Goal: Task Accomplishment & Management: Complete application form

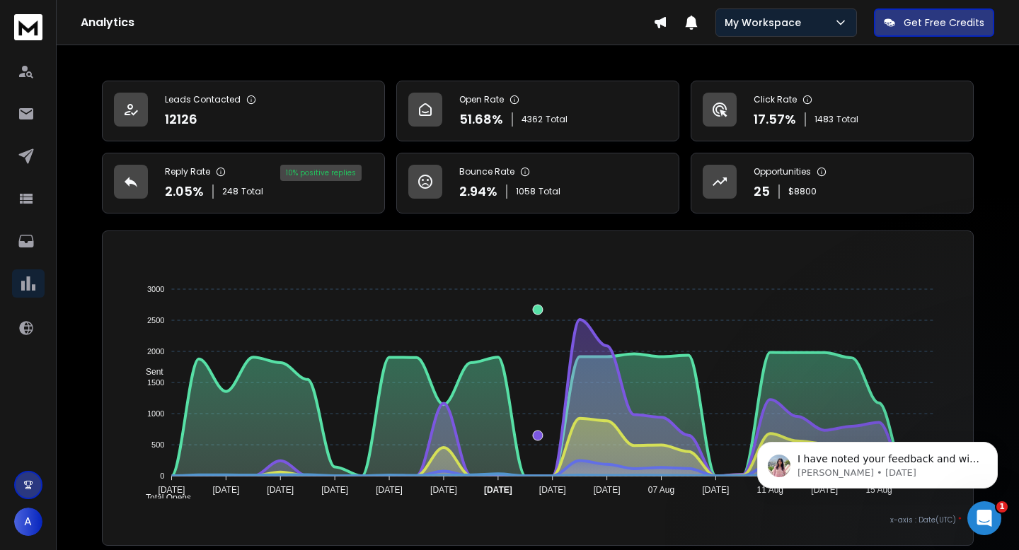
click at [817, 17] on div "My Workspace" at bounding box center [786, 23] width 123 height 14
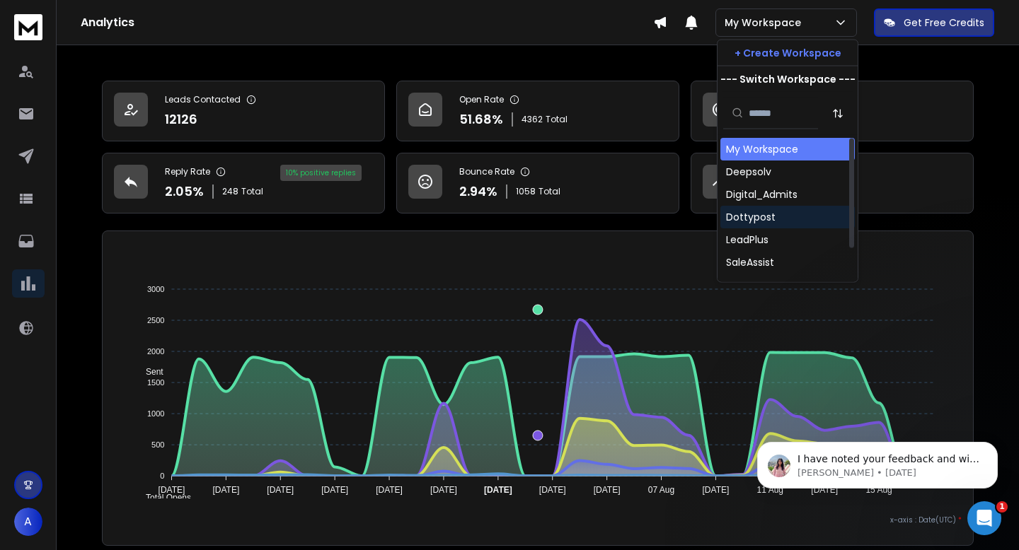
click at [762, 219] on div "Dottypost" at bounding box center [751, 217] width 50 height 14
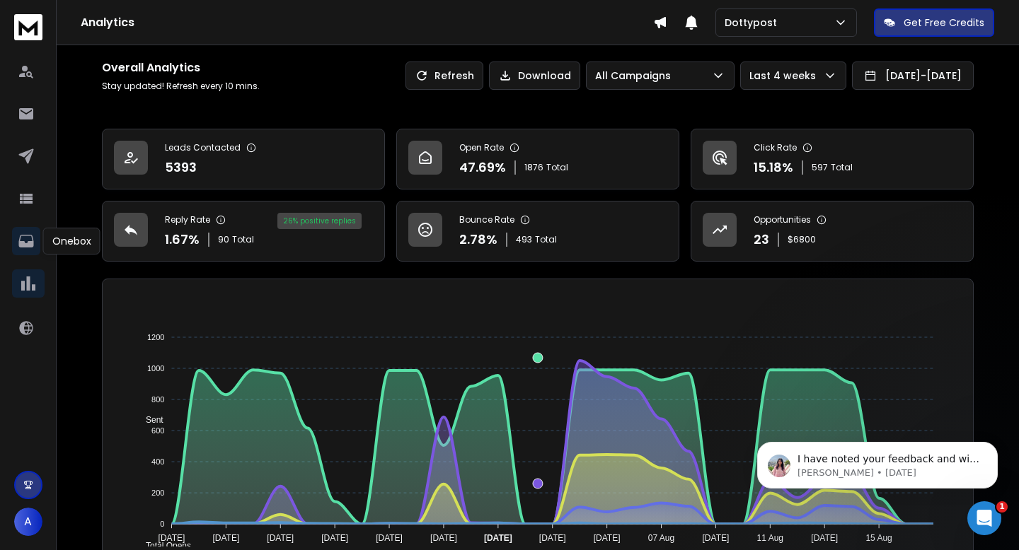
click at [25, 242] on icon at bounding box center [26, 241] width 17 height 17
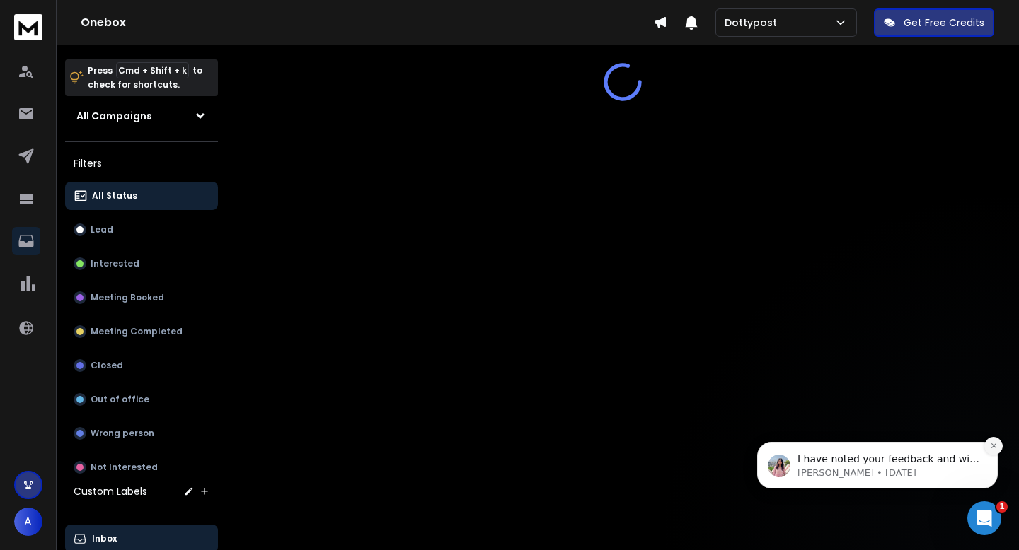
click at [992, 447] on icon "Dismiss notification" at bounding box center [993, 446] width 5 height 5
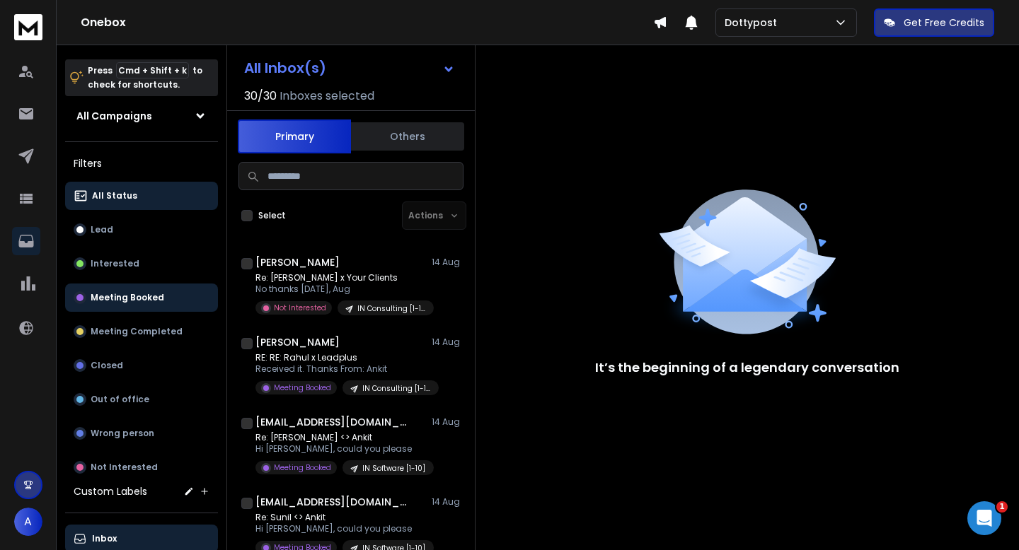
click at [118, 297] on p "Meeting Booked" at bounding box center [128, 297] width 74 height 11
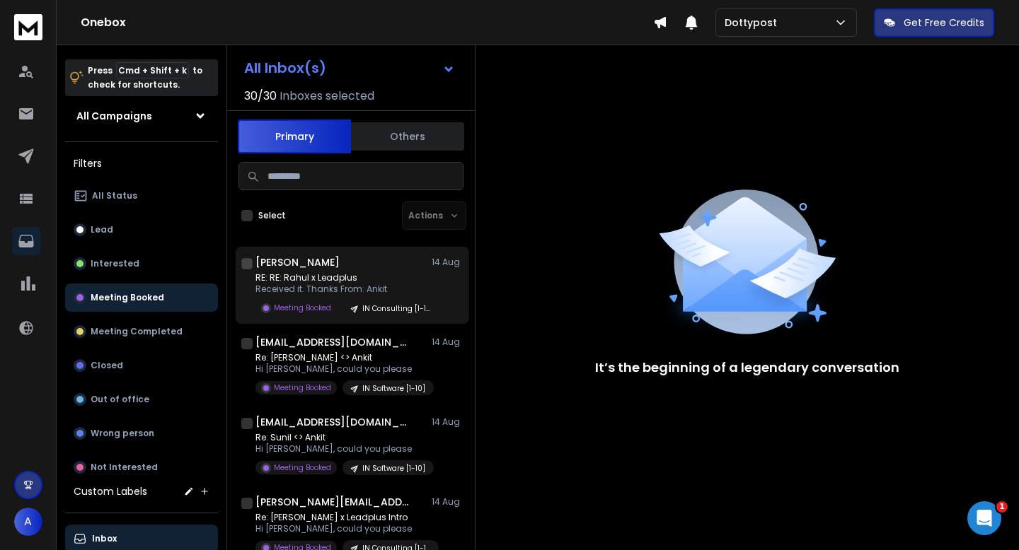
click at [404, 265] on div "[PERSON_NAME] [DATE]" at bounding box center [359, 262] width 208 height 14
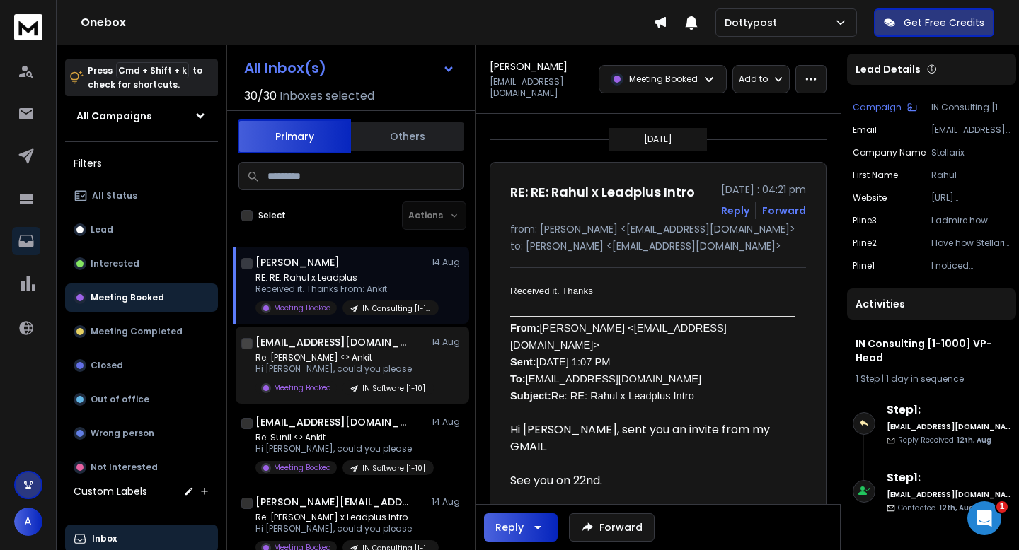
click at [398, 349] on div "ag@saakh.in 14 Aug" at bounding box center [359, 342] width 208 height 14
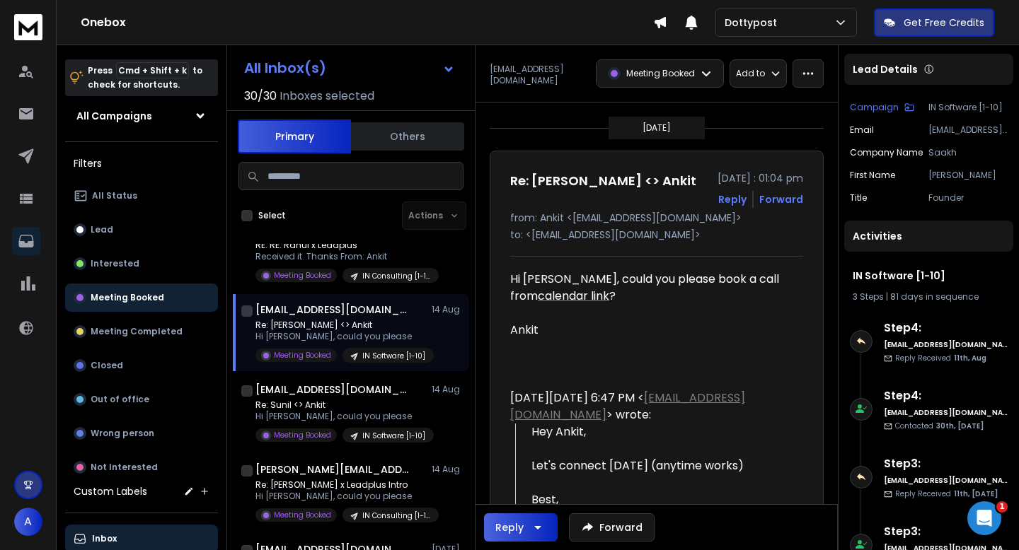
scroll to position [36, 0]
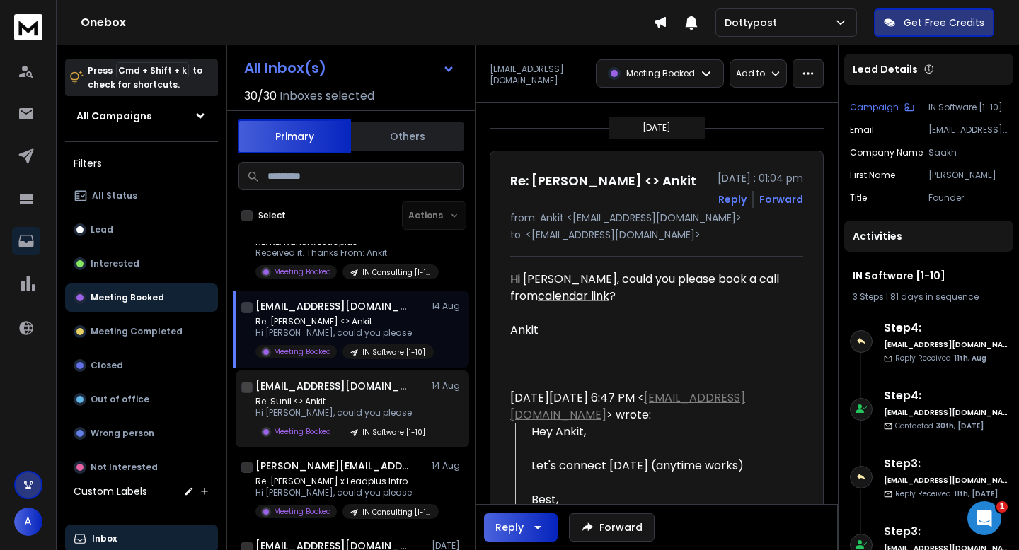
click at [351, 387] on h1 "sunil.g@sinilabs.co.in" at bounding box center [333, 386] width 156 height 14
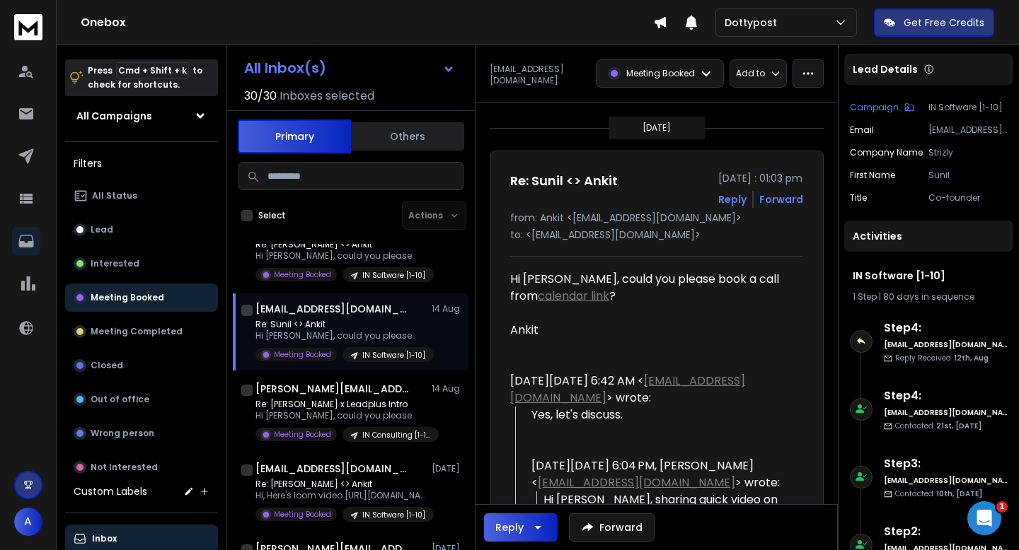
scroll to position [114, 0]
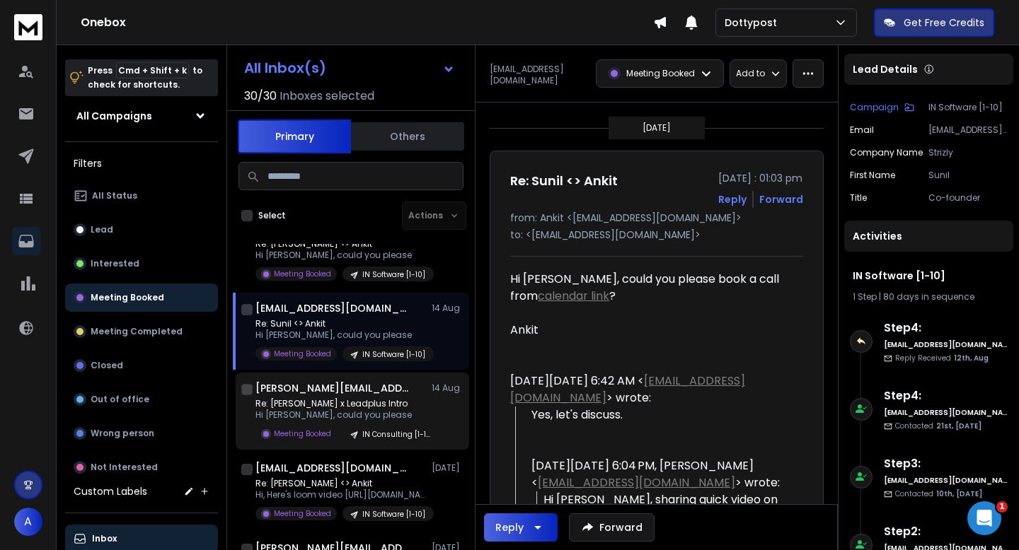
click at [355, 411] on p "Hi Vaibhav, could you please" at bounding box center [340, 415] width 170 height 11
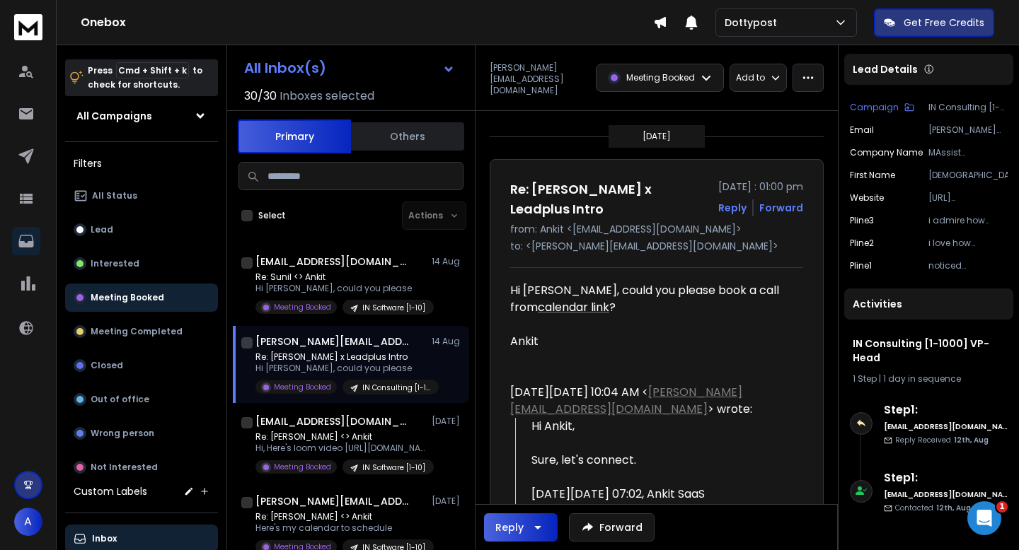
scroll to position [189, 0]
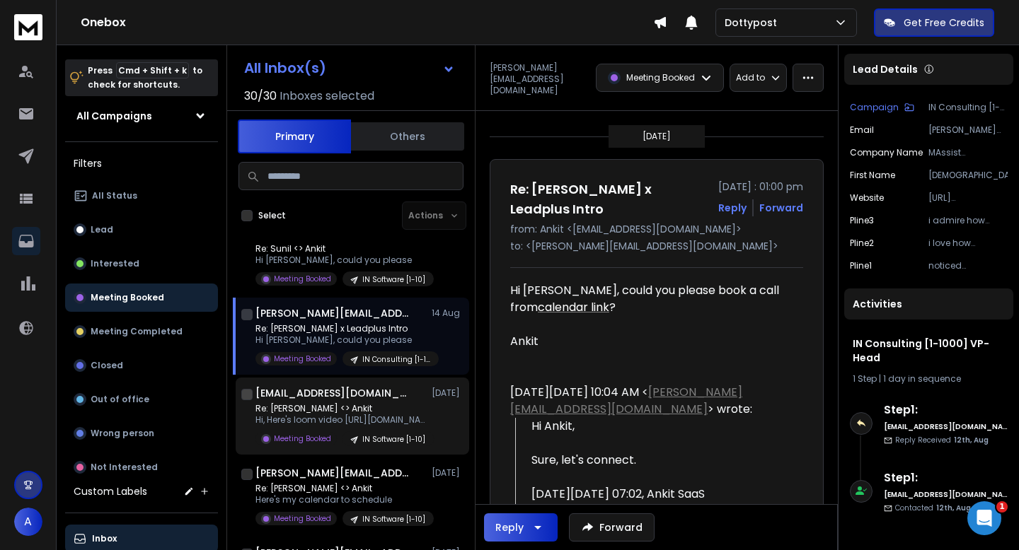
click at [379, 403] on div "chakraborty.m@business-software.in 23 Jul Re: Manashi <> Ankit Hi, Here's loom …" at bounding box center [359, 416] width 208 height 60
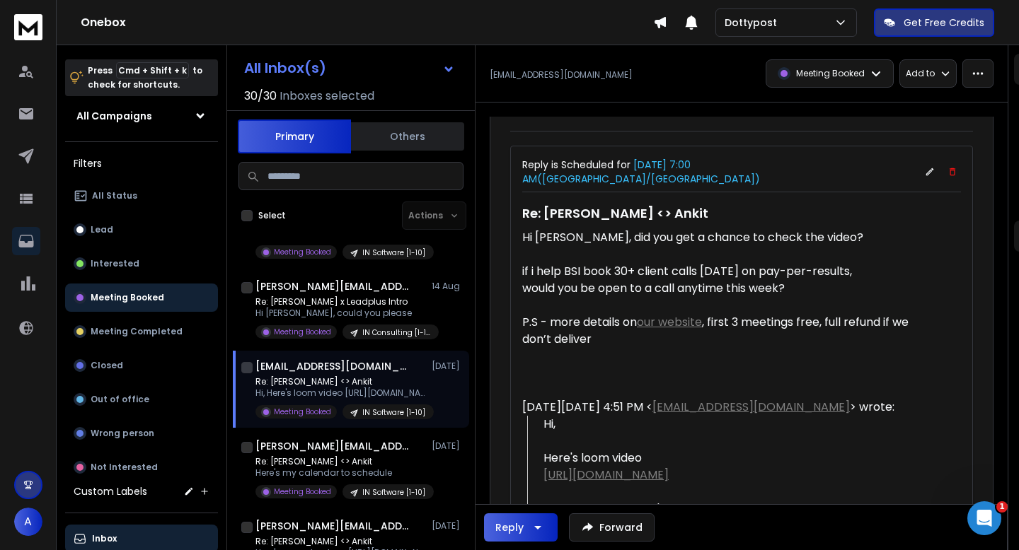
scroll to position [0, 0]
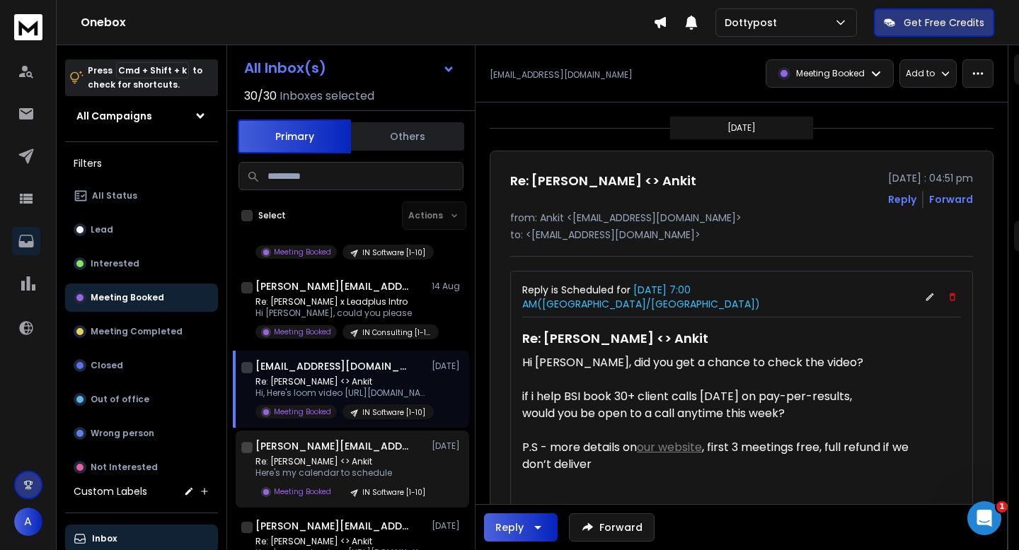
click at [350, 456] on p "Re: Bhavesh <> Ankit" at bounding box center [340, 461] width 170 height 11
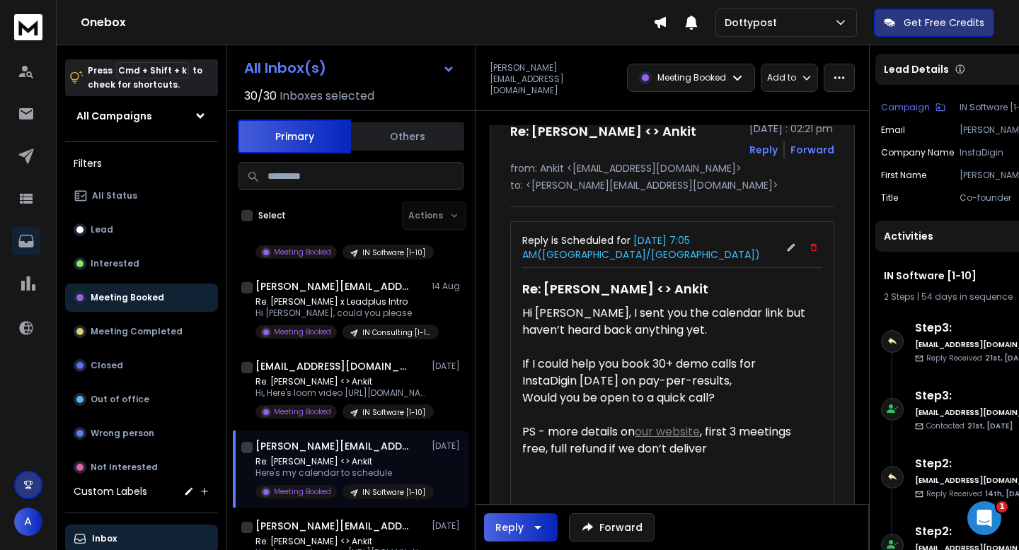
scroll to position [59, 0]
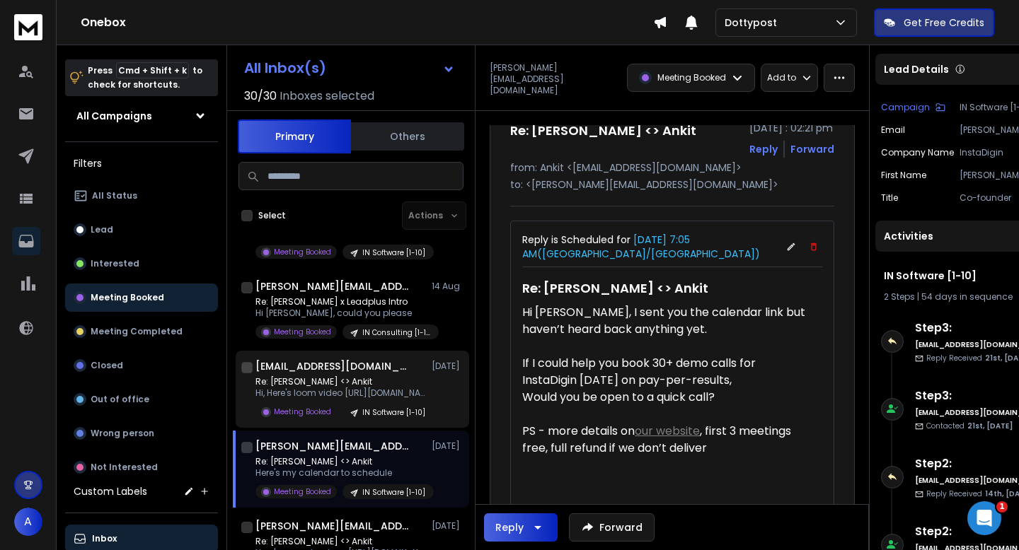
click at [365, 367] on h1 "chakraborty.m@business-software.in" at bounding box center [333, 366] width 156 height 14
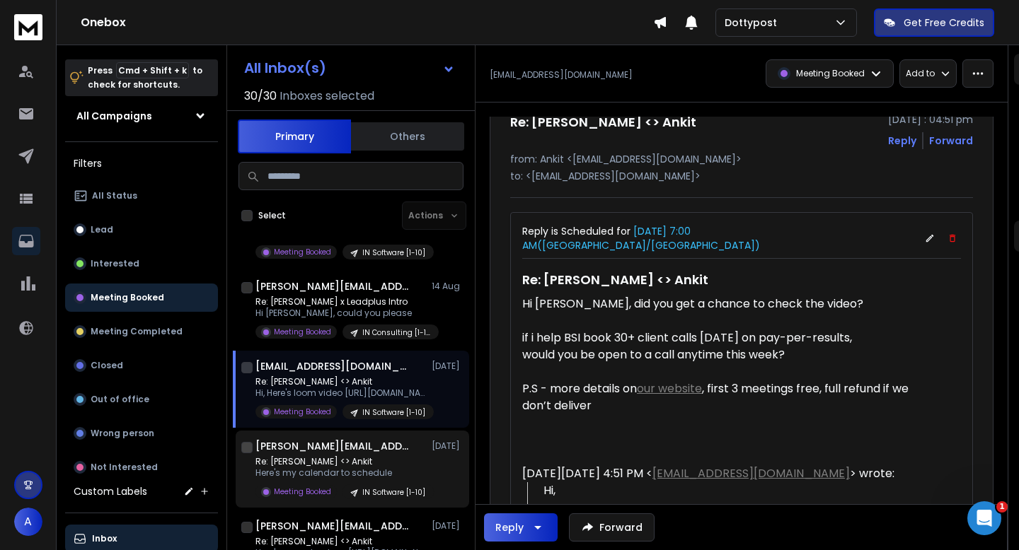
click at [369, 466] on p "Re: Bhavesh <> Ankit" at bounding box center [340, 461] width 170 height 11
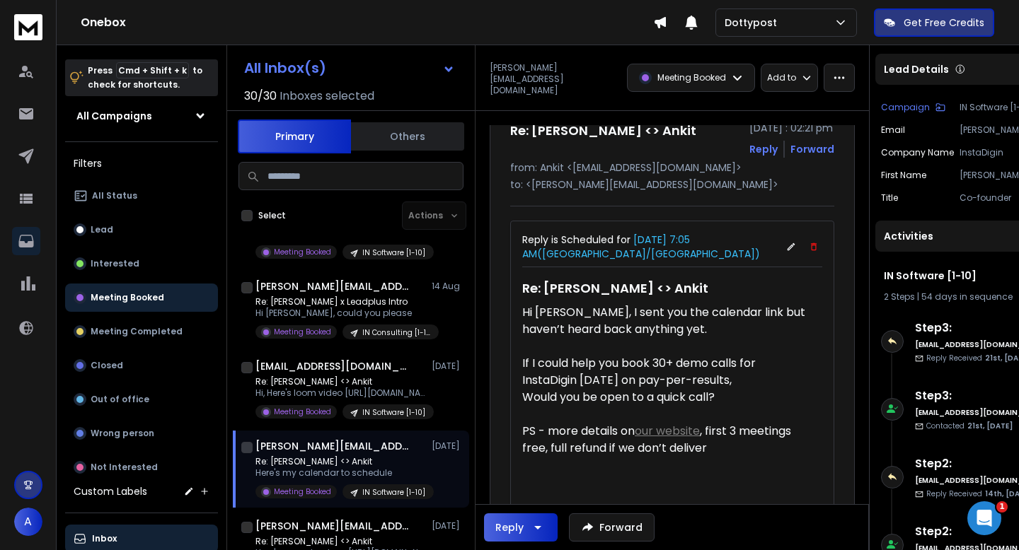
scroll to position [108, 0]
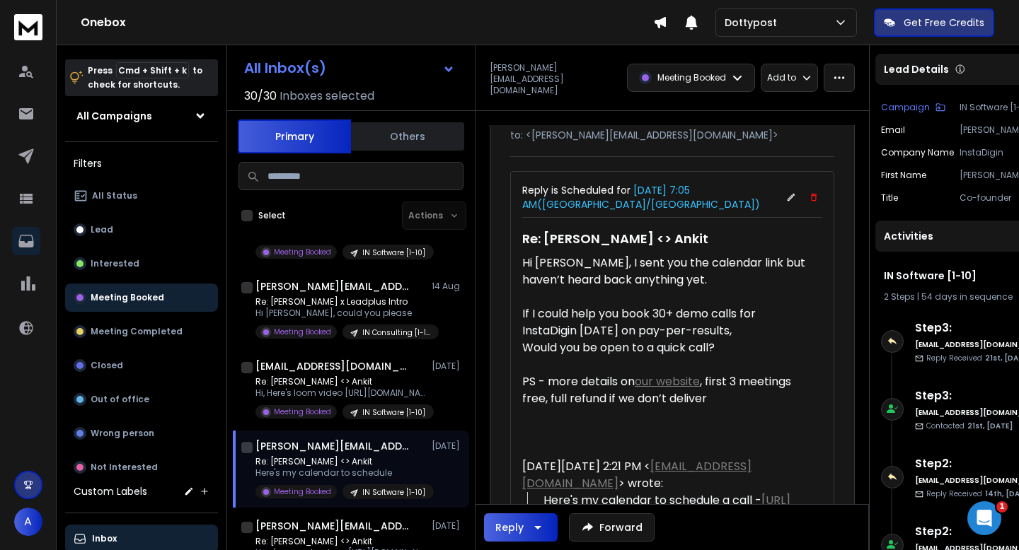
click at [665, 376] on link "our website" at bounding box center [667, 382] width 65 height 16
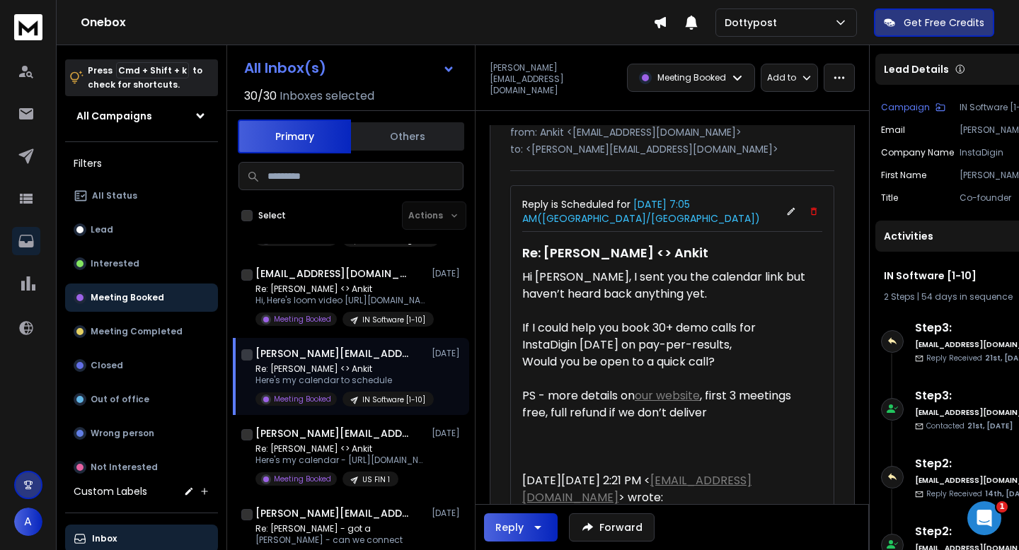
scroll to position [309, 0]
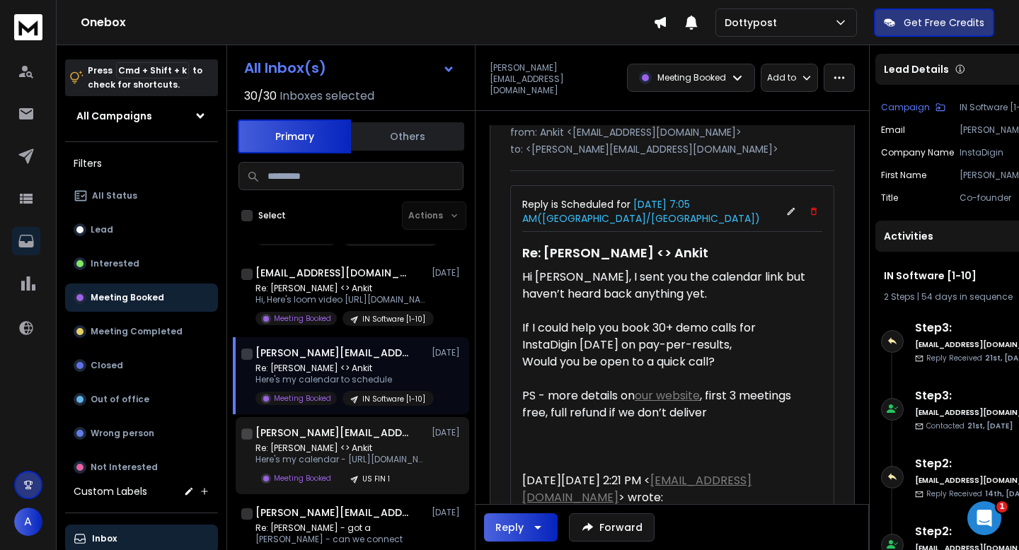
click at [359, 451] on p "Re: Chris <> Ankit" at bounding box center [340, 448] width 170 height 11
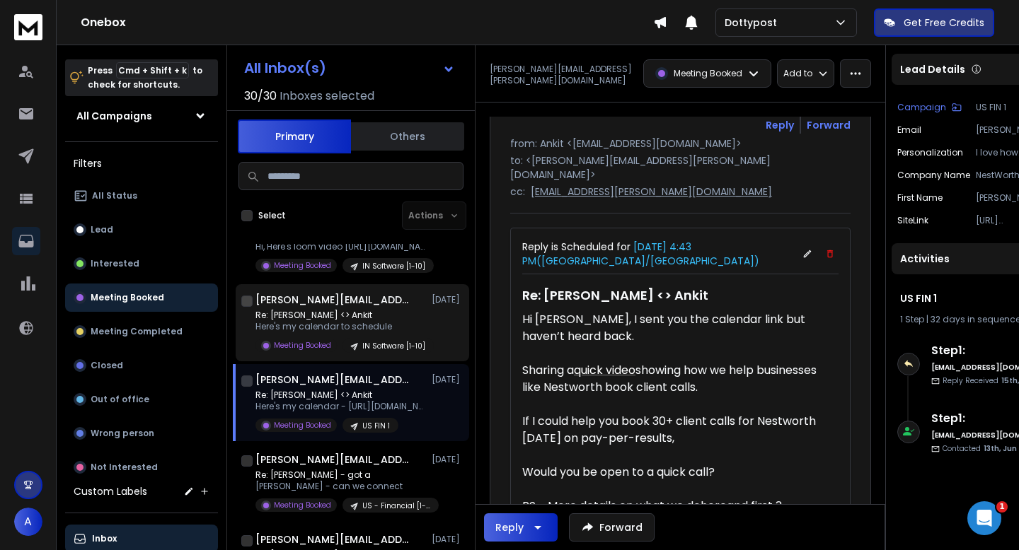
scroll to position [398, 0]
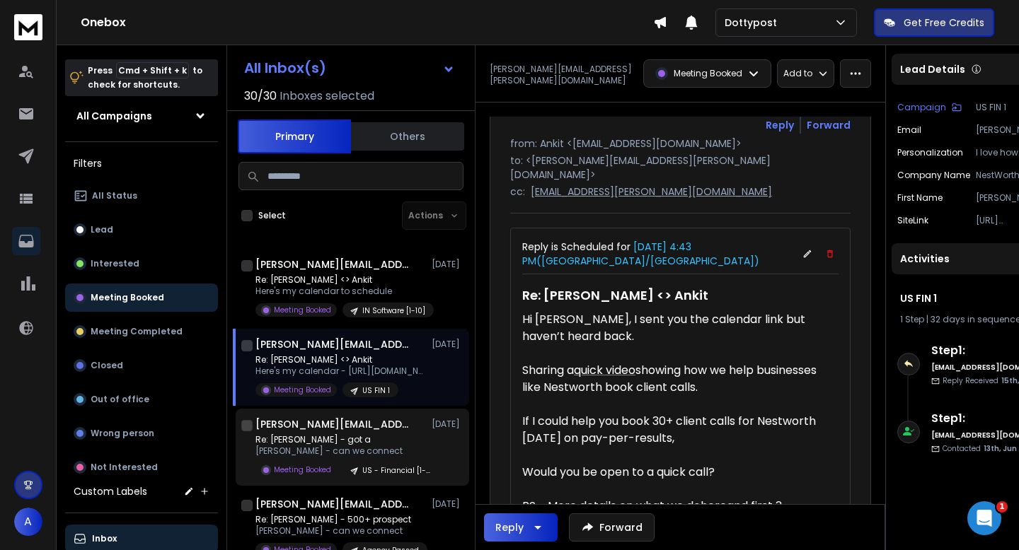
click at [379, 458] on div "Re: Greg - got a Greg - can we connect Meeting Booked US - Financial [1-10]" at bounding box center [346, 455] width 183 height 43
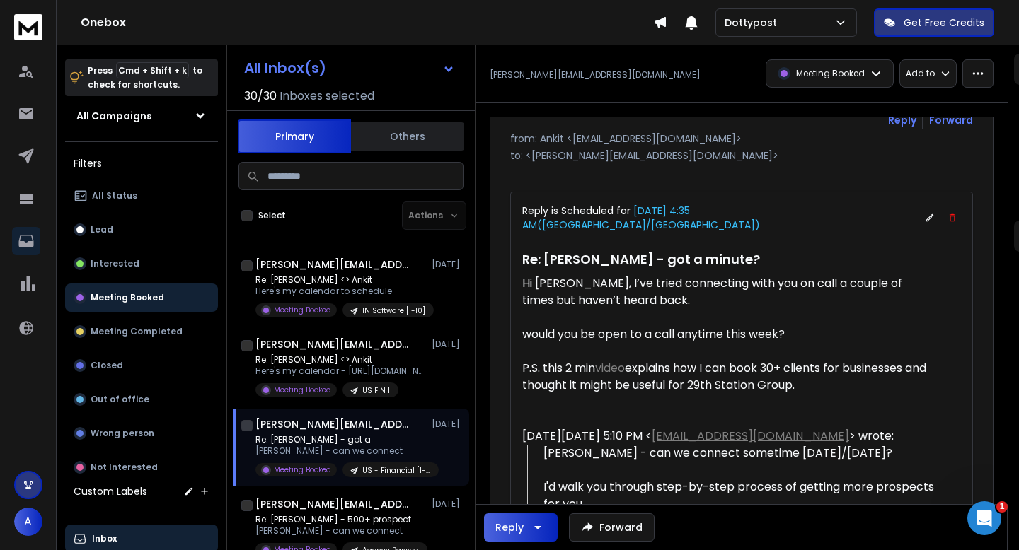
scroll to position [81, 0]
click at [625, 359] on link "video" at bounding box center [610, 367] width 30 height 16
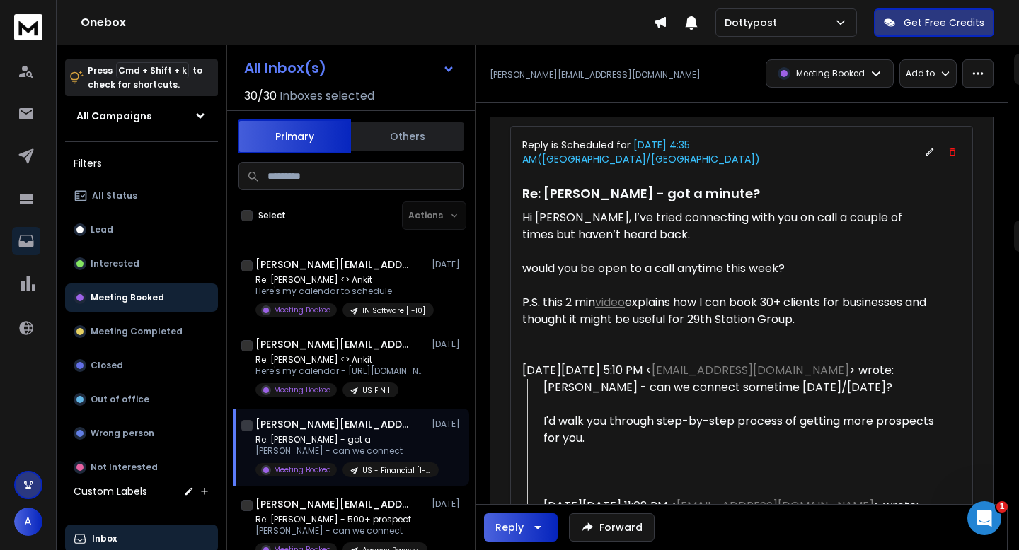
scroll to position [468, 0]
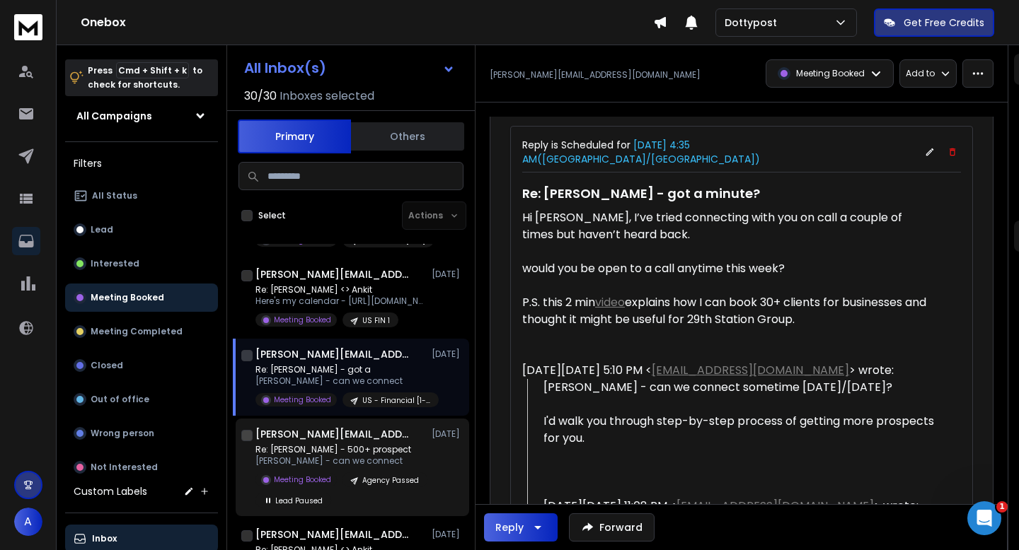
click at [367, 444] on p "Re: George - 500+ prospect" at bounding box center [340, 449] width 170 height 11
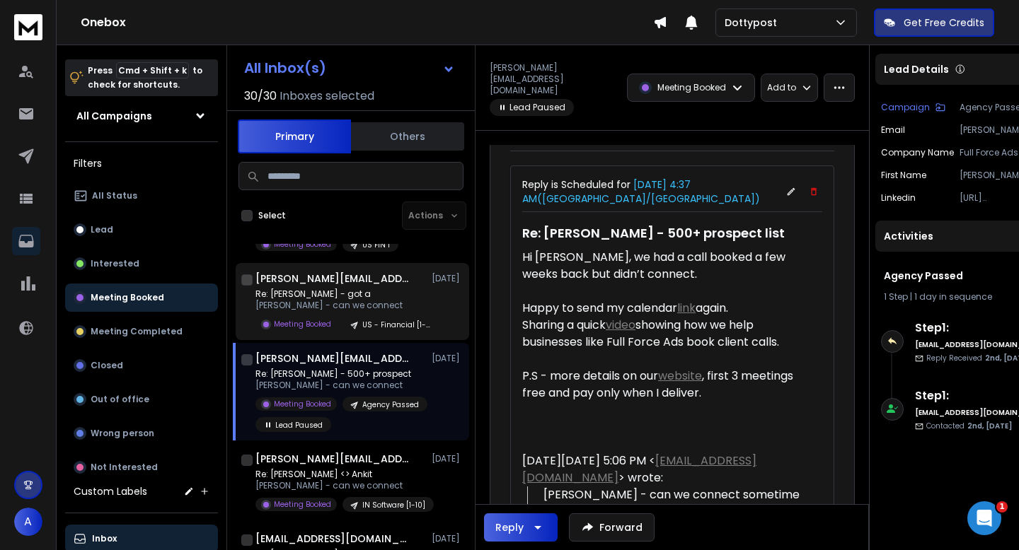
scroll to position [654, 0]
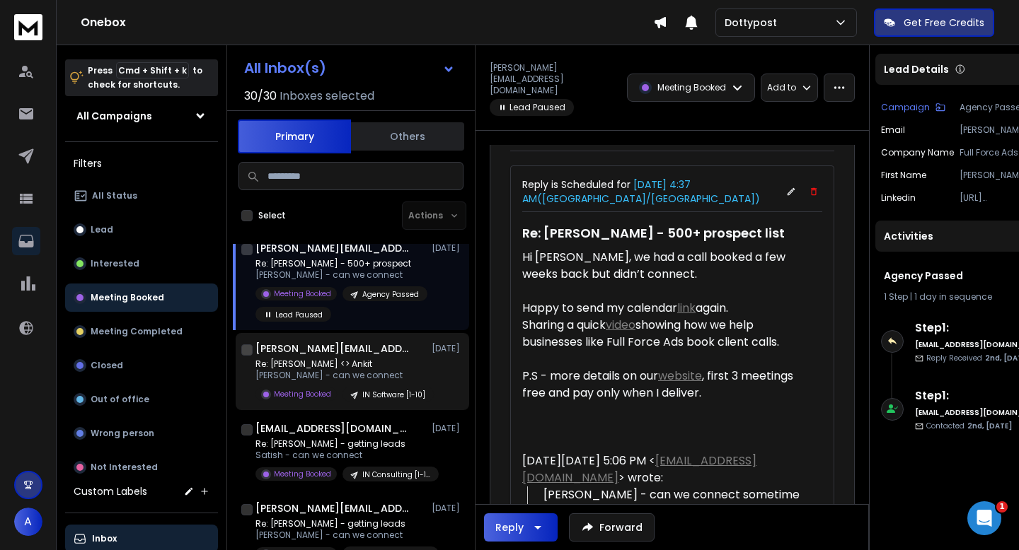
click at [368, 362] on p "Re: Faizan <> Ankit" at bounding box center [340, 364] width 170 height 11
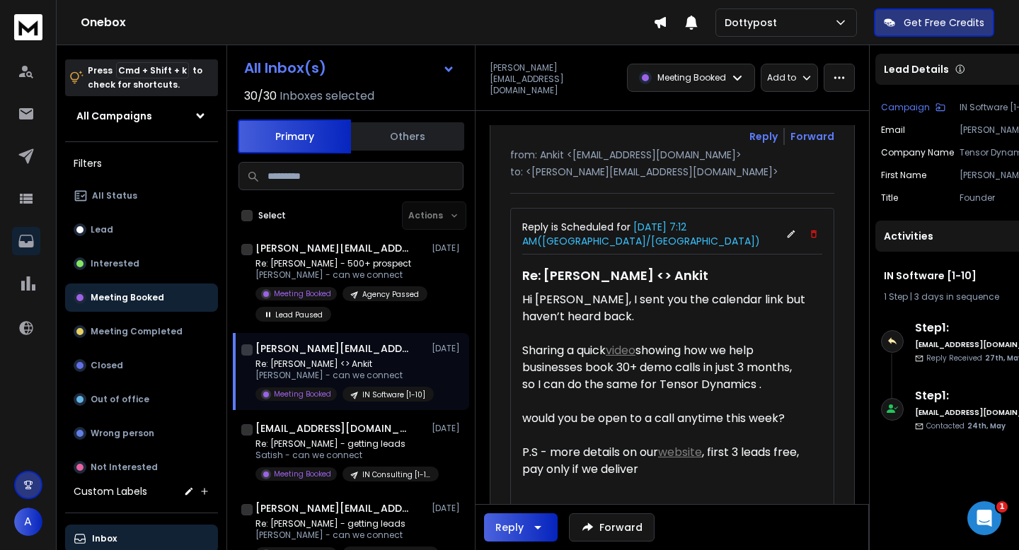
scroll to position [86, 0]
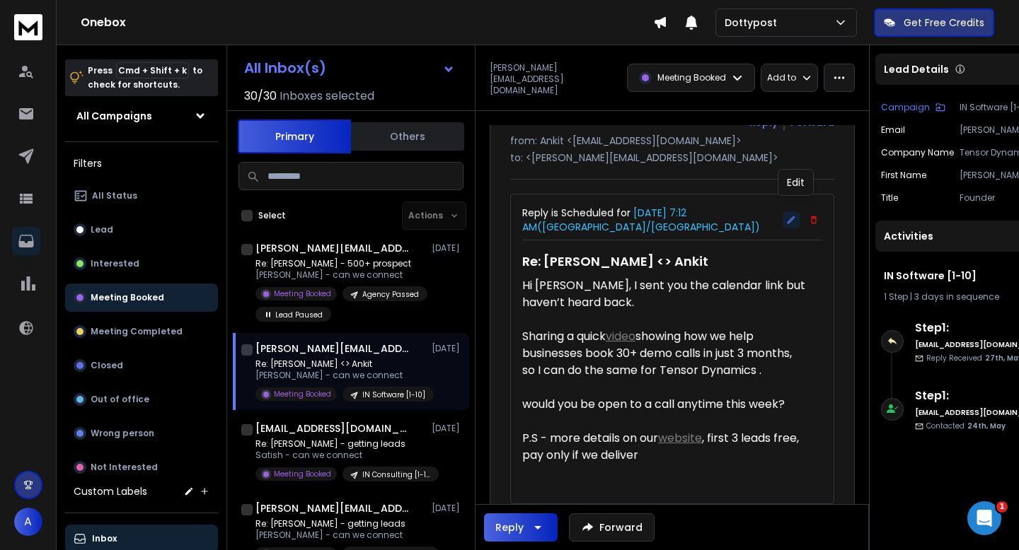
click at [795, 215] on icon at bounding box center [791, 220] width 10 height 10
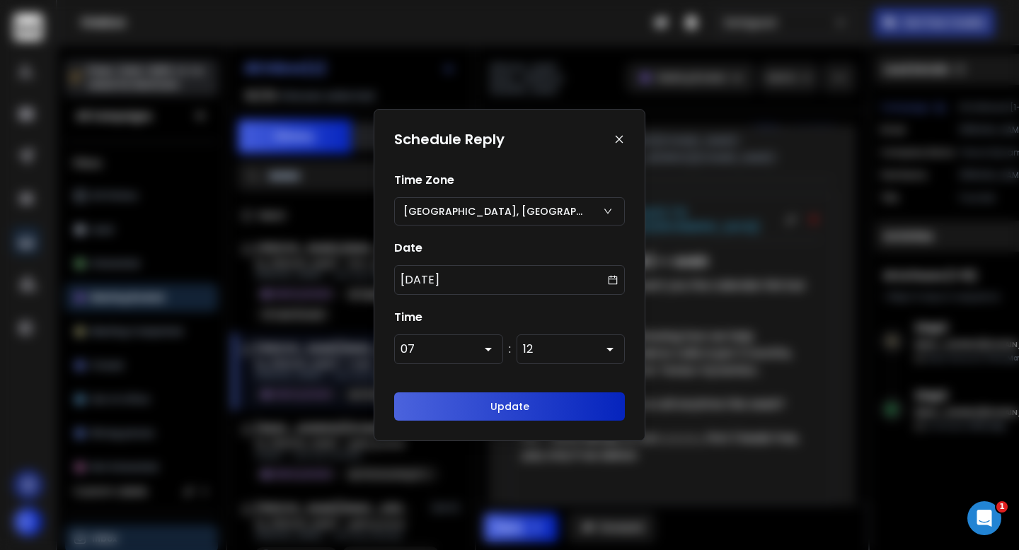
click at [622, 136] on icon at bounding box center [620, 140] width 8 height 8
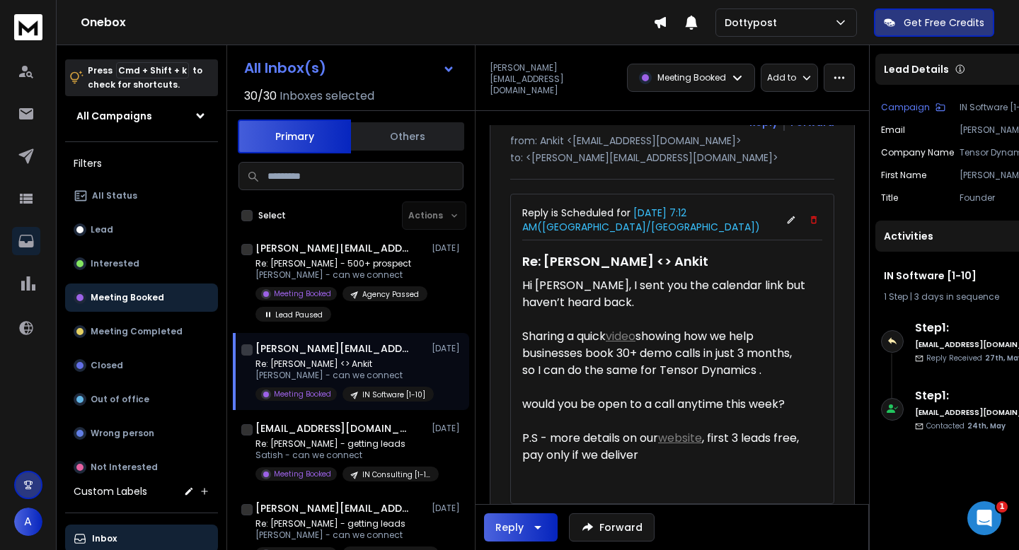
scroll to position [127, 0]
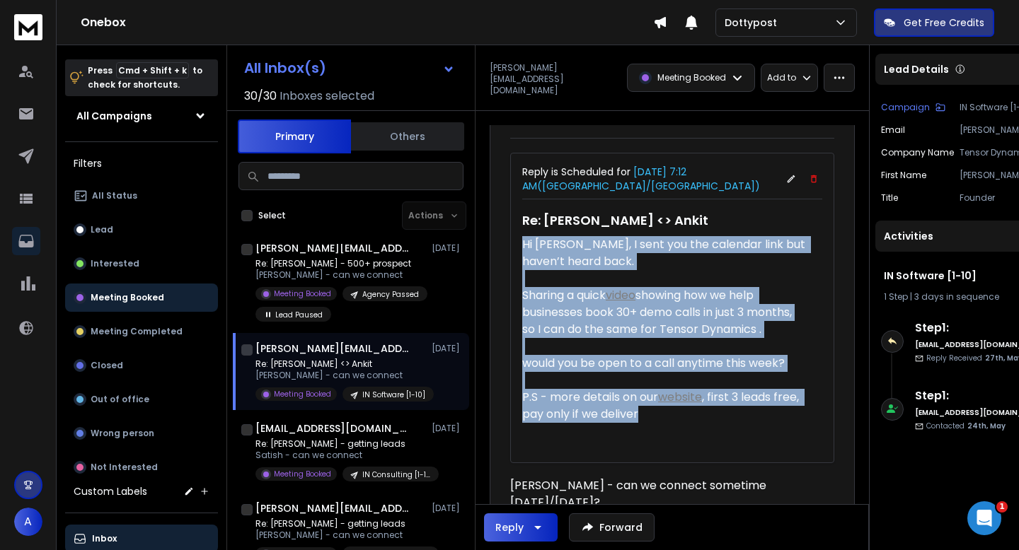
drag, startPoint x: 645, startPoint y: 411, endPoint x: 524, endPoint y: 242, distance: 208.3
click at [524, 241] on div "Re: Faizan <> Ankit Hi Faizan, I sent you the calendar link but haven’t heard b…" at bounding box center [672, 328] width 300 height 246
copy div "Hi Faizan, I sent you the calendar link but haven’t heard back. Sharing a quick…"
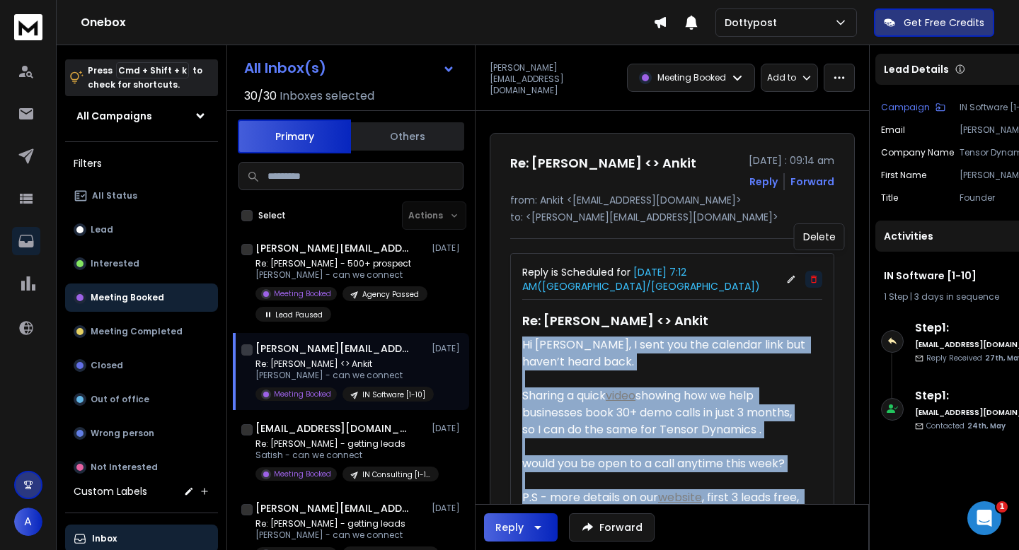
scroll to position [25, 0]
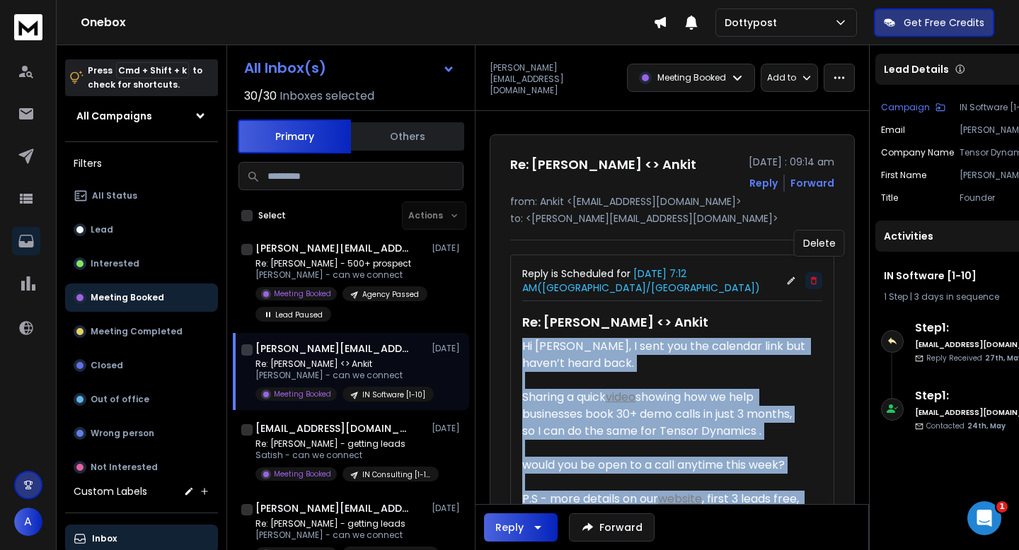
click at [817, 277] on icon at bounding box center [814, 281] width 6 height 8
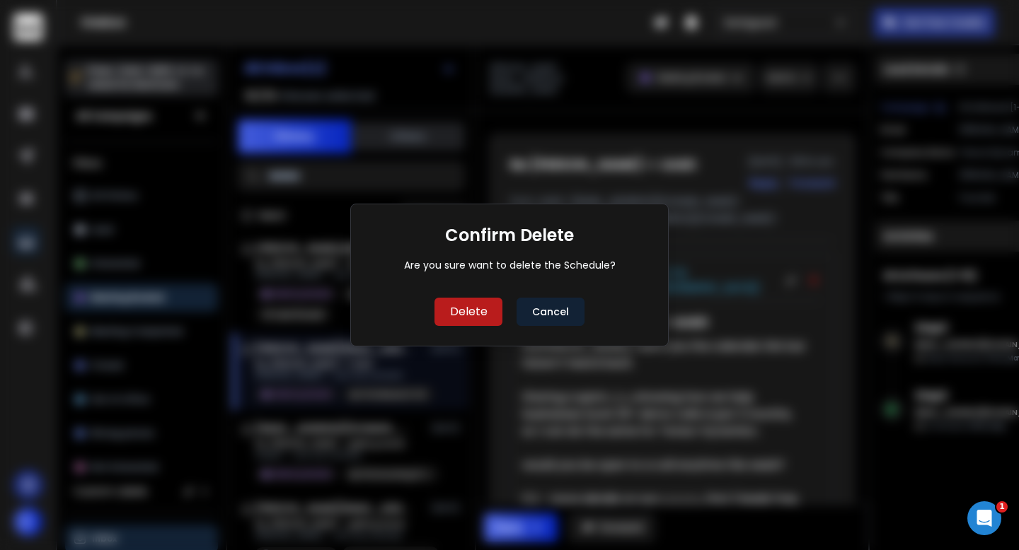
click at [449, 308] on button "Delete" at bounding box center [468, 312] width 68 height 28
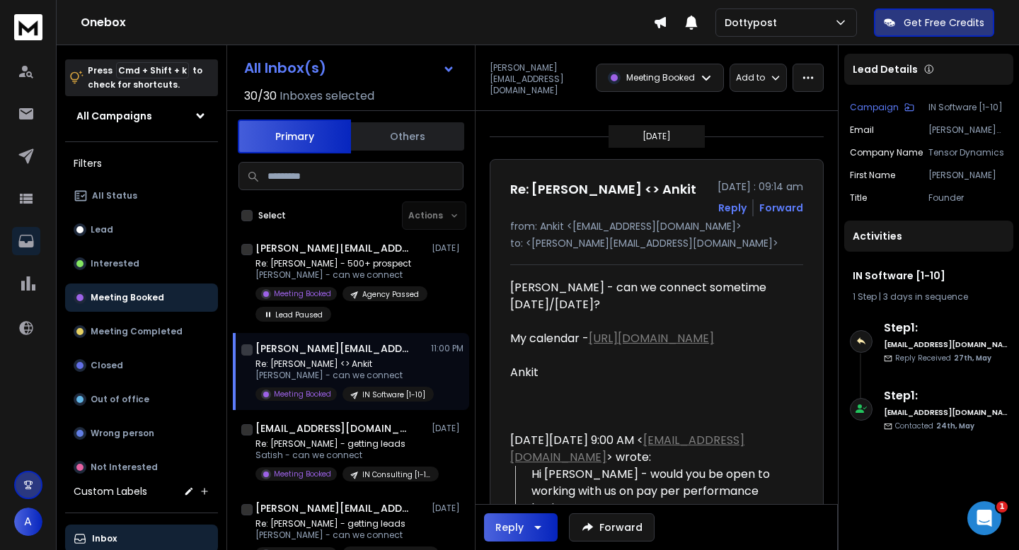
click at [386, 370] on p "Faizan - can we connect" at bounding box center [340, 375] width 170 height 11
click at [746, 201] on button "Reply" at bounding box center [732, 208] width 28 height 14
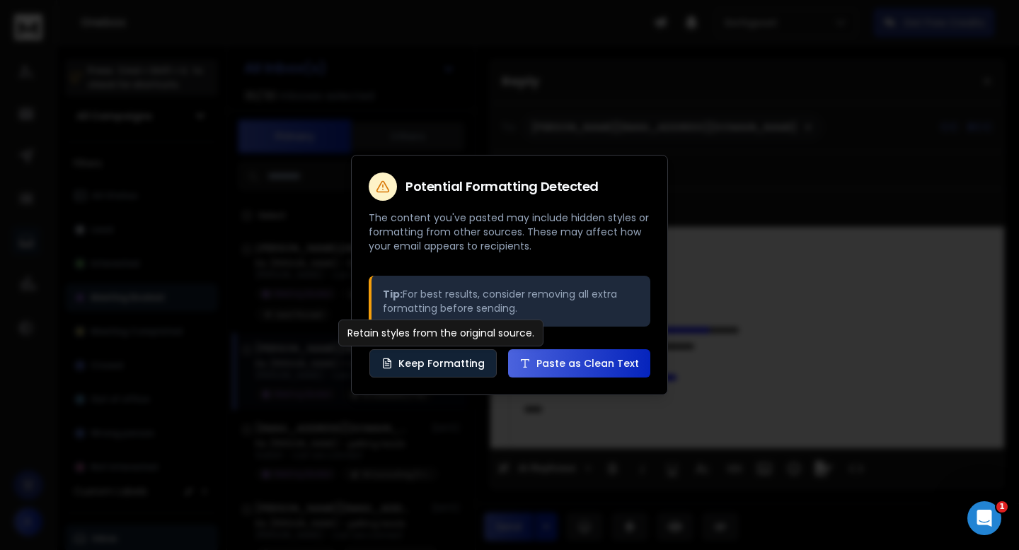
click at [470, 363] on button "Keep Formatting" at bounding box center [432, 364] width 127 height 28
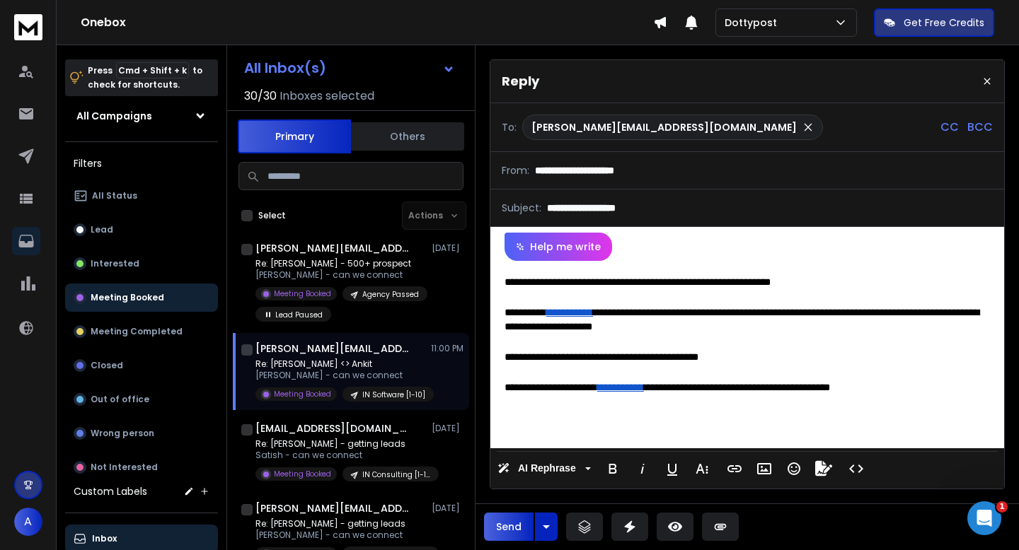
drag, startPoint x: 760, startPoint y: 314, endPoint x: 760, endPoint y: 351, distance: 36.8
click at [760, 314] on span "**********" at bounding box center [741, 320] width 475 height 24
click at [608, 328] on span "**********" at bounding box center [745, 320] width 483 height 24
click at [780, 313] on span "**********" at bounding box center [741, 320] width 475 height 24
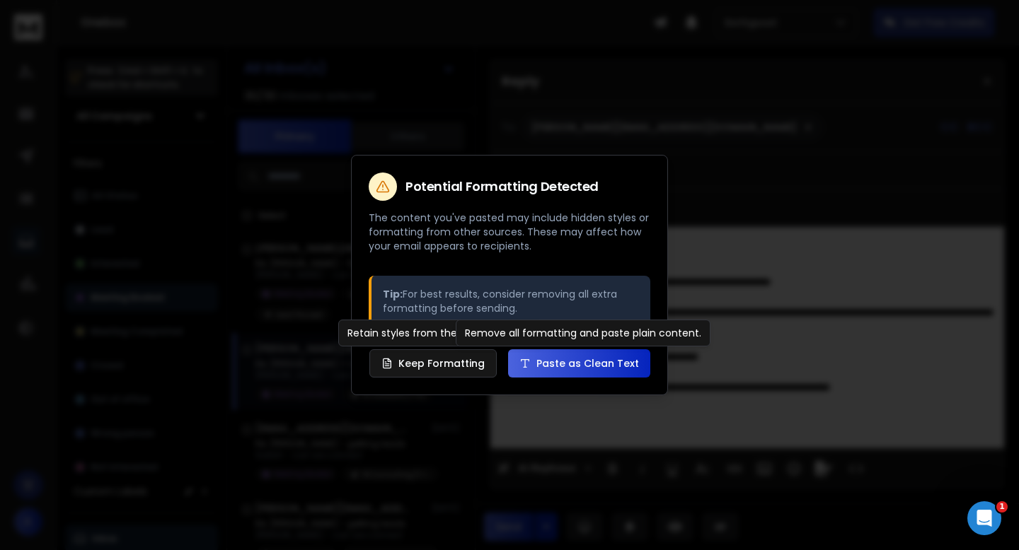
click at [604, 372] on button "Paste as Clean Text" at bounding box center [579, 364] width 142 height 28
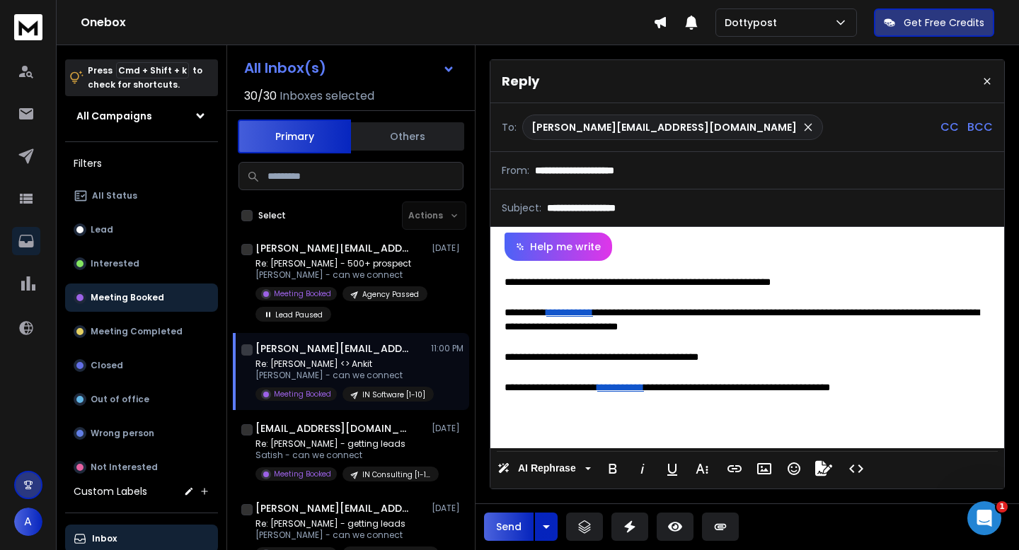
click at [567, 330] on span "**********" at bounding box center [741, 320] width 475 height 24
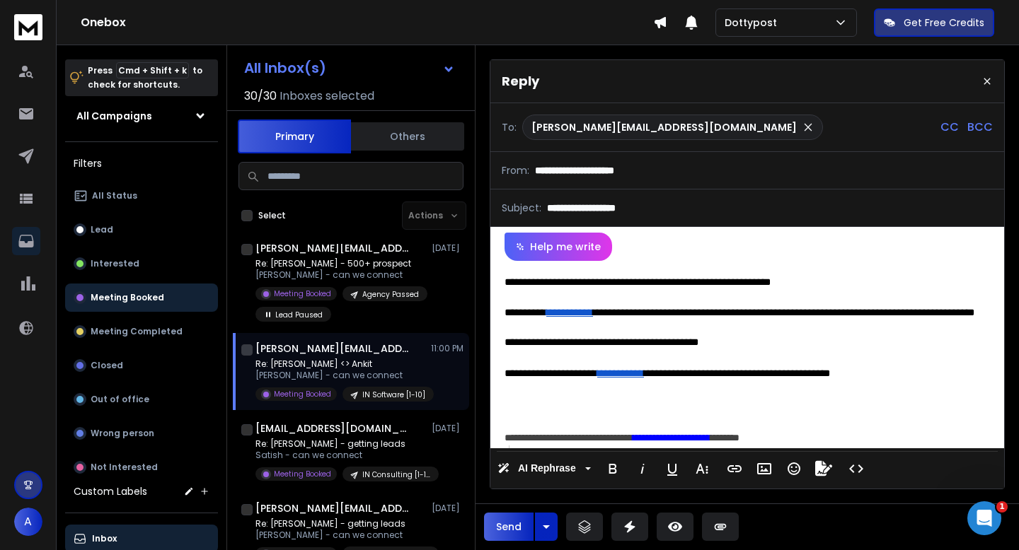
click at [535, 367] on div "**********" at bounding box center [746, 329] width 485 height 108
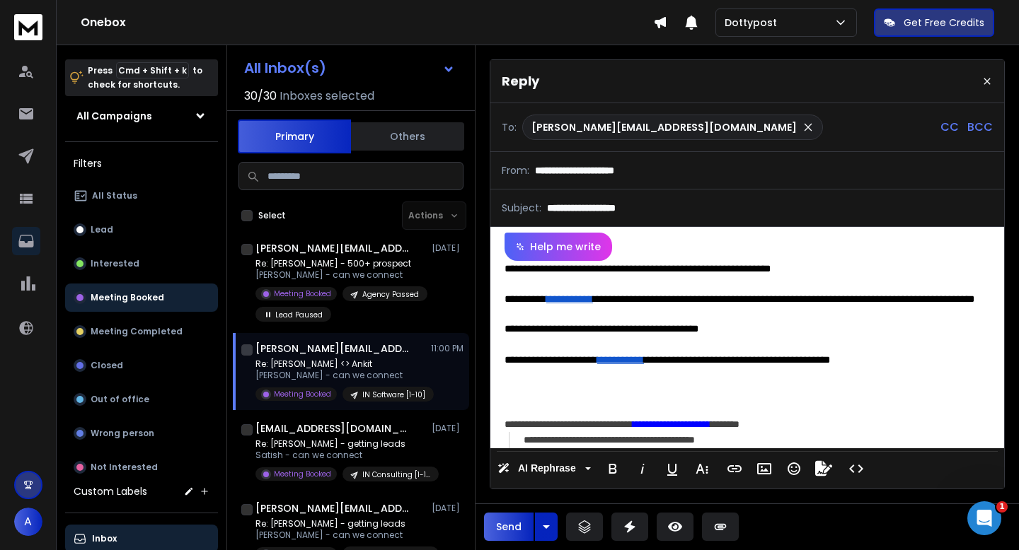
scroll to position [14, 0]
click at [762, 287] on div "**********" at bounding box center [744, 315] width 481 height 108
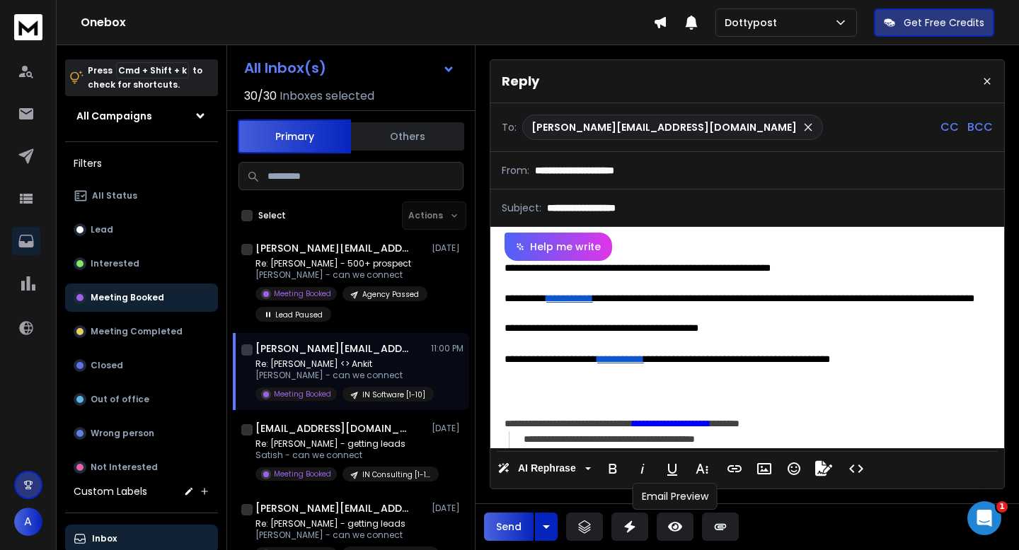
click at [679, 523] on icon at bounding box center [675, 527] width 14 height 14
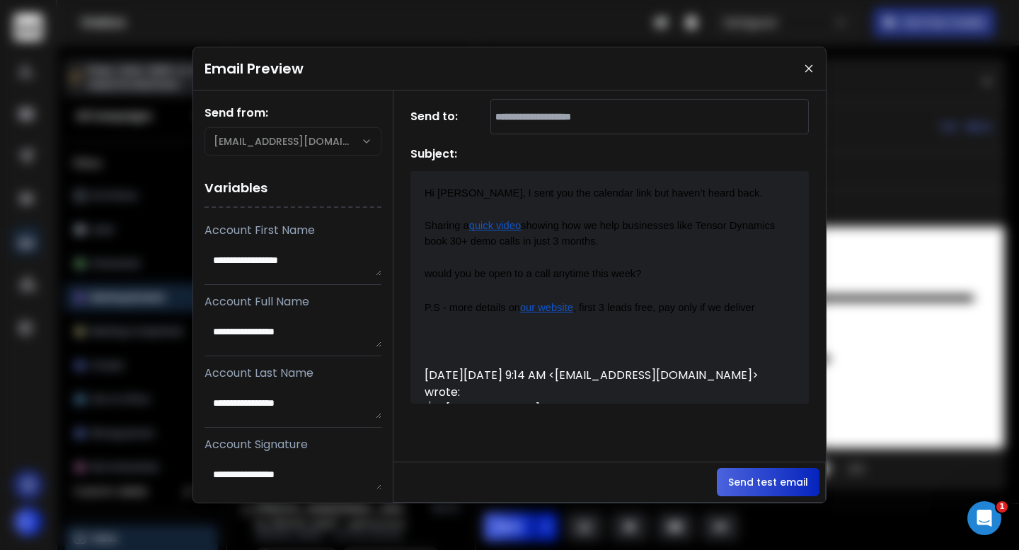
click at [811, 64] on icon at bounding box center [808, 68] width 11 height 11
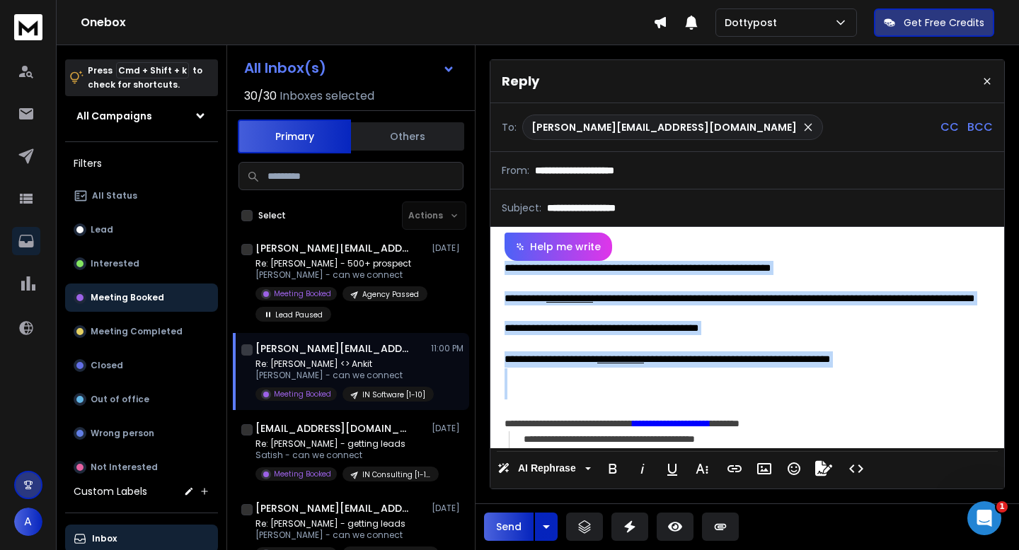
scroll to position [0, 0]
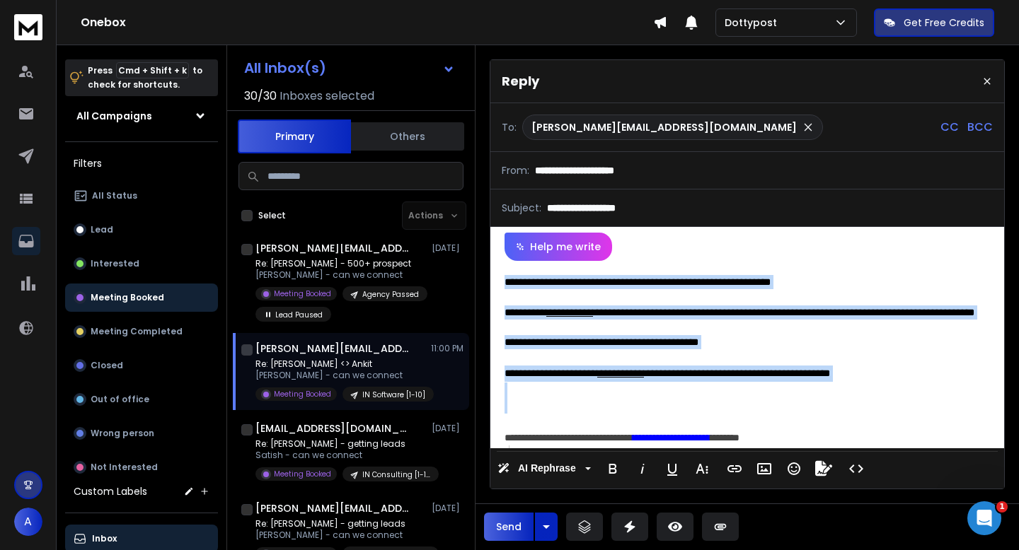
drag, startPoint x: 538, startPoint y: 403, endPoint x: 464, endPoint y: 219, distance: 197.5
click at [464, 219] on div "All Inbox(s) 30 / 30 Inboxes selected Primary Others Select Actions Rahul Garkh…" at bounding box center [622, 320] width 792 height 550
click at [582, 414] on div at bounding box center [744, 406] width 481 height 16
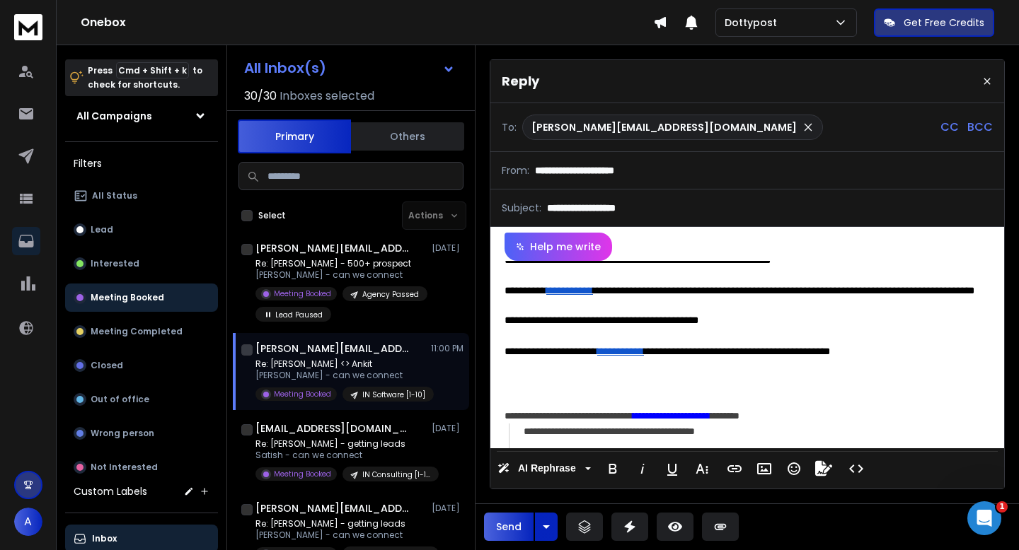
scroll to position [23, 0]
click at [544, 534] on icon "button" at bounding box center [546, 527] width 17 height 17
click at [521, 491] on p "Send Later" at bounding box center [531, 491] width 52 height 14
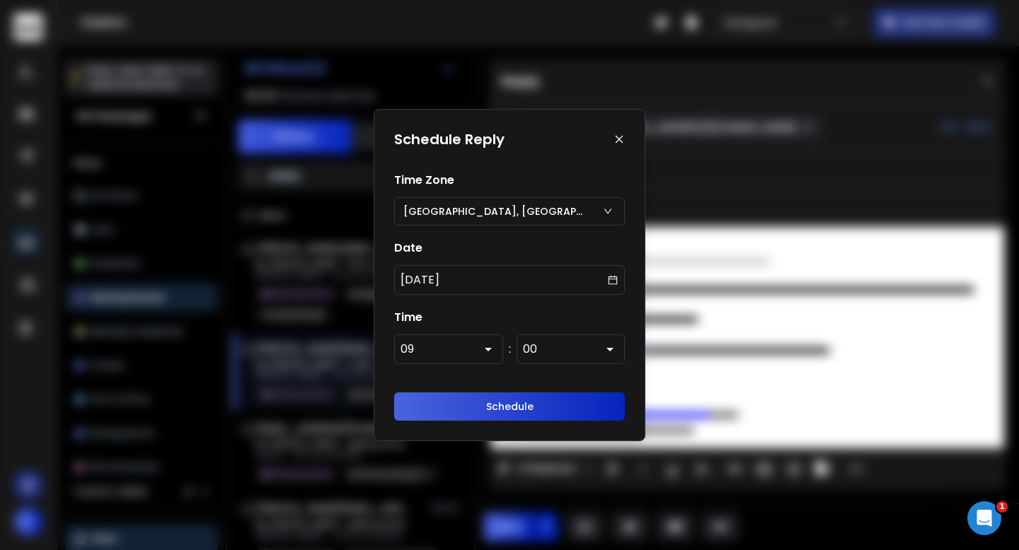
click at [439, 283] on p "Mon Aug 18 2025" at bounding box center [419, 280] width 39 height 17
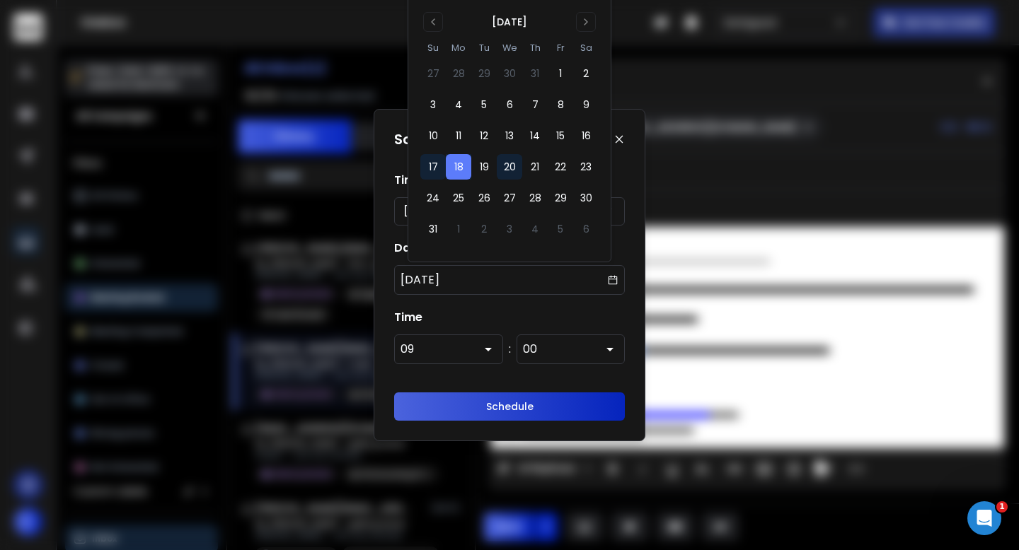
click at [519, 163] on button "20" at bounding box center [509, 166] width 25 height 25
click at [505, 410] on div "Schedule" at bounding box center [509, 407] width 231 height 28
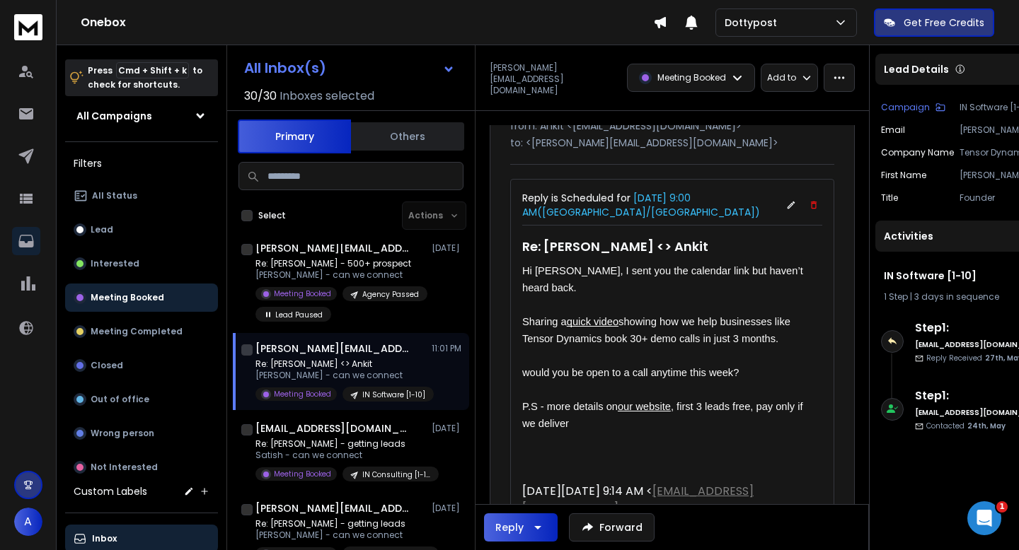
scroll to position [105, 0]
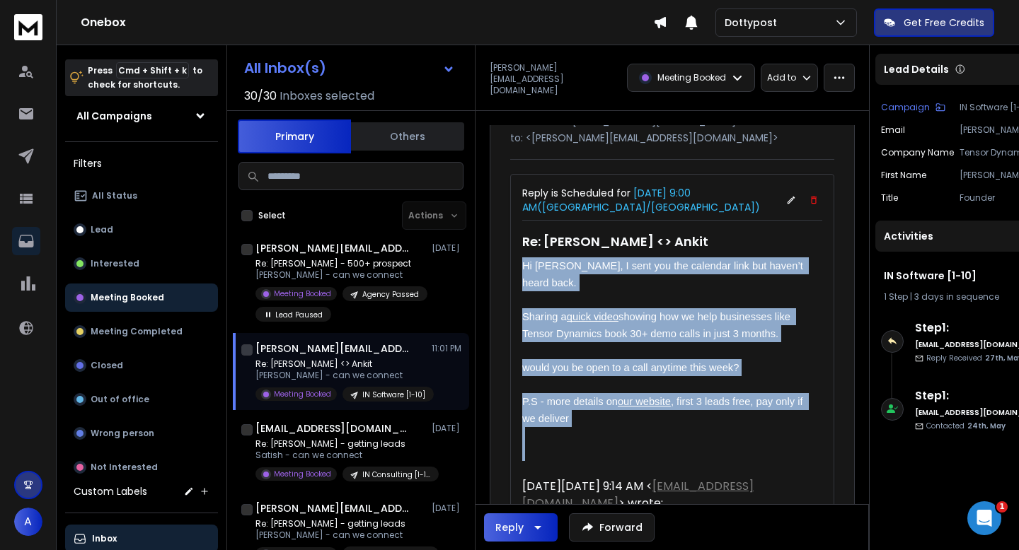
drag, startPoint x: 524, startPoint y: 427, endPoint x: 498, endPoint y: 252, distance: 177.4
copy div "Hi Faizan, I sent you the calendar link but haven’t heard back. Sharing a quick…"
click at [819, 195] on icon at bounding box center [814, 200] width 10 height 10
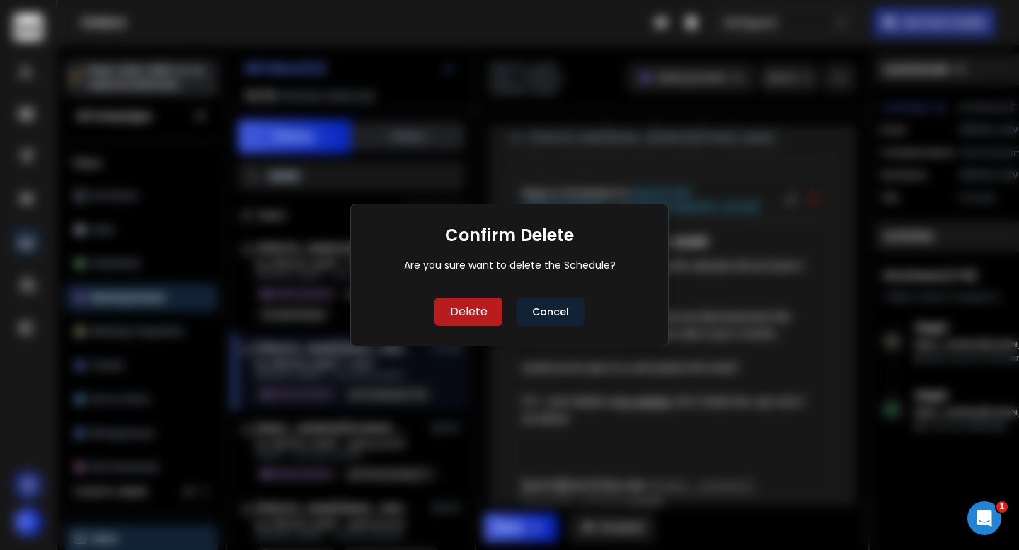
click at [478, 308] on button "Delete" at bounding box center [468, 312] width 68 height 28
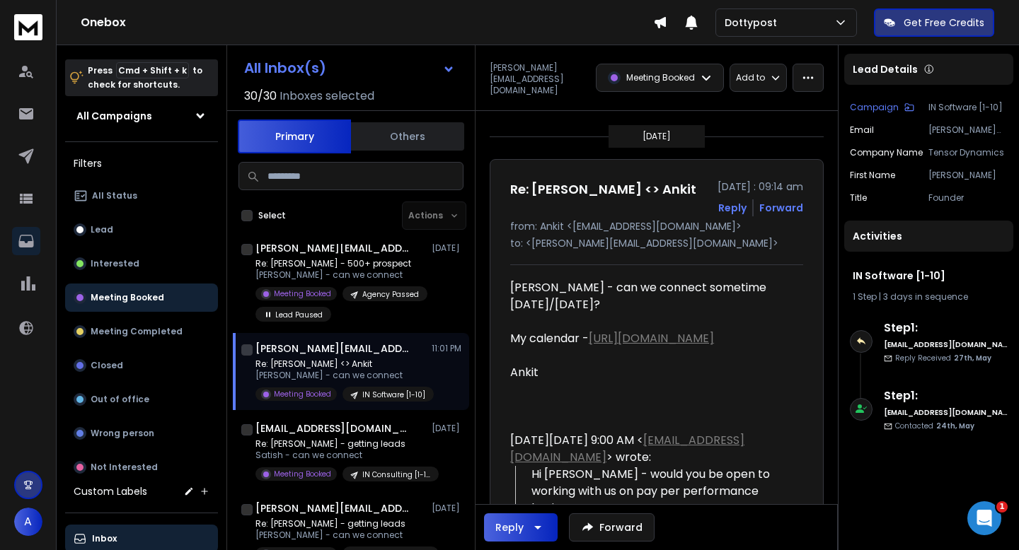
click at [502, 530] on div "Reply" at bounding box center [509, 528] width 28 height 14
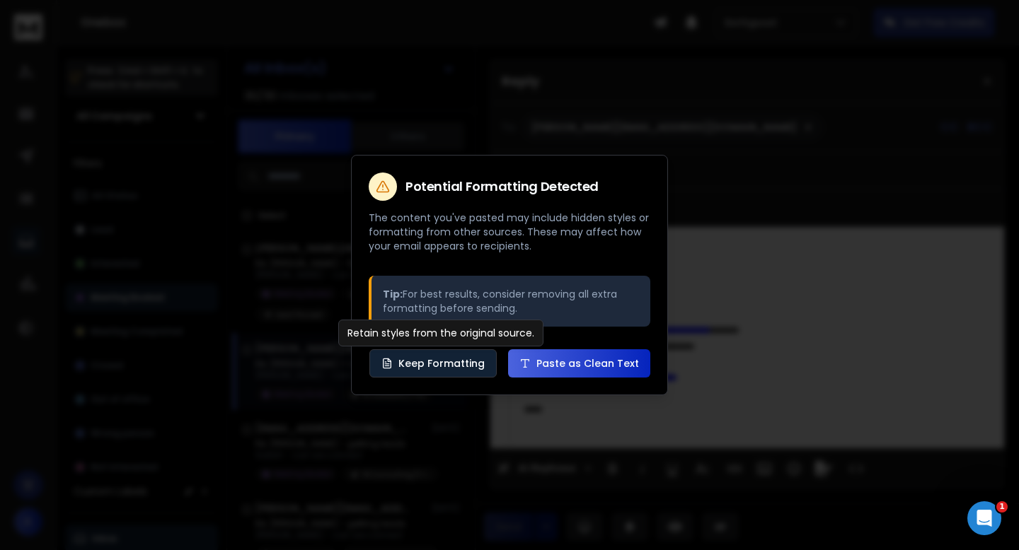
click at [466, 364] on button "Keep Formatting" at bounding box center [432, 364] width 127 height 28
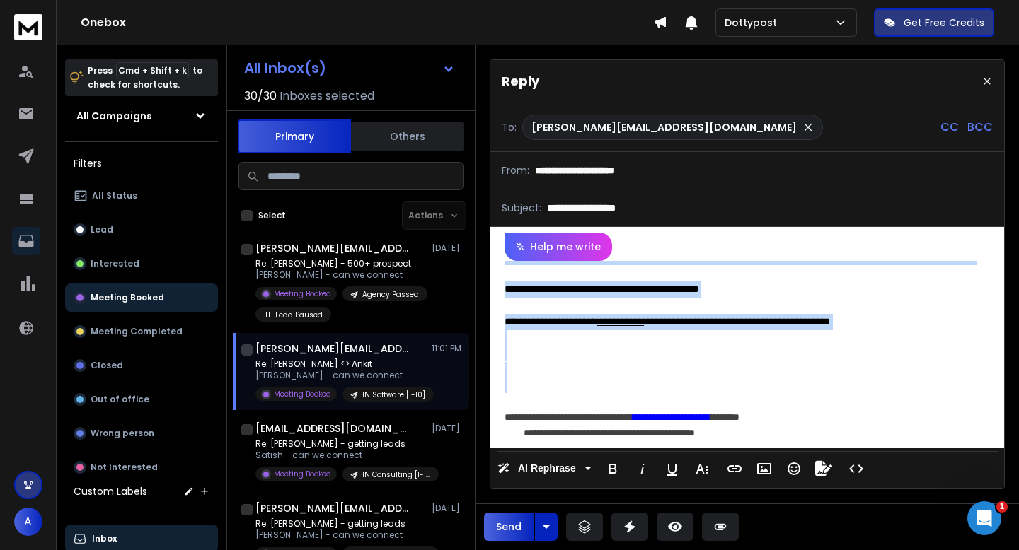
scroll to position [0, 0]
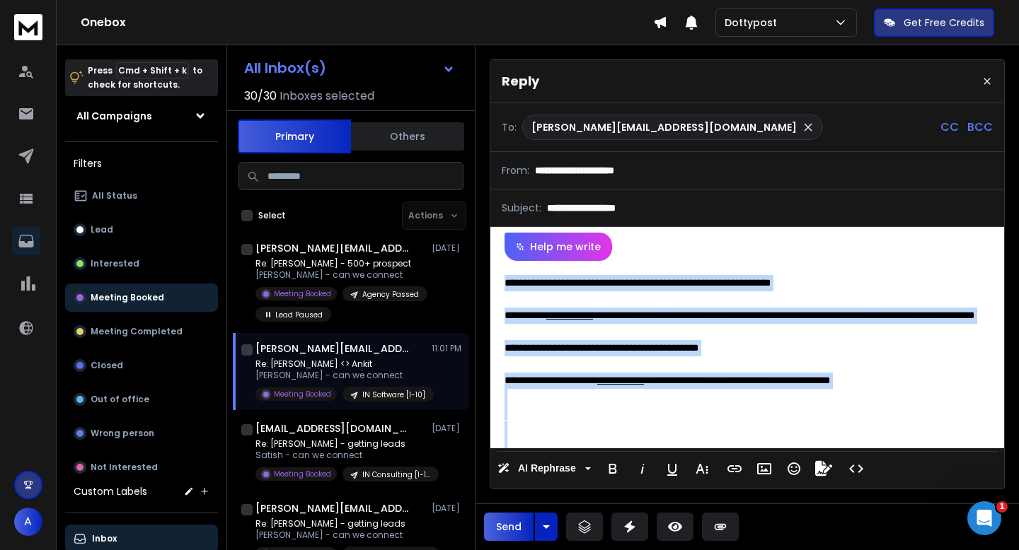
drag, startPoint x: 514, startPoint y: 404, endPoint x: 459, endPoint y: 224, distance: 188.0
click at [459, 224] on div "All Inbox(s) 30 / 30 Inboxes selected Primary Others Select Actions Rahul Garkh…" at bounding box center [622, 320] width 792 height 550
click at [703, 469] on icon "button" at bounding box center [701, 469] width 17 height 17
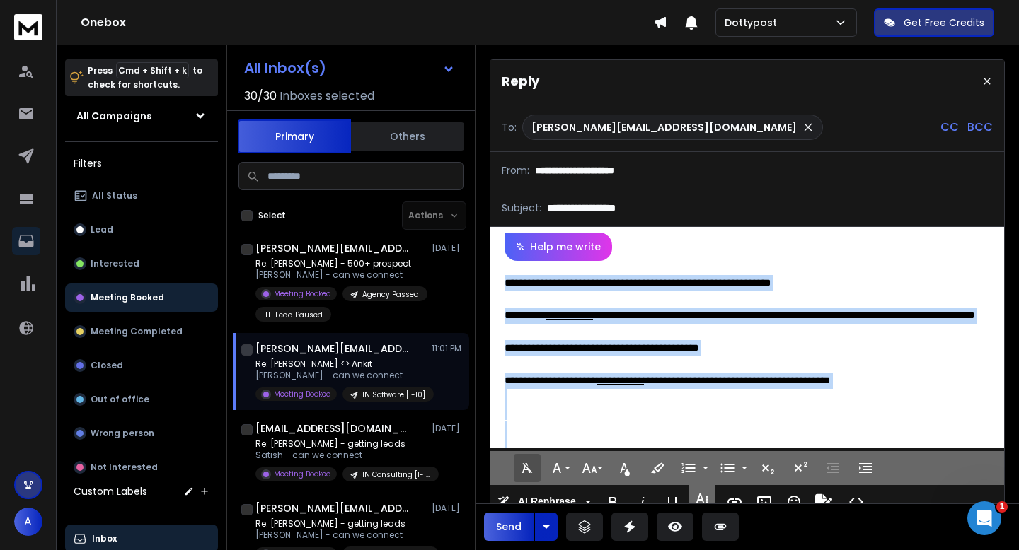
click at [531, 466] on icon "button" at bounding box center [527, 468] width 17 height 17
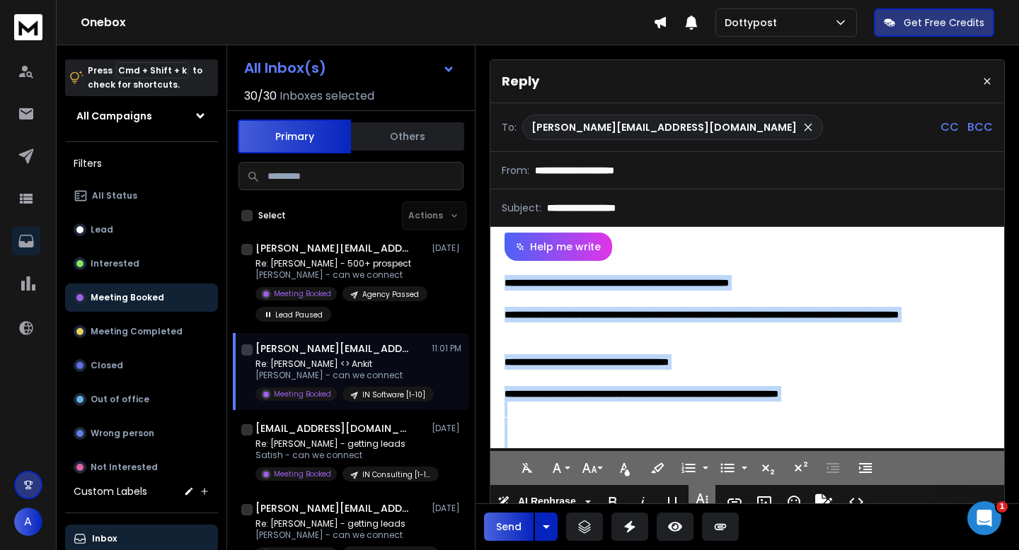
click at [547, 434] on div at bounding box center [744, 442] width 481 height 16
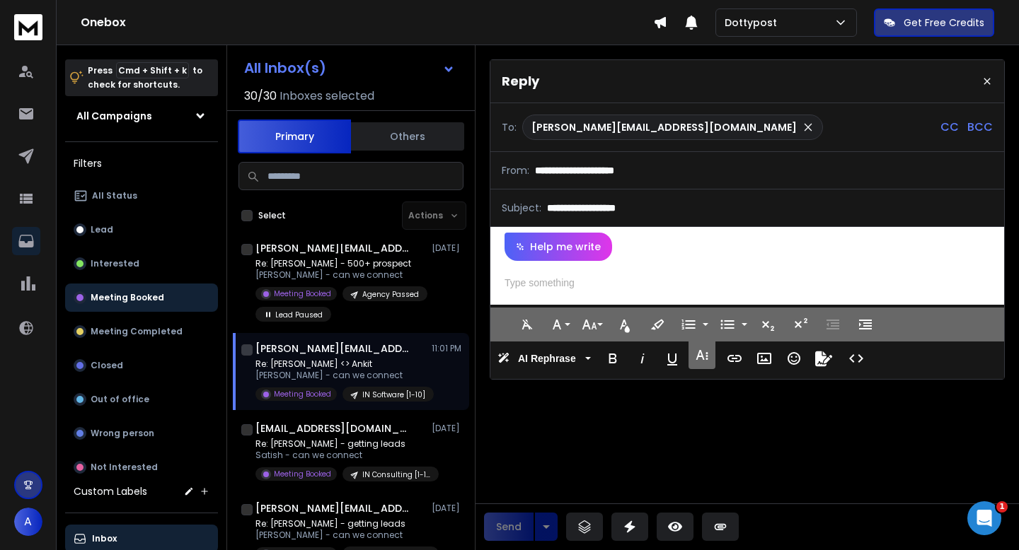
click at [587, 287] on div at bounding box center [744, 283] width 481 height 16
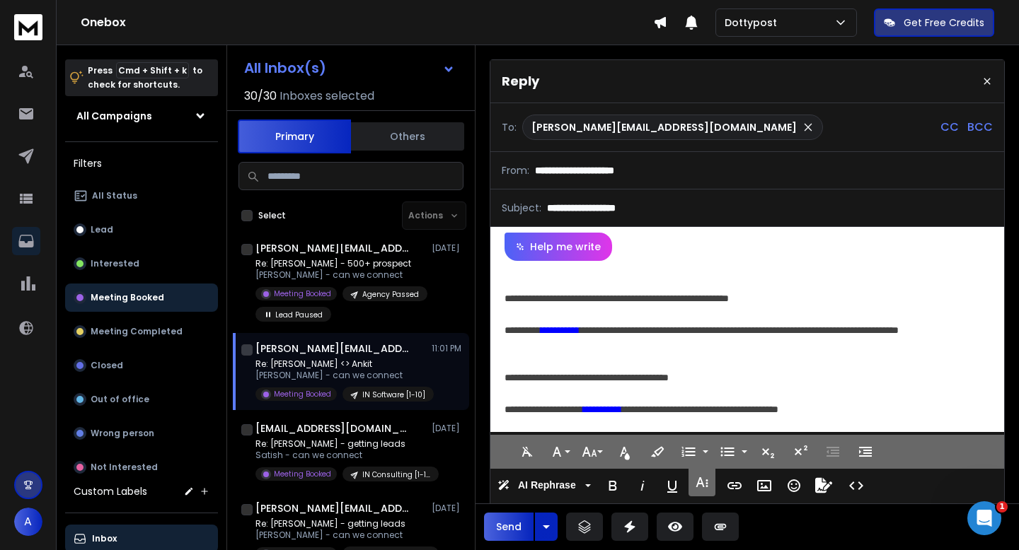
click at [527, 304] on div "**********" at bounding box center [744, 299] width 481 height 16
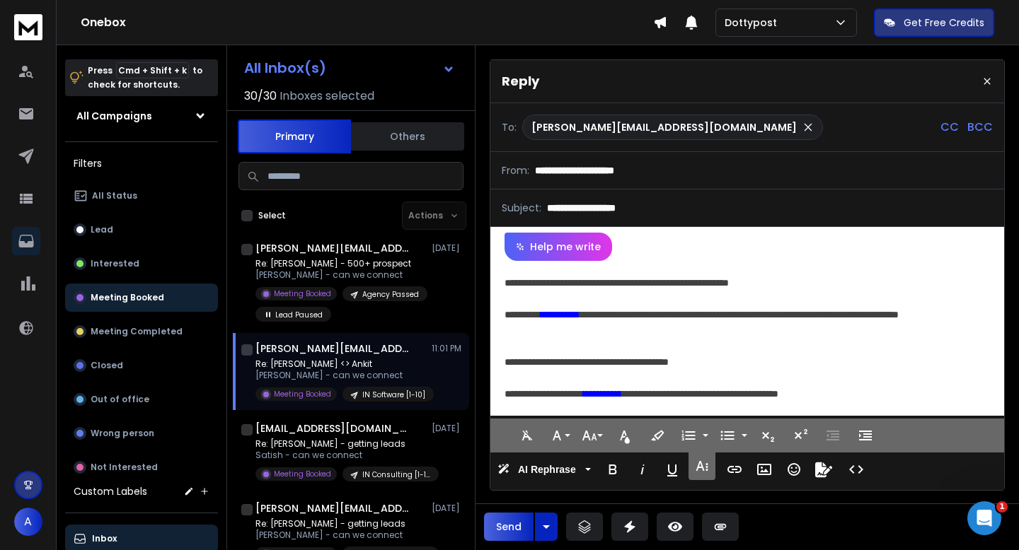
click at [981, 81] on icon at bounding box center [986, 81] width 11 height 11
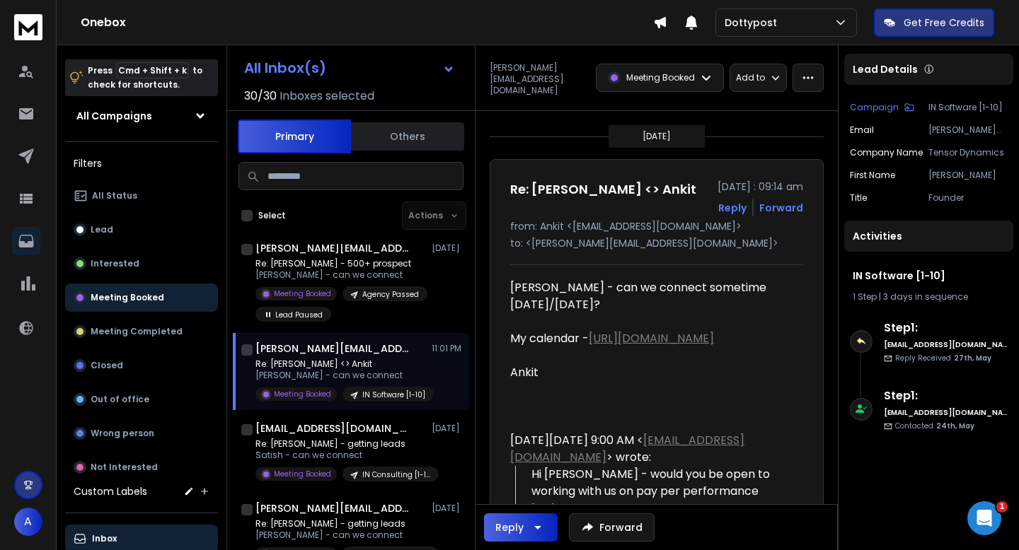
click at [506, 530] on div "Reply" at bounding box center [509, 528] width 28 height 14
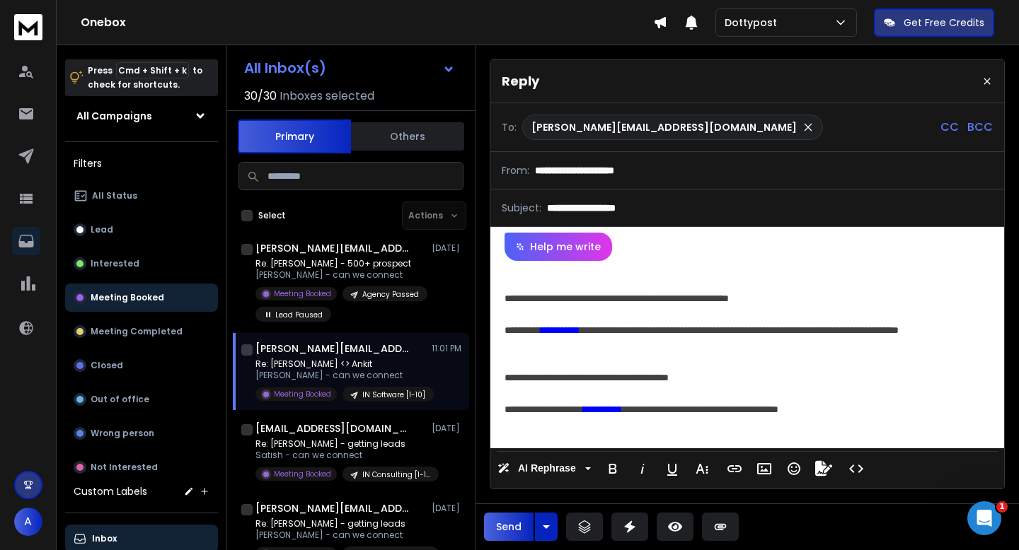
click at [540, 303] on div "**********" at bounding box center [744, 299] width 481 height 16
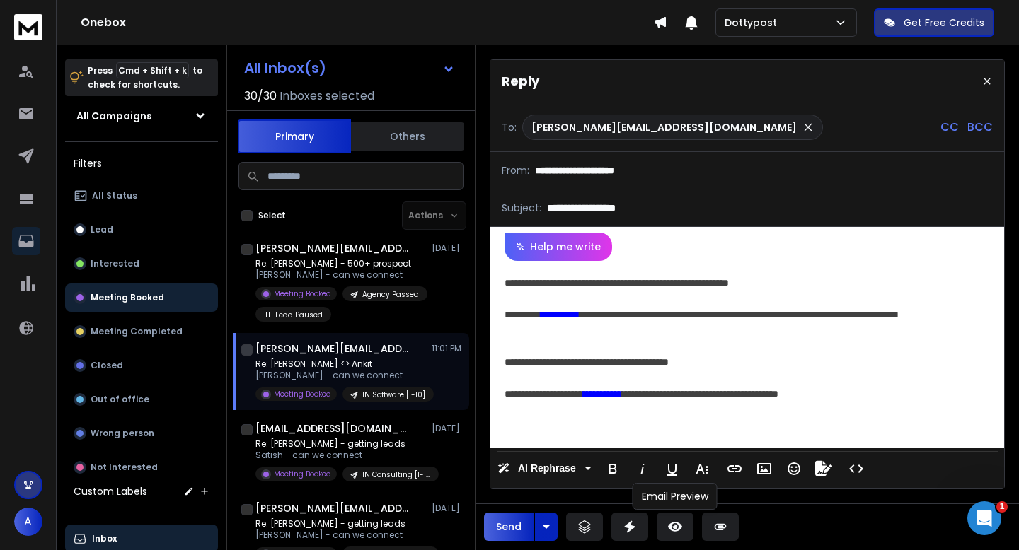
click at [683, 531] on button at bounding box center [675, 527] width 37 height 28
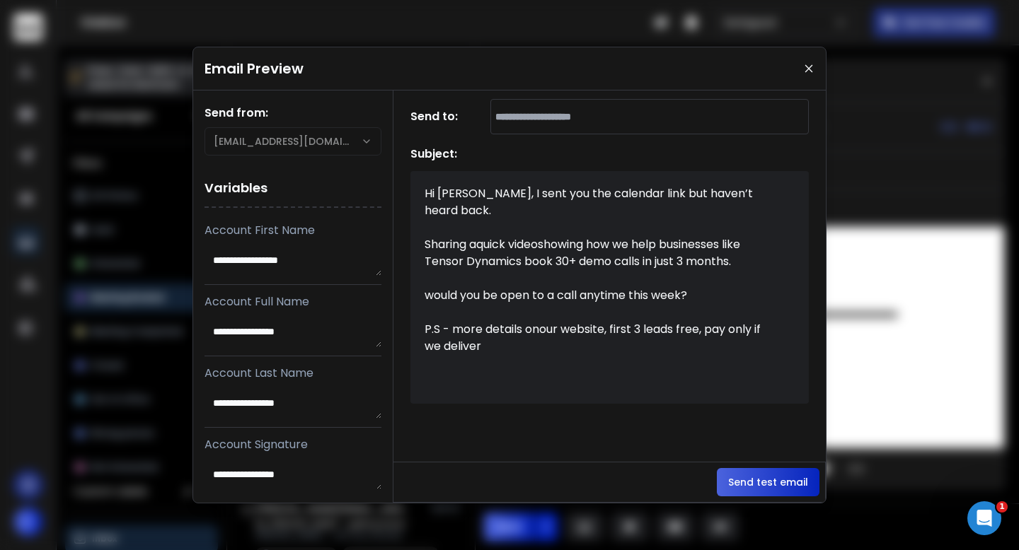
click at [807, 69] on icon at bounding box center [808, 68] width 11 height 11
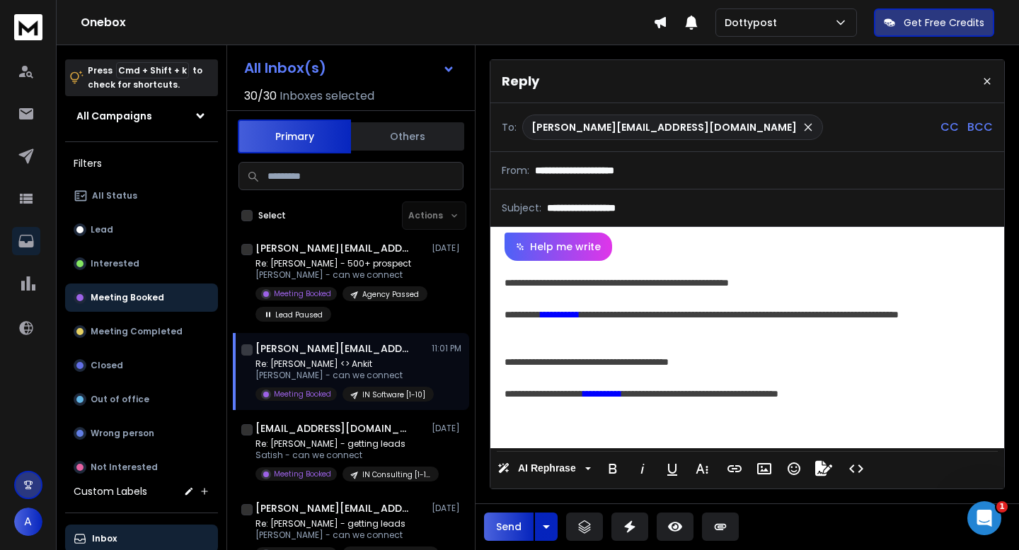
click at [563, 316] on link "**********" at bounding box center [560, 315] width 39 height 10
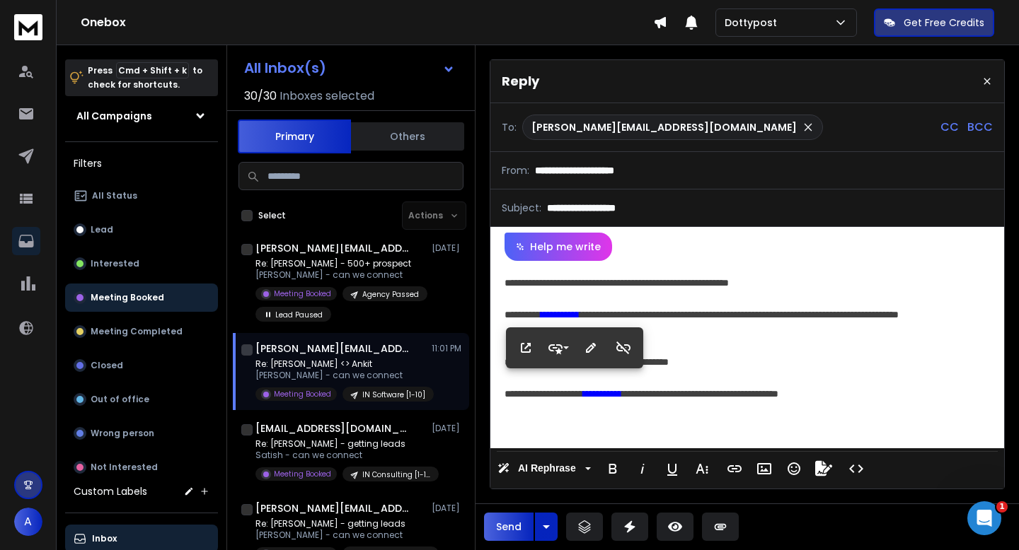
click at [563, 316] on link "**********" at bounding box center [560, 315] width 39 height 10
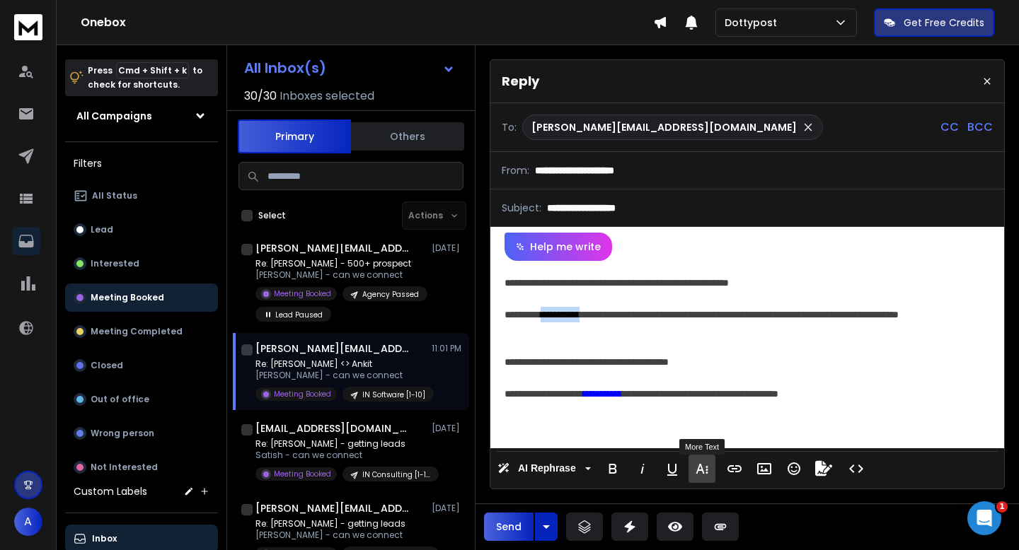
click at [697, 463] on icon "button" at bounding box center [701, 469] width 17 height 17
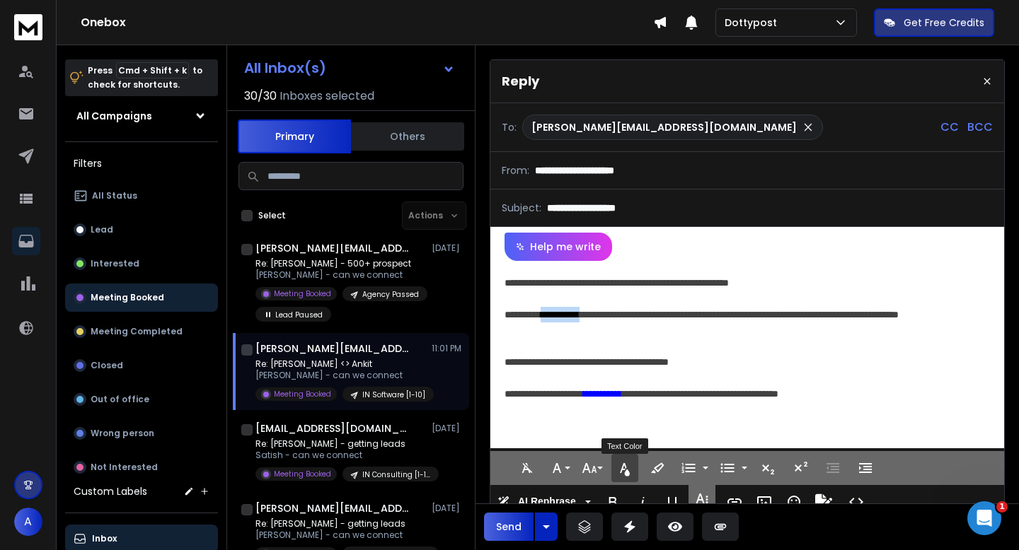
click at [628, 469] on icon "button" at bounding box center [624, 468] width 17 height 17
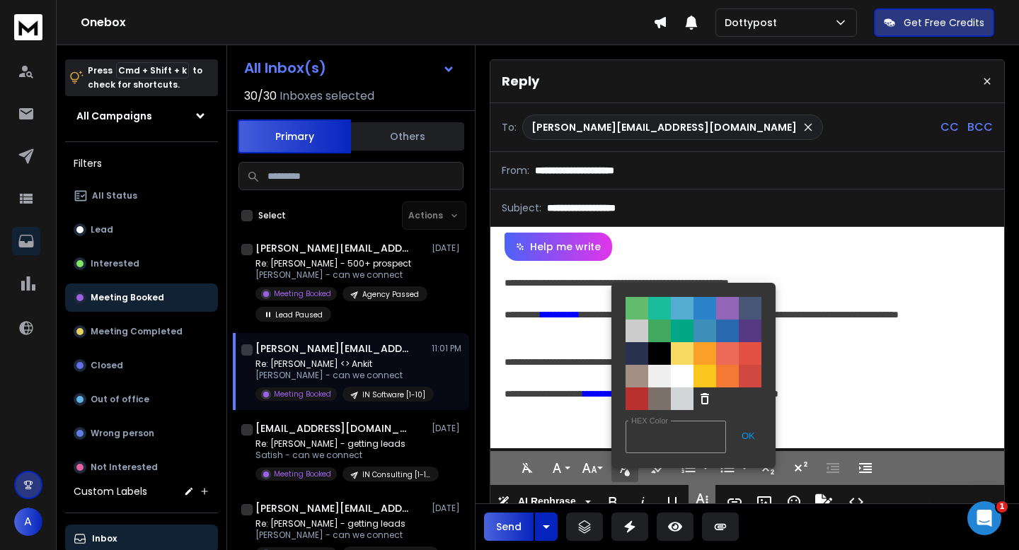
click at [700, 300] on span "Color#2C82C9" at bounding box center [704, 308] width 23 height 23
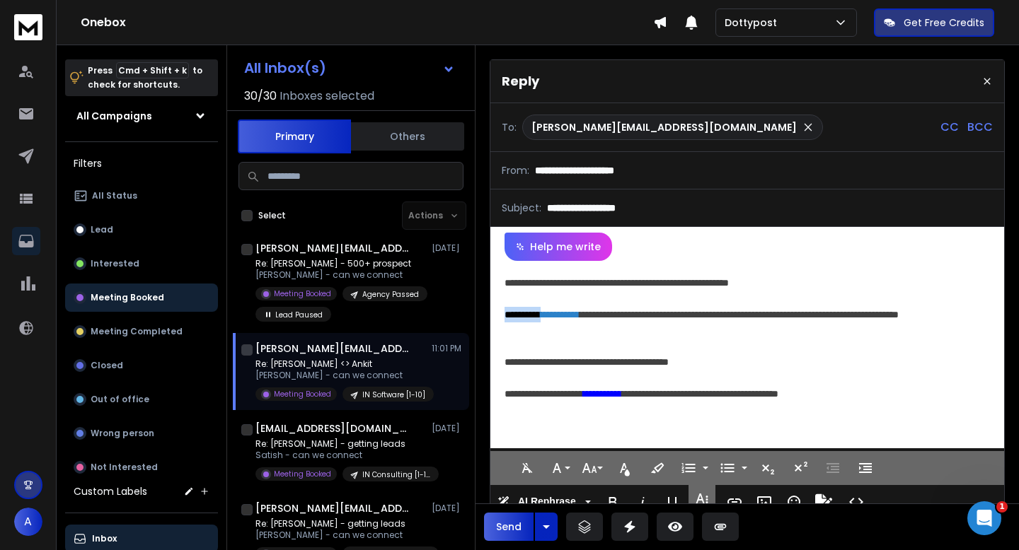
click at [609, 396] on link "**********" at bounding box center [602, 394] width 39 height 10
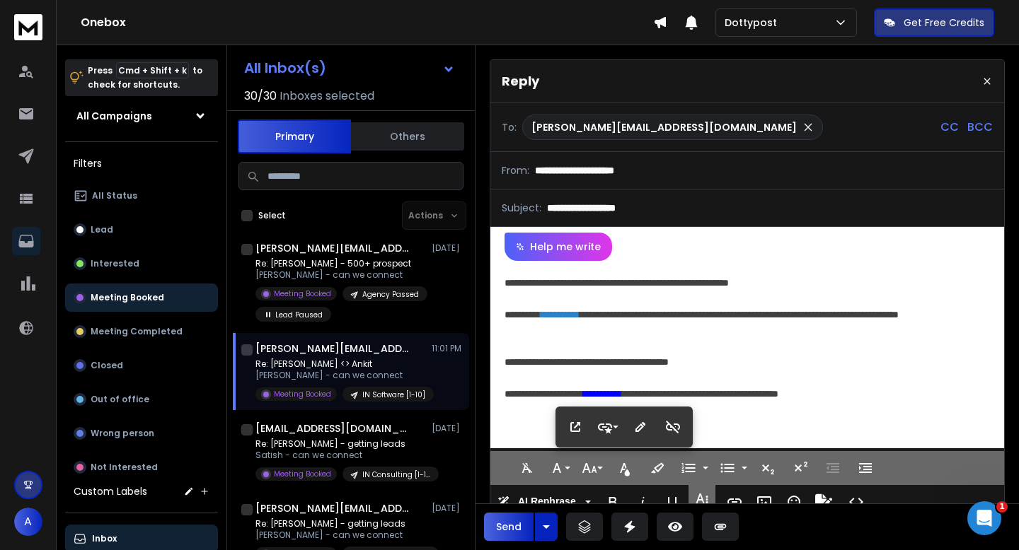
click at [609, 396] on link "**********" at bounding box center [602, 394] width 39 height 10
click at [627, 480] on button "Text Color" at bounding box center [624, 468] width 27 height 28
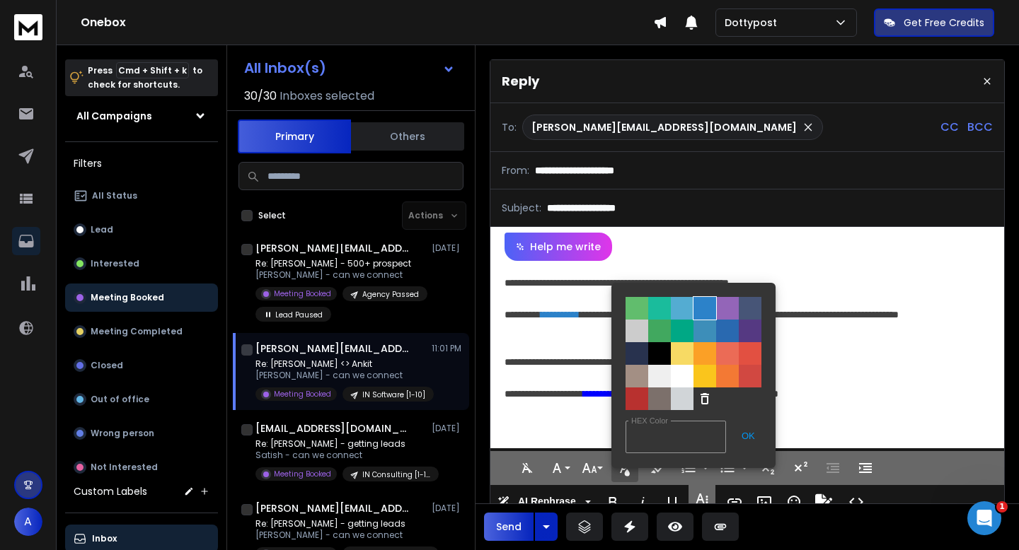
click at [700, 310] on span "Color#2C82C9" at bounding box center [704, 308] width 23 height 23
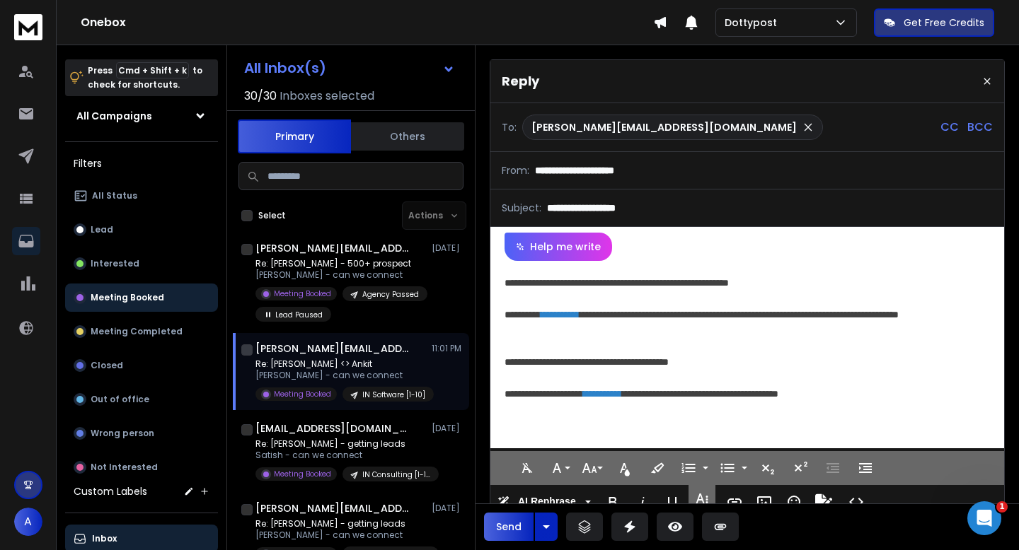
click at [577, 433] on div at bounding box center [746, 426] width 485 height 16
click at [676, 524] on icon at bounding box center [675, 527] width 14 height 14
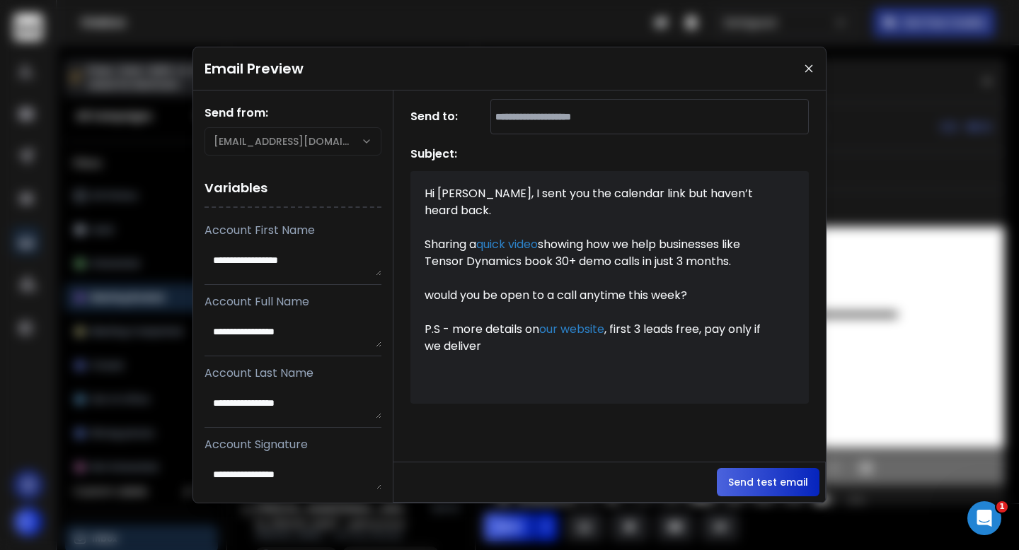
click at [809, 70] on icon at bounding box center [808, 68] width 11 height 11
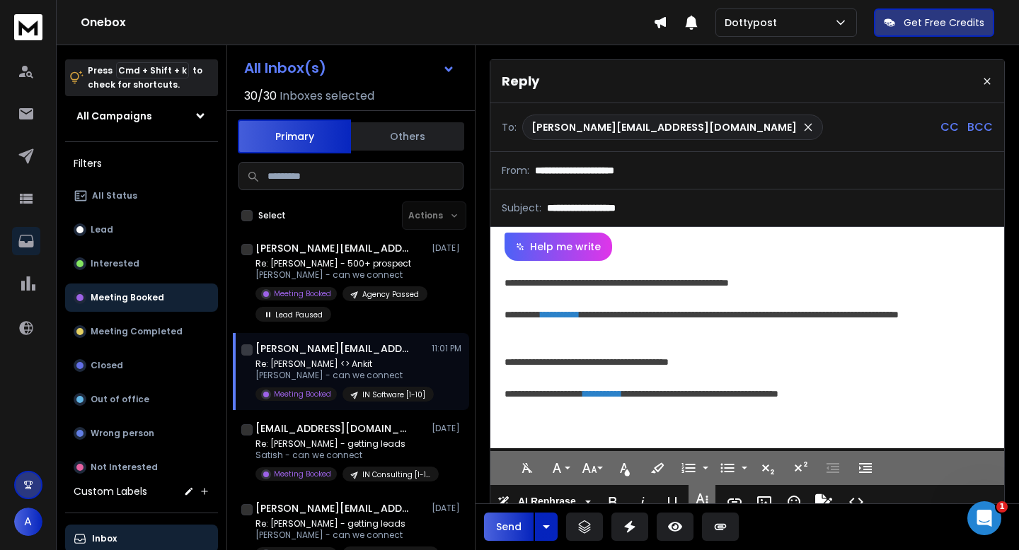
scroll to position [42, 0]
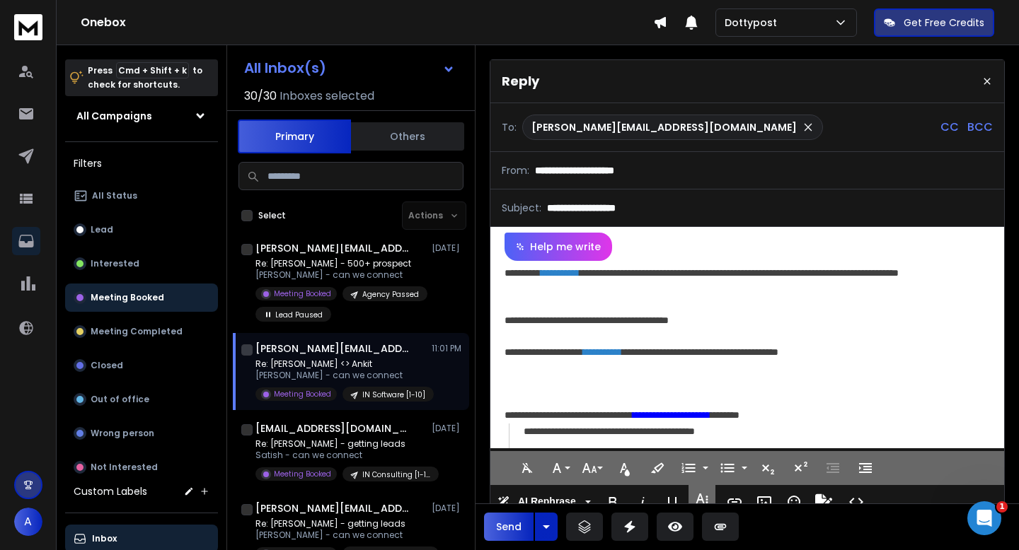
click at [545, 534] on icon "button" at bounding box center [546, 527] width 17 height 17
click at [541, 493] on p "Send Later" at bounding box center [531, 491] width 52 height 14
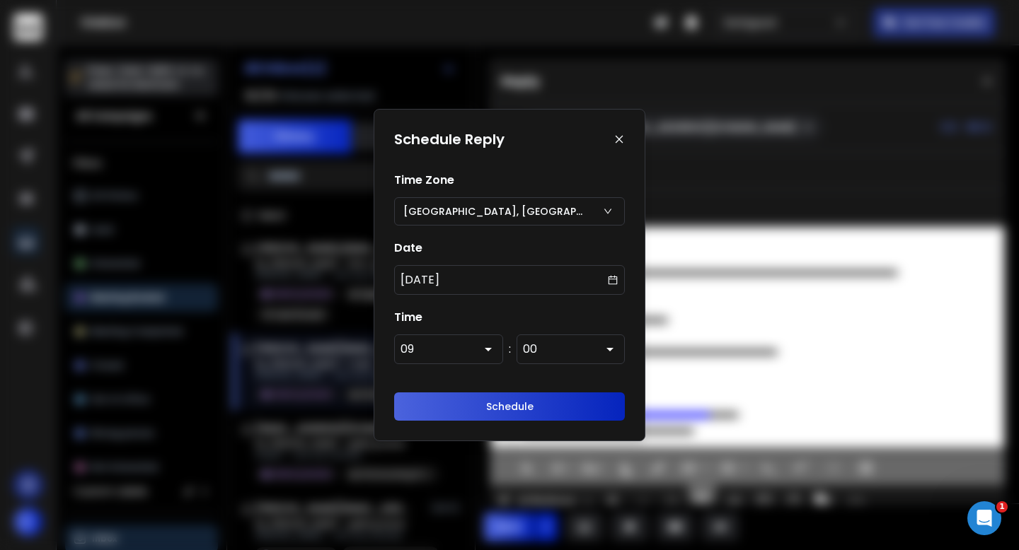
click at [459, 348] on div "09" at bounding box center [448, 350] width 109 height 30
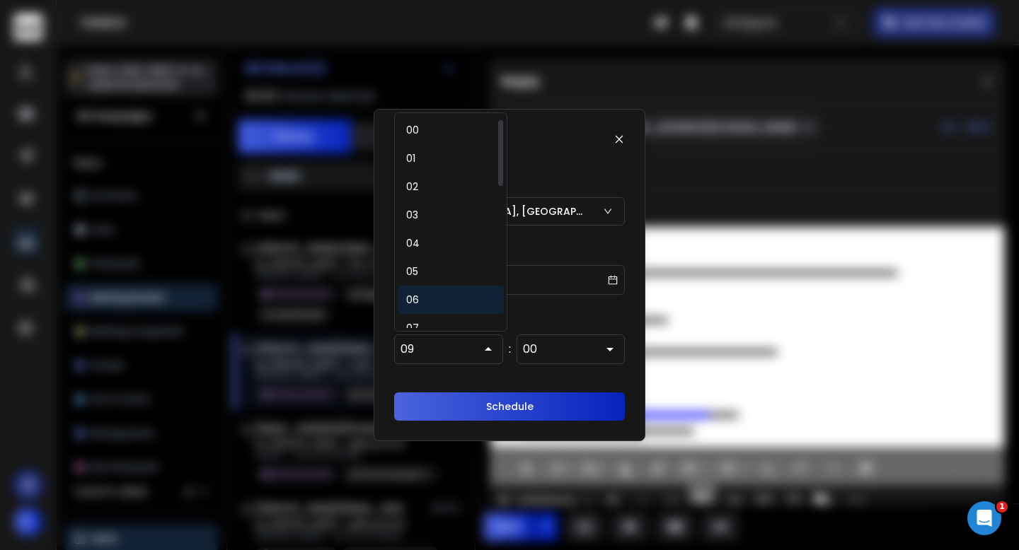
scroll to position [36, 0]
click at [434, 292] on div "07" at bounding box center [451, 292] width 106 height 28
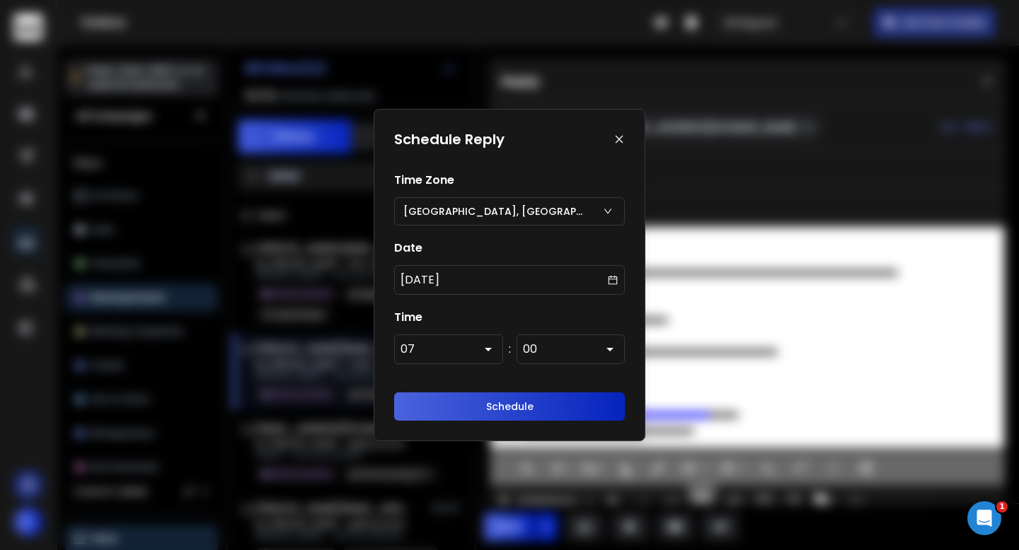
click at [559, 341] on div "00" at bounding box center [571, 350] width 109 height 30
click at [545, 289] on div "07" at bounding box center [573, 289] width 106 height 28
click at [526, 406] on div "Schedule" at bounding box center [509, 407] width 231 height 28
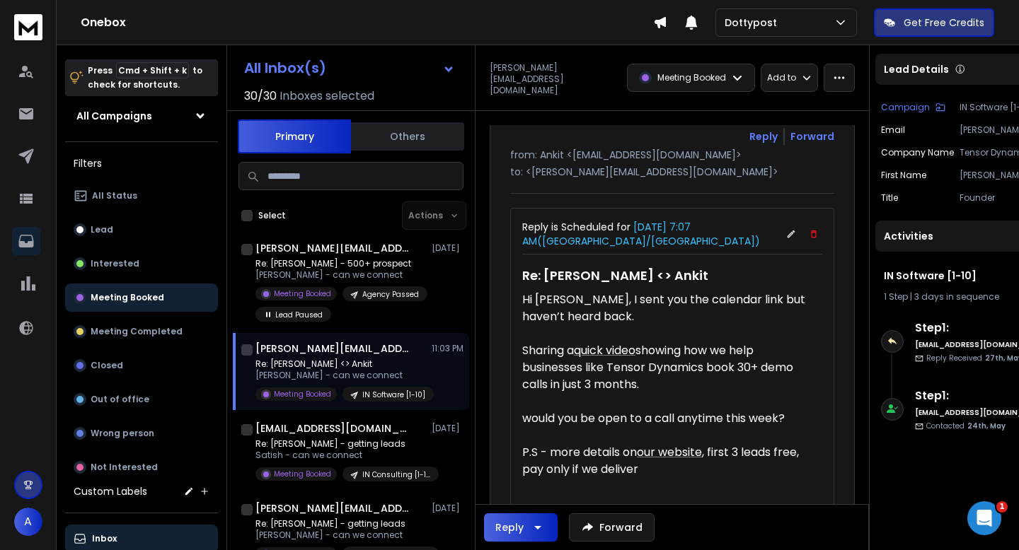
scroll to position [76, 0]
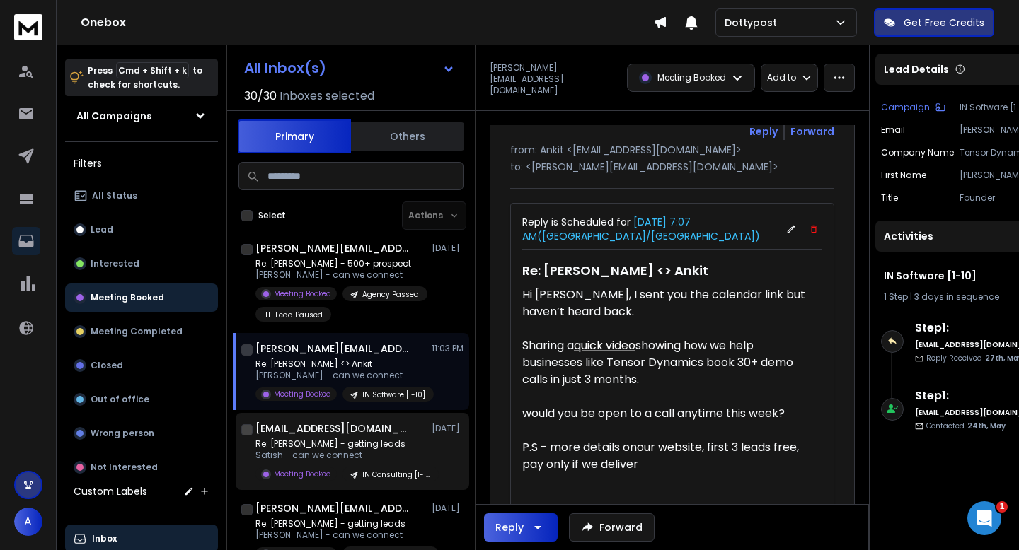
click at [284, 439] on p "Re: Satish - getting leads" at bounding box center [340, 444] width 170 height 11
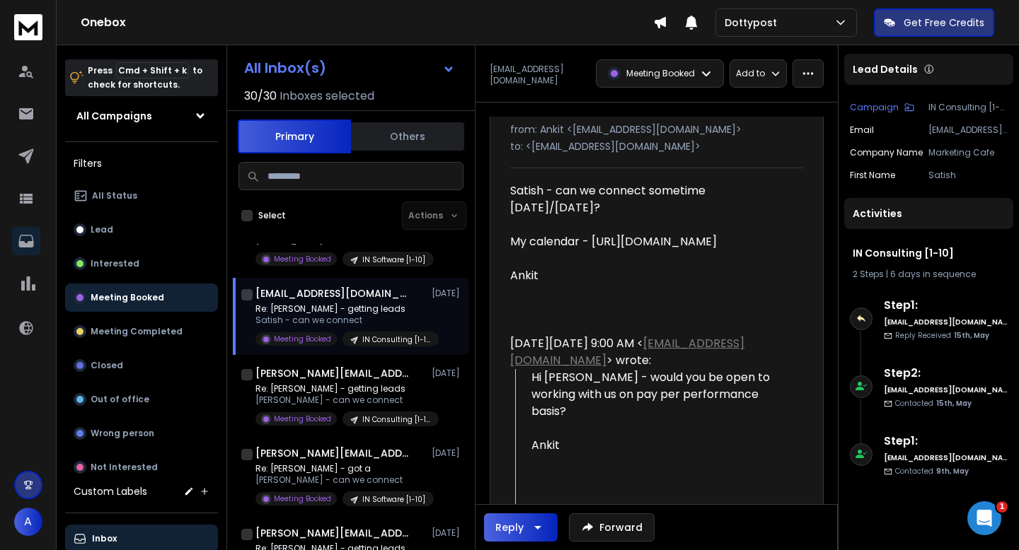
scroll to position [0, 0]
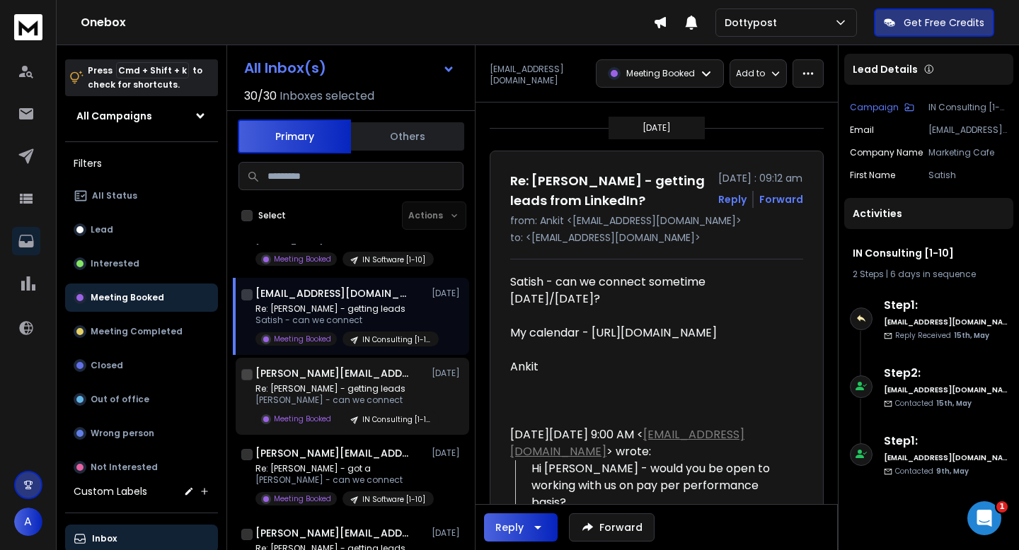
click at [397, 396] on p "Sujatha - can we connect" at bounding box center [340, 400] width 170 height 11
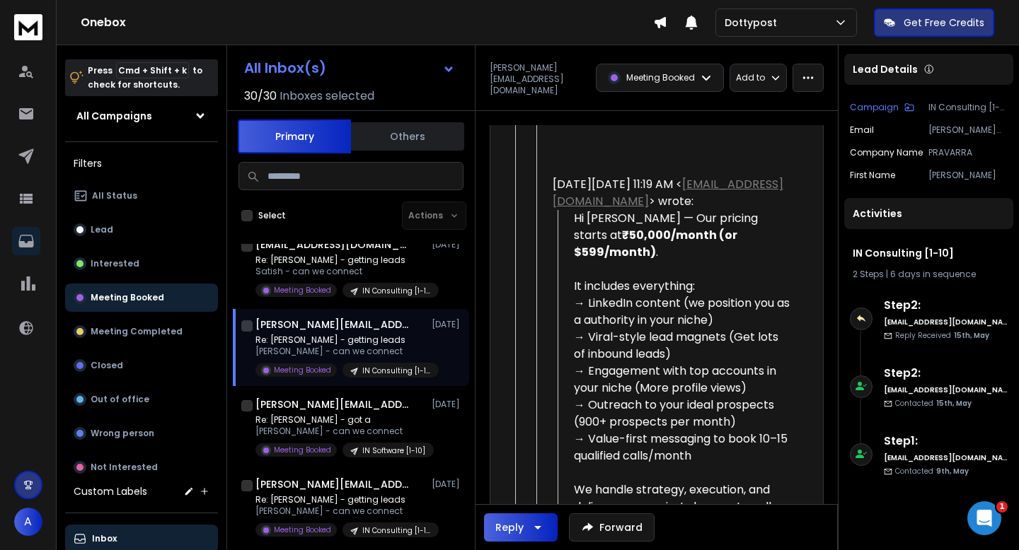
scroll to position [846, 0]
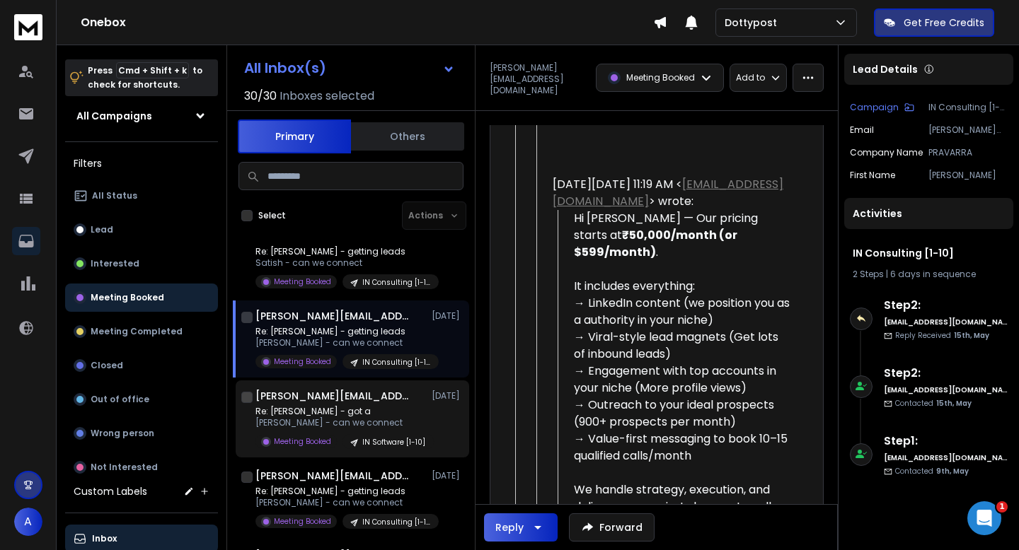
click at [405, 423] on p "Shubham - can we connect" at bounding box center [340, 422] width 170 height 11
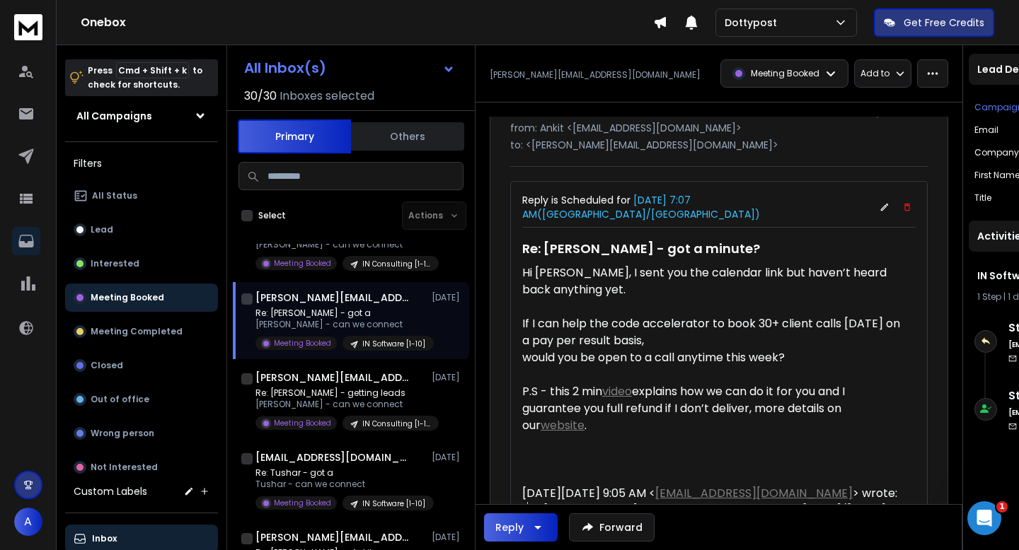
scroll to position [945, 0]
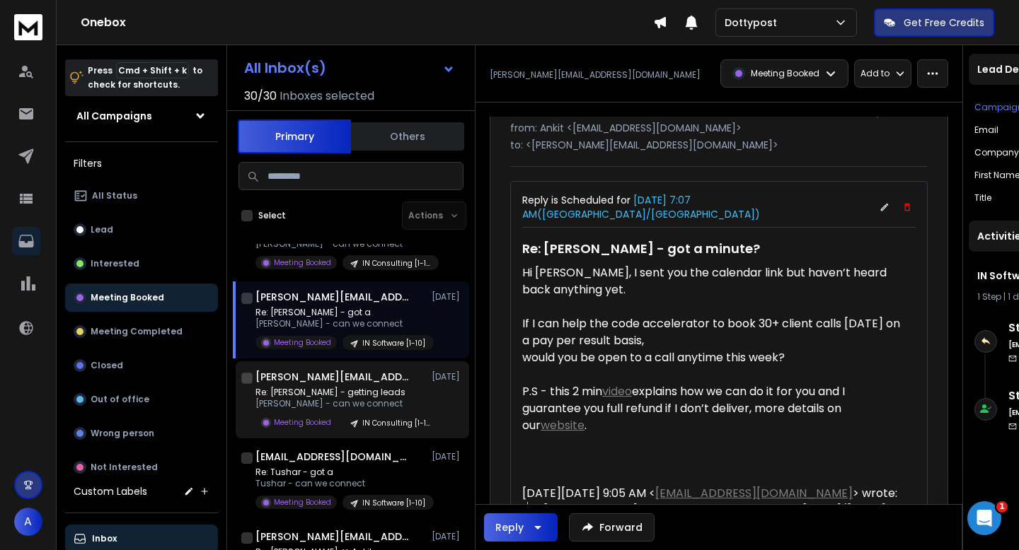
click at [392, 409] on p "Ritika - can we connect" at bounding box center [340, 403] width 170 height 11
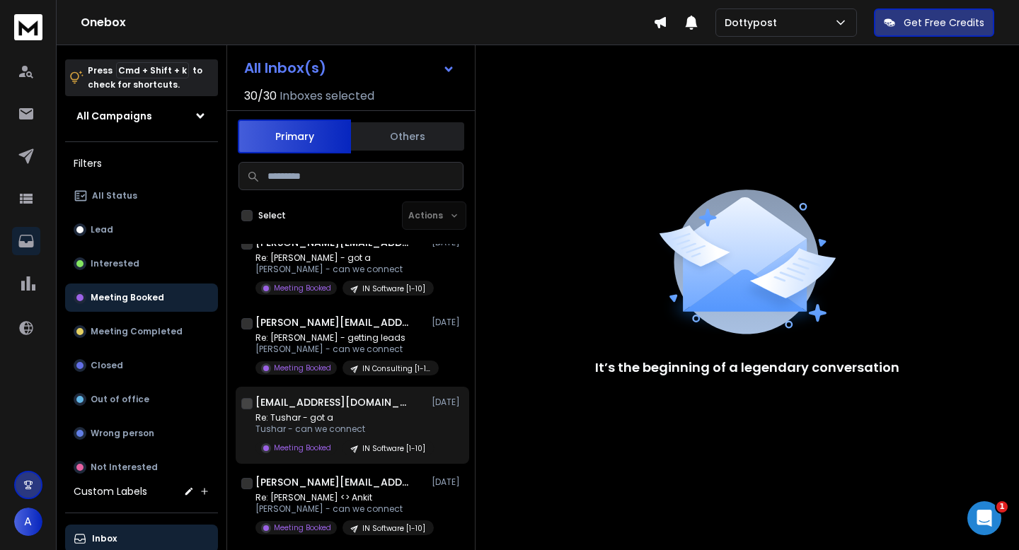
click at [357, 411] on div "tushar.pathak@siliconithub.com 14 Jul Re: Tushar - got a Tushar - can we connec…" at bounding box center [359, 426] width 208 height 60
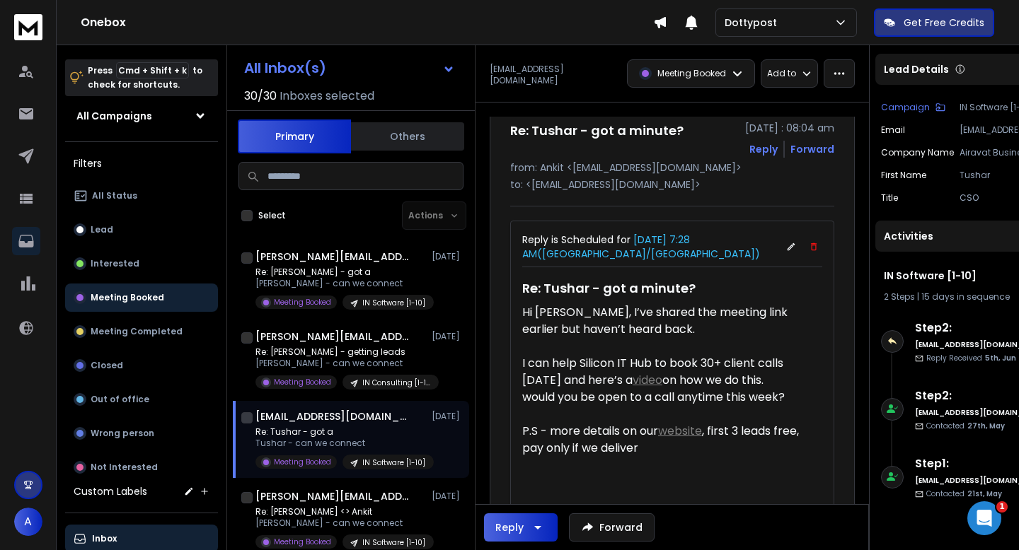
scroll to position [60, 0]
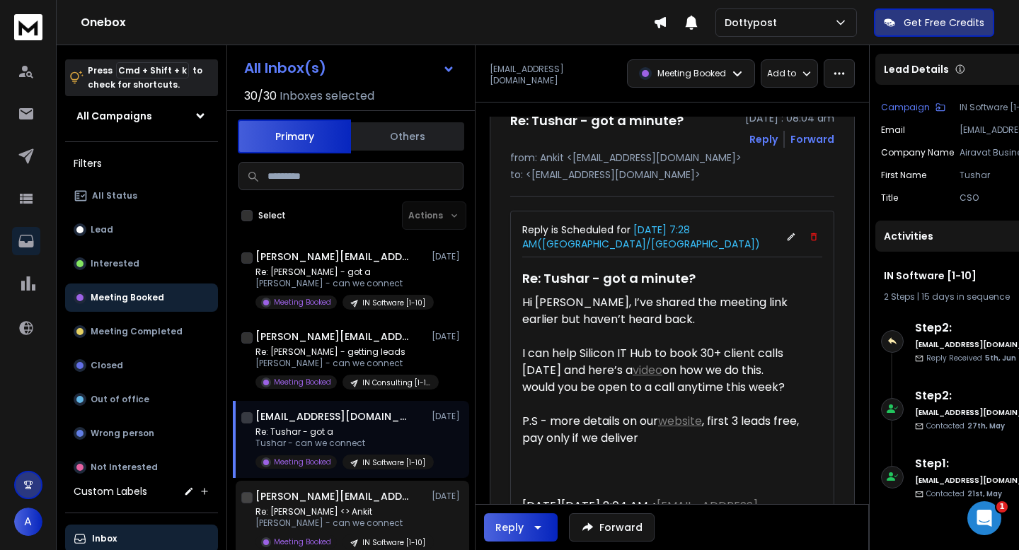
click at [340, 511] on p "Re: Pranay <> Ankit" at bounding box center [340, 512] width 170 height 11
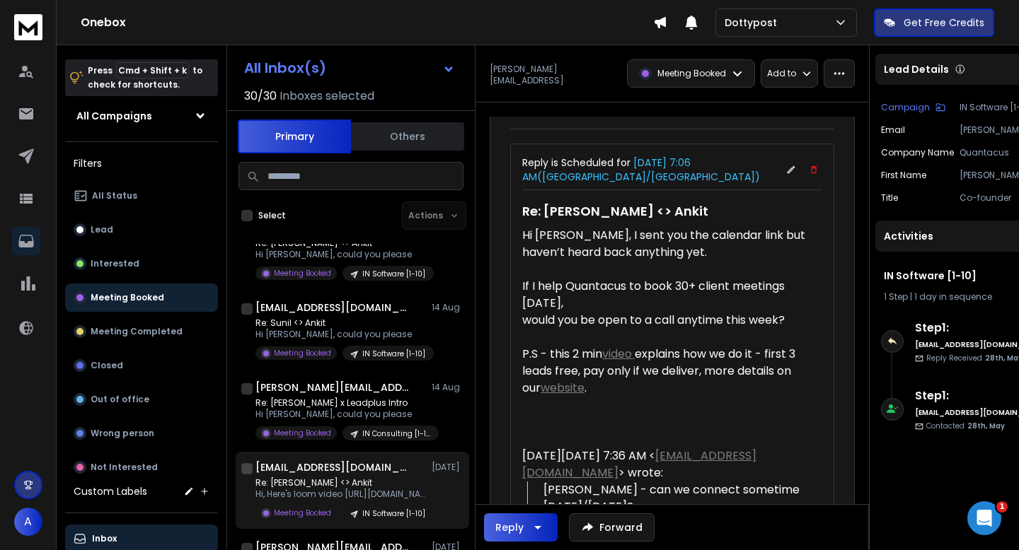
scroll to position [110, 0]
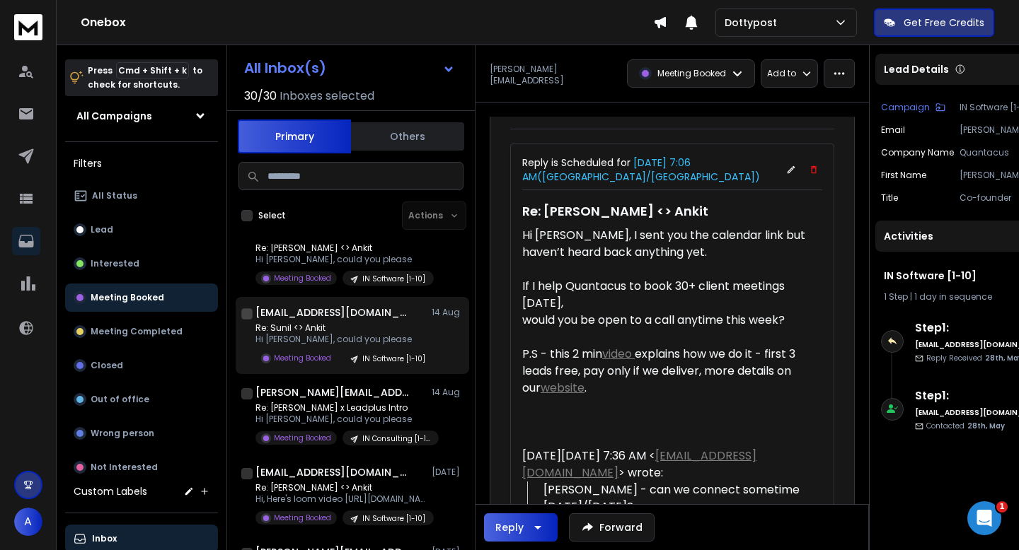
click at [342, 333] on p "Re: Sunil <> Ankit" at bounding box center [340, 328] width 170 height 11
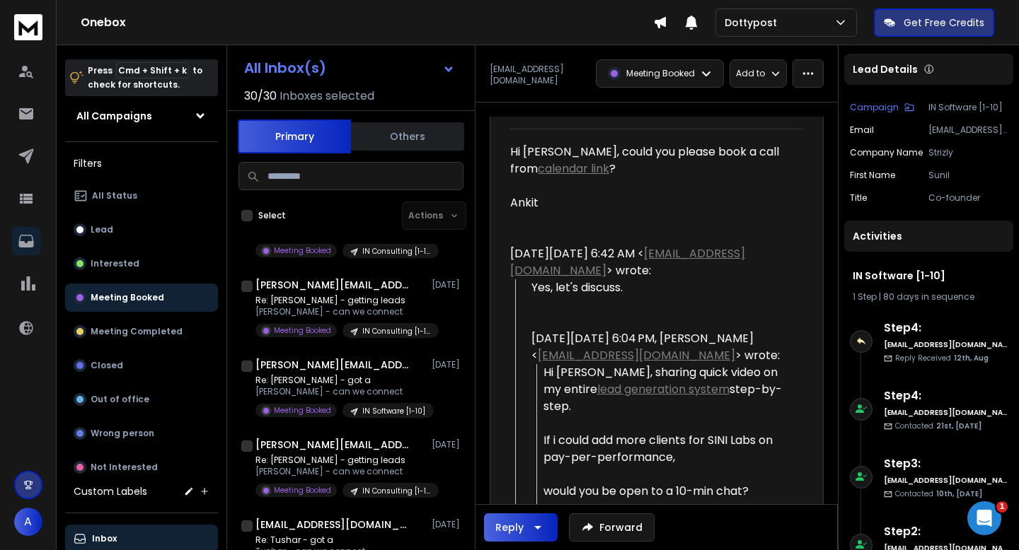
scroll to position [986, 0]
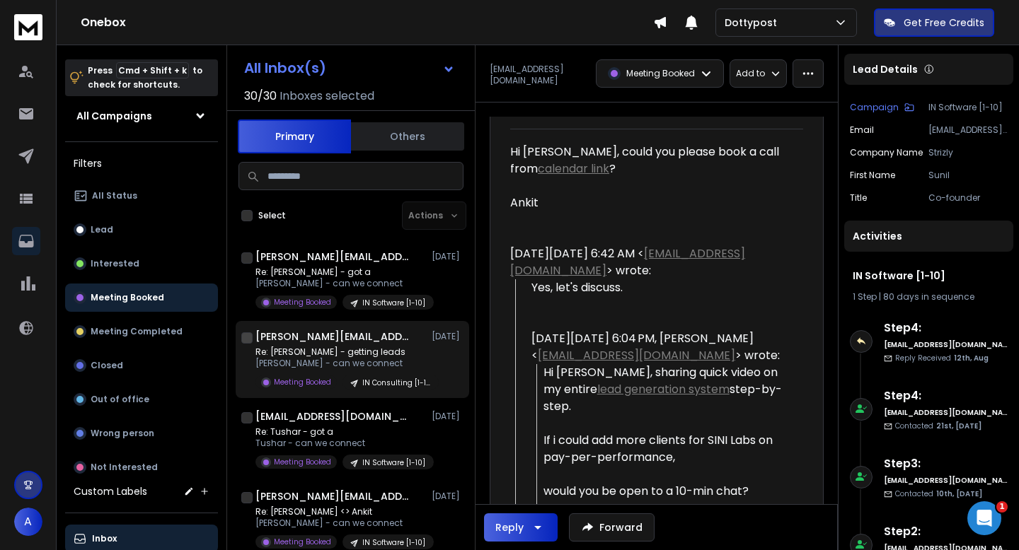
click at [334, 355] on p "Re: Ritika - getting leads" at bounding box center [340, 352] width 170 height 11
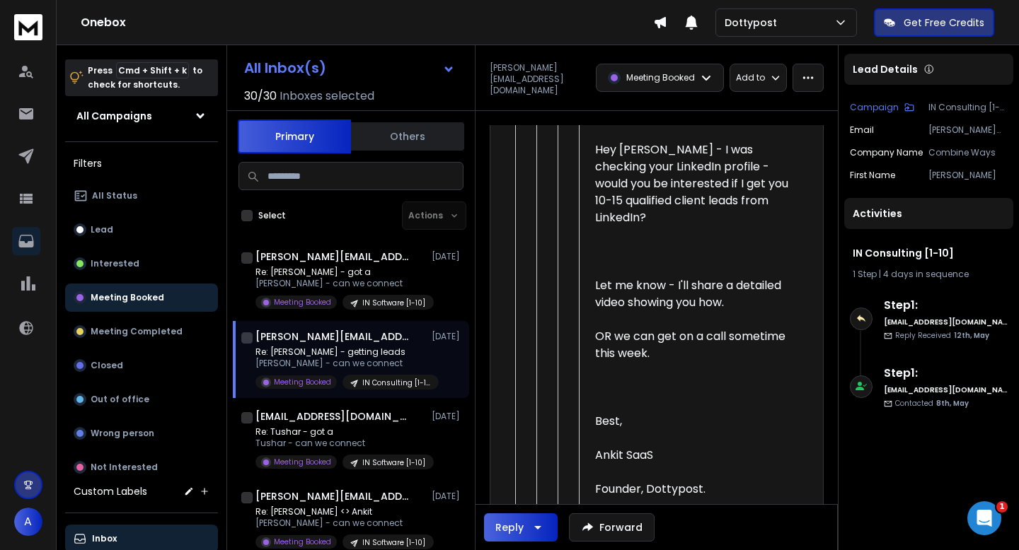
scroll to position [1850, 0]
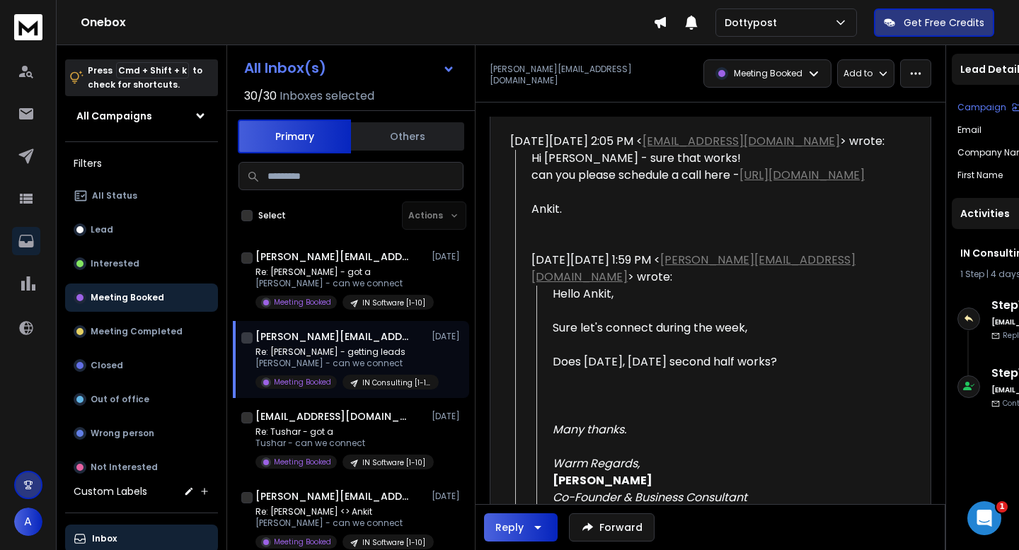
scroll to position [4279, 0]
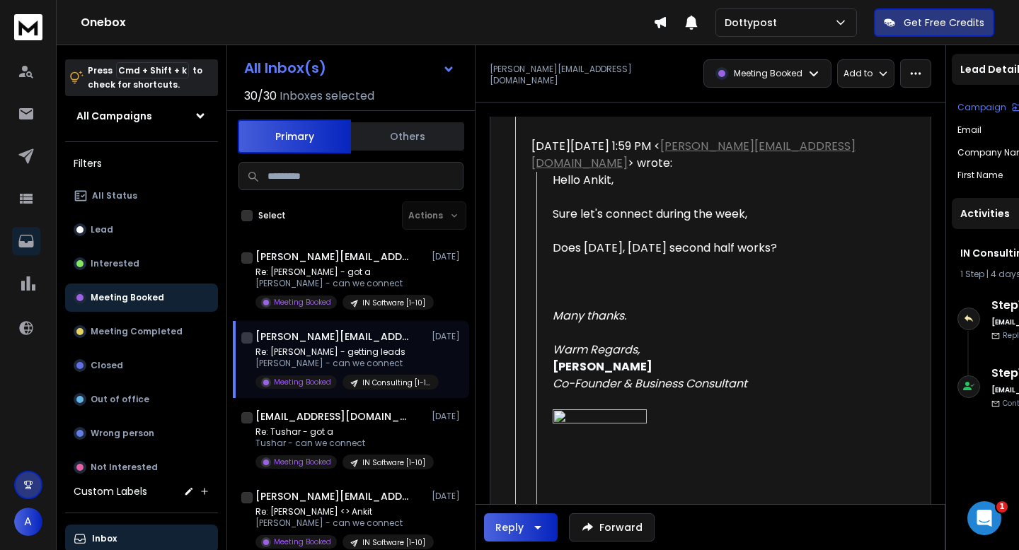
click at [729, 342] on div "Many thanks. Warm Regards, Ritika Malik Co-Founder & Business Consultant Combin…" at bounding box center [726, 424] width 347 height 335
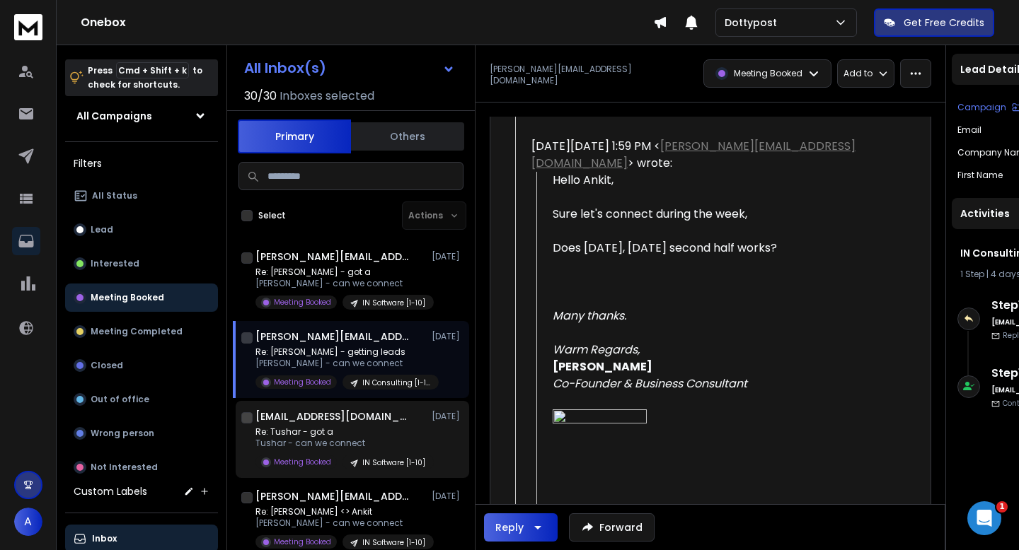
click at [330, 432] on p "Re: Tushar - got a" at bounding box center [340, 432] width 170 height 11
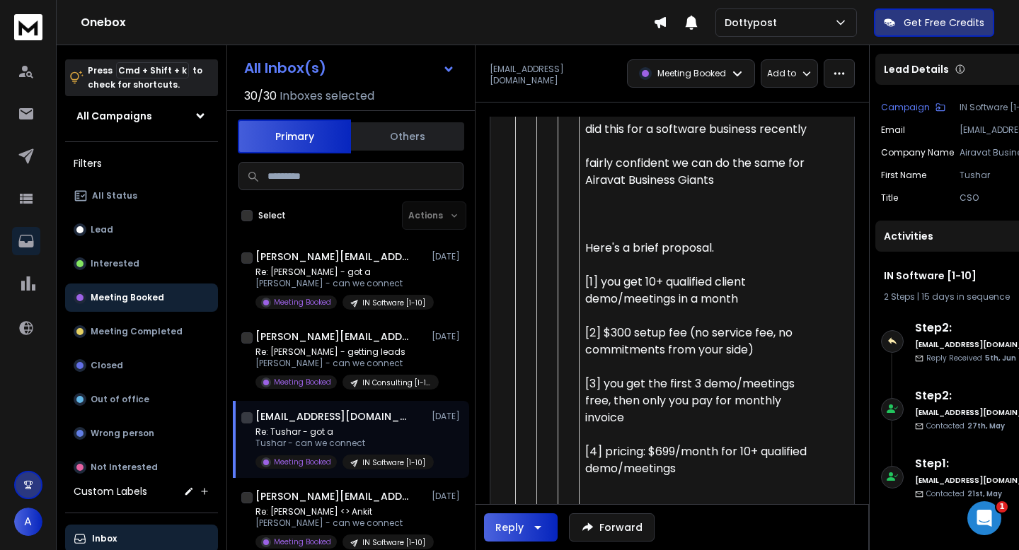
scroll to position [4407, 0]
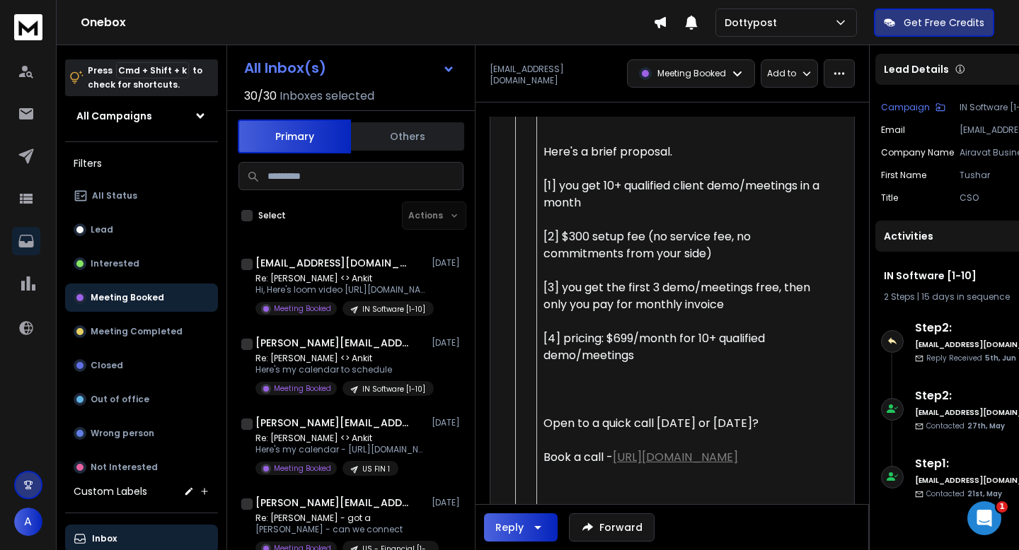
scroll to position [0, 0]
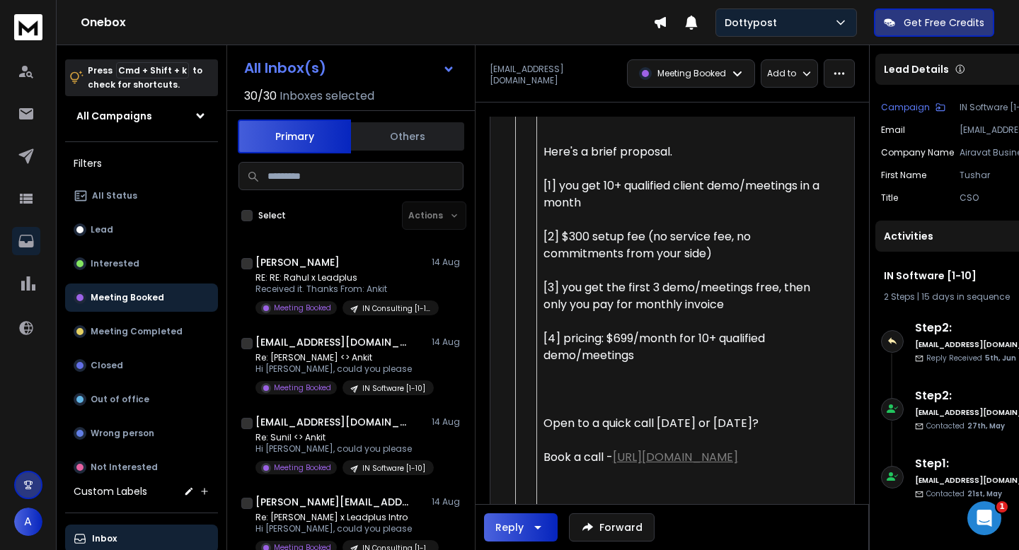
click at [759, 21] on p "Dottypost" at bounding box center [754, 23] width 58 height 14
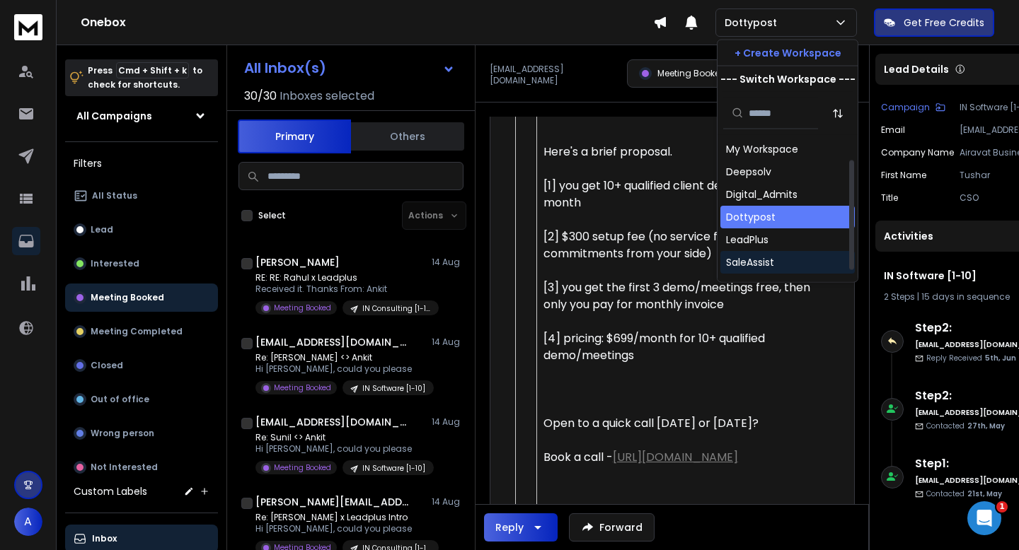
scroll to position [40, 0]
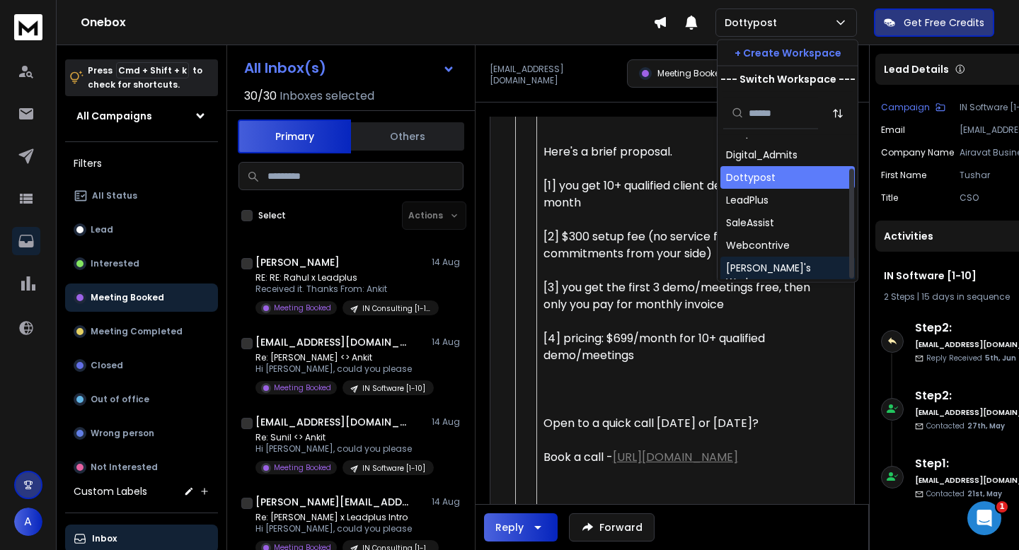
click at [746, 263] on div "[PERSON_NAME]'s Workspace" at bounding box center [787, 275] width 123 height 28
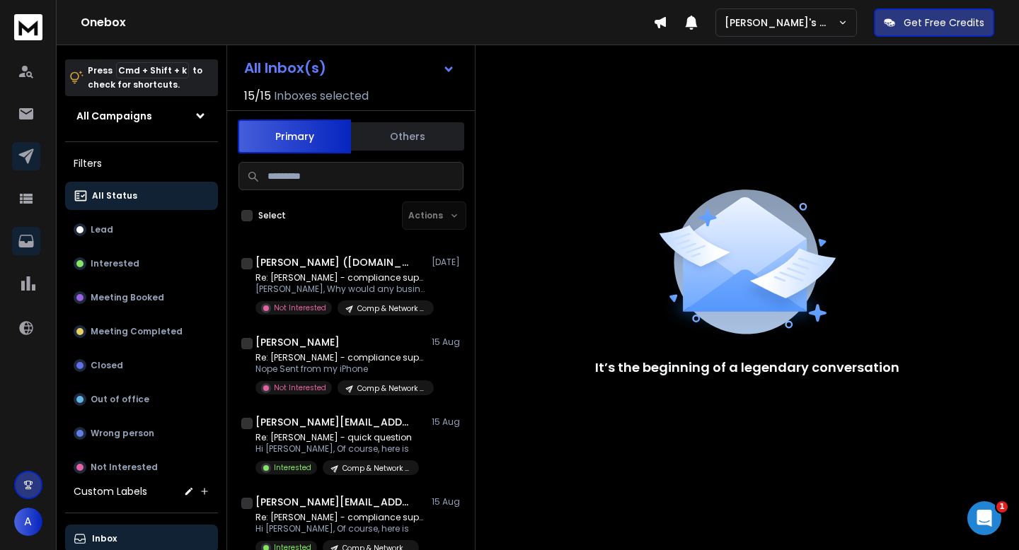
click at [36, 159] on link at bounding box center [26, 156] width 28 height 28
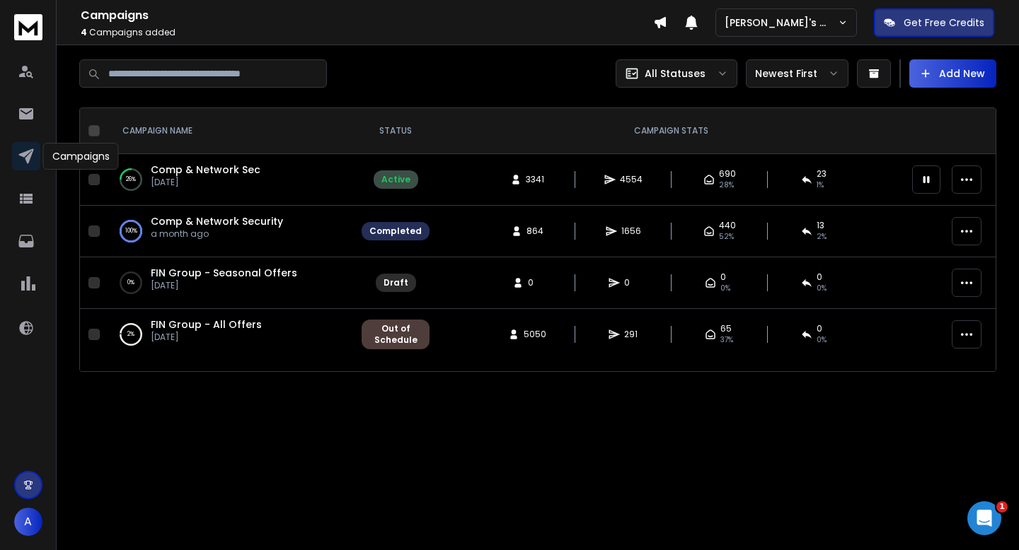
click at [324, 440] on div "Your warmest leads are on your site – Turn visits into conversations Reach Out …" at bounding box center [509, 275] width 1019 height 550
click at [468, 74] on div at bounding box center [308, 73] width 458 height 28
click at [950, 82] on button "Add New" at bounding box center [952, 73] width 87 height 28
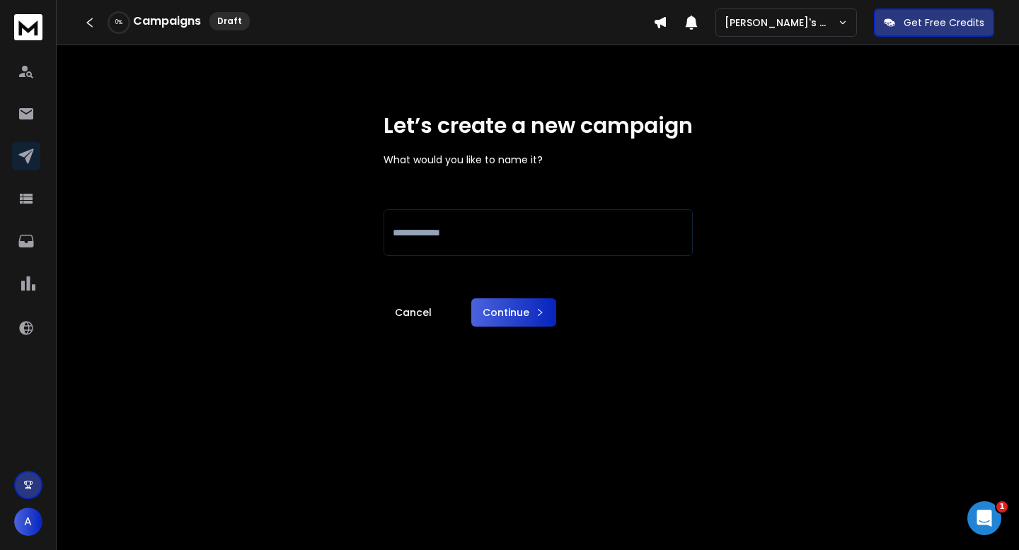
click at [447, 225] on input at bounding box center [537, 232] width 309 height 47
type input "*"
click at [420, 321] on link "Cancel" at bounding box center [412, 313] width 59 height 28
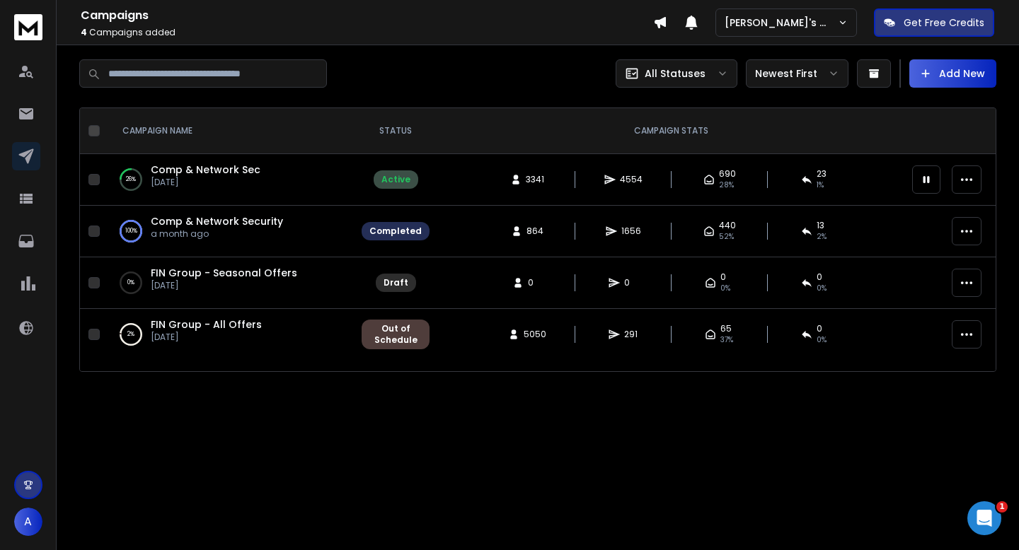
click at [249, 422] on div "Your warmest leads are on your site – Turn visits into conversations Reach Out …" at bounding box center [509, 275] width 1019 height 550
click at [957, 74] on button "Add New" at bounding box center [952, 73] width 87 height 28
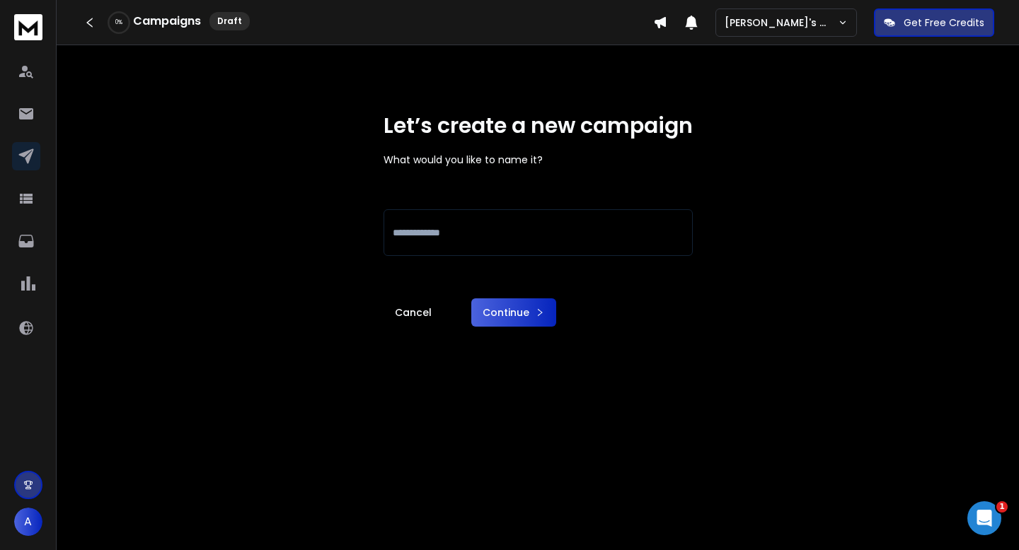
click at [500, 222] on input at bounding box center [537, 232] width 309 height 47
type input "*******"
click at [519, 315] on button "Continue" at bounding box center [513, 313] width 85 height 28
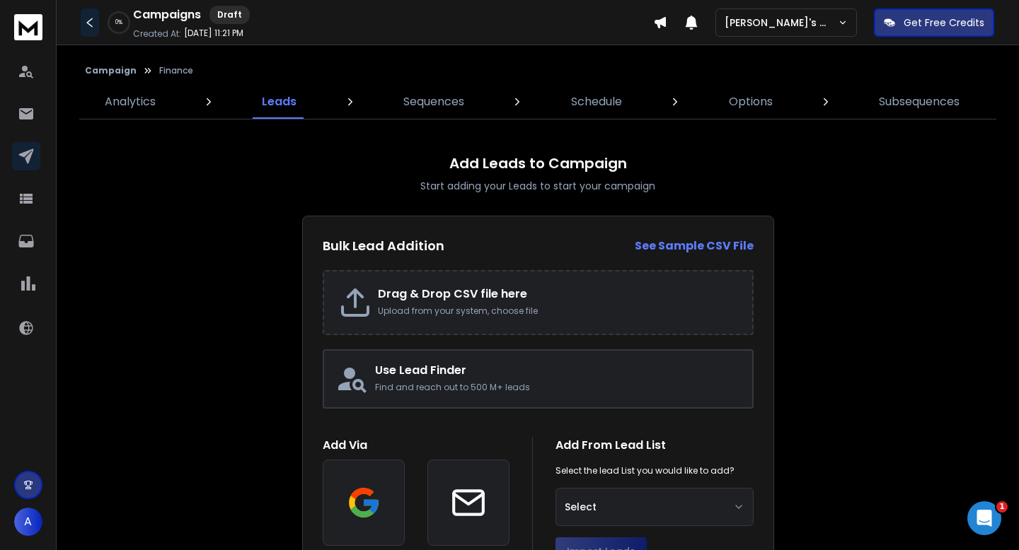
click at [91, 29] on button at bounding box center [90, 22] width 18 height 28
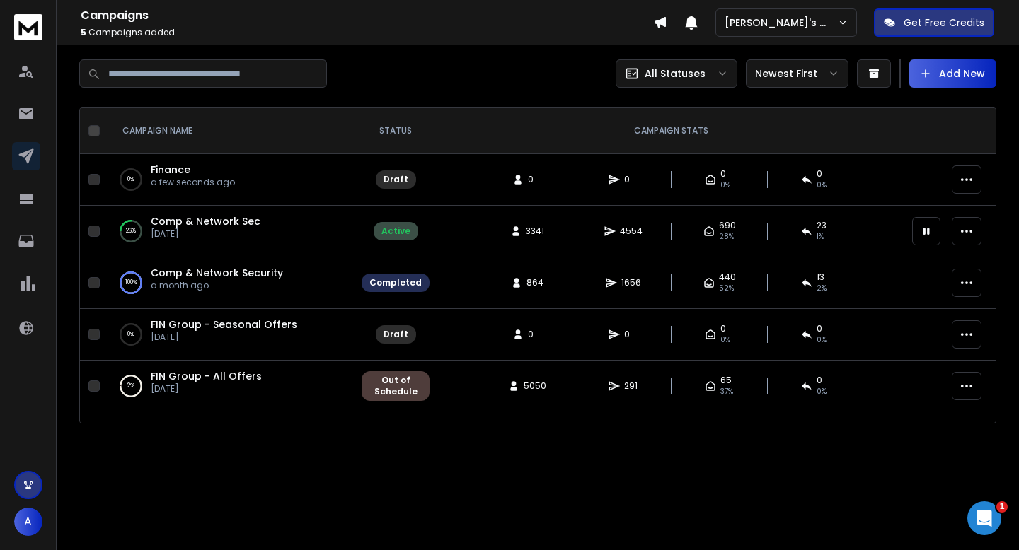
click at [941, 79] on button "Add New" at bounding box center [952, 73] width 87 height 28
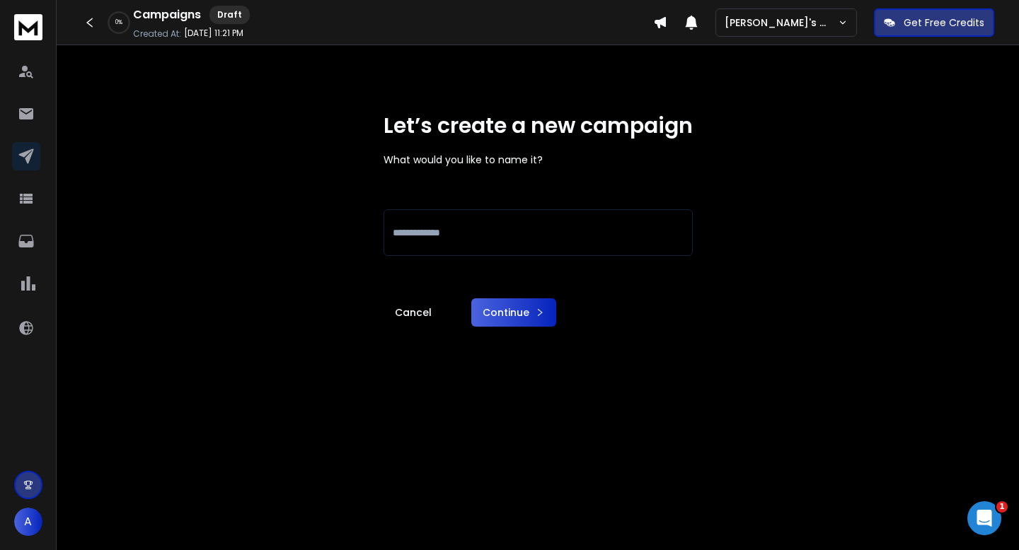
click at [506, 229] on input at bounding box center [537, 232] width 309 height 47
type input "**********"
click at [517, 312] on button "Continue" at bounding box center [513, 313] width 85 height 28
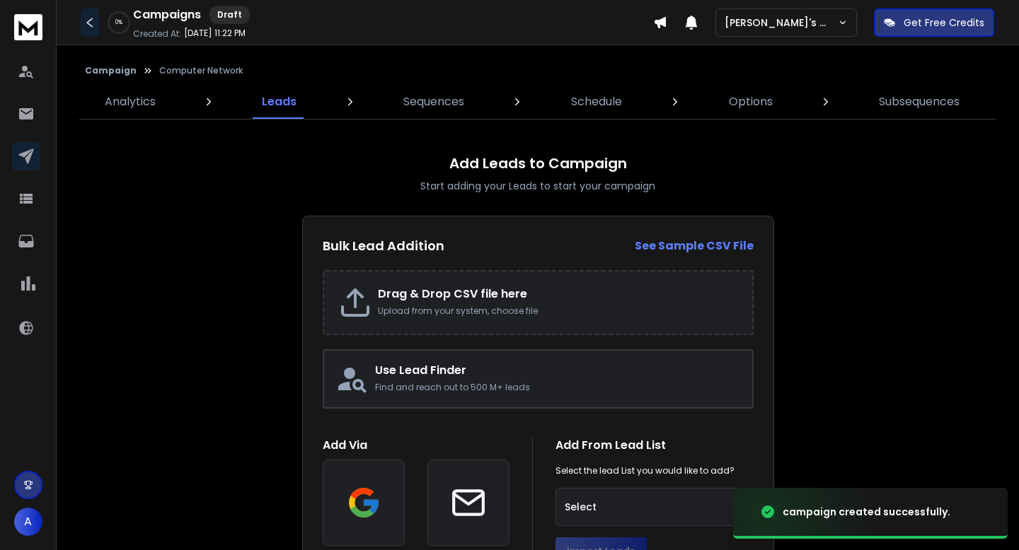
click at [86, 24] on icon at bounding box center [89, 22] width 13 height 13
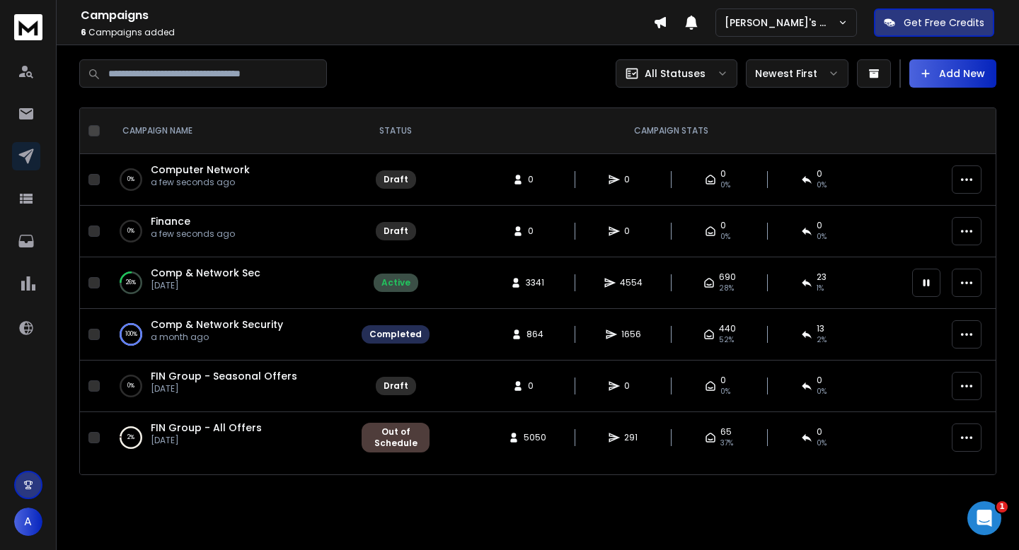
click at [970, 73] on button "Add New" at bounding box center [952, 73] width 87 height 28
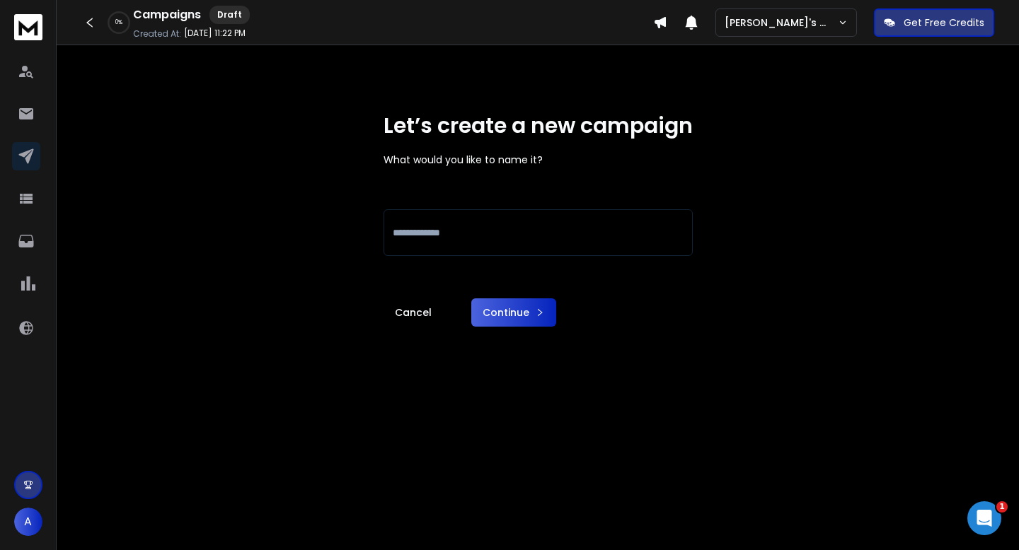
click at [528, 240] on input at bounding box center [537, 232] width 309 height 47
type input "**********"
click at [494, 319] on button "Continue" at bounding box center [513, 313] width 85 height 28
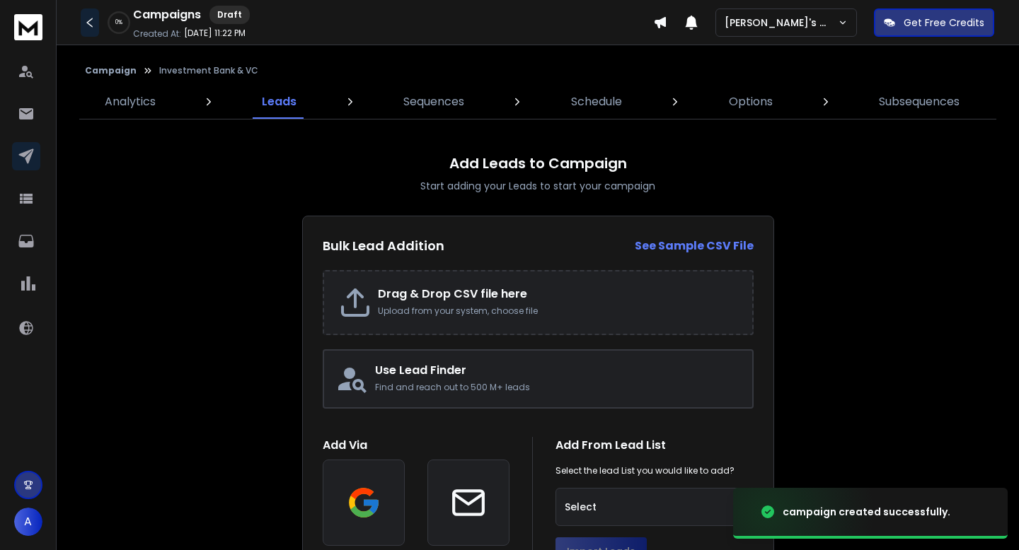
click at [88, 21] on icon at bounding box center [89, 22] width 13 height 13
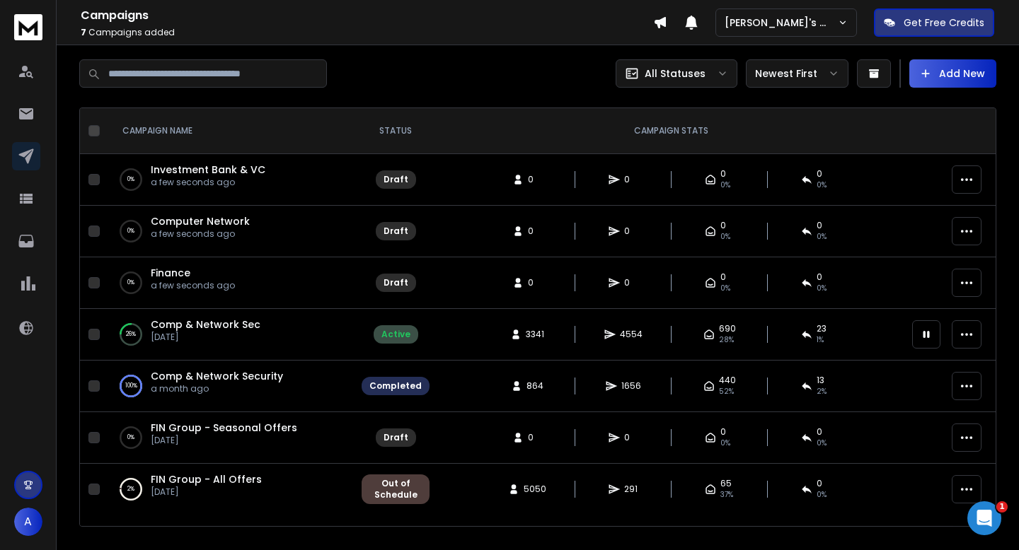
click at [986, 531] on div "Open Intercom Messenger" at bounding box center [984, 518] width 47 height 47
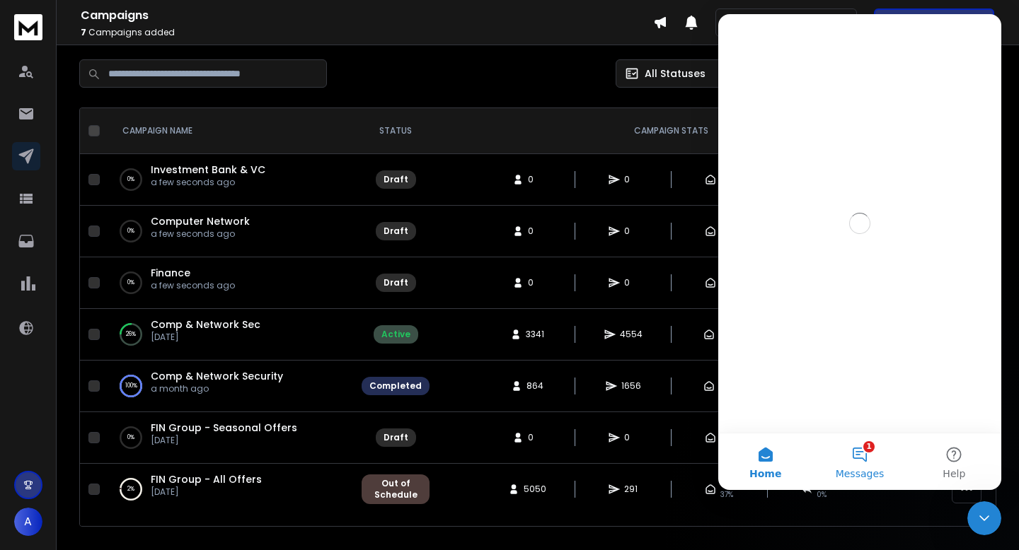
click at [860, 456] on button "1 Messages" at bounding box center [859, 462] width 94 height 57
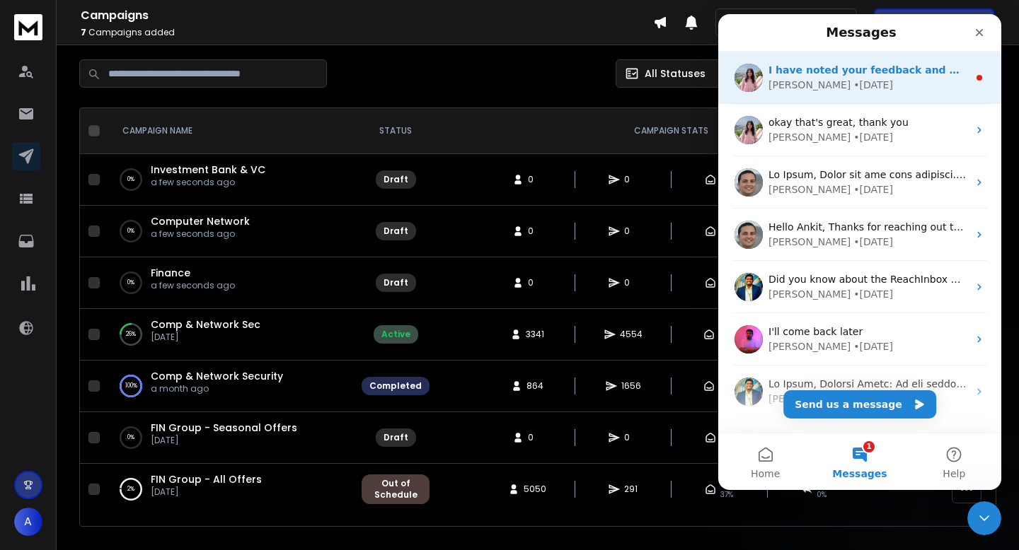
click at [856, 82] on div "[PERSON_NAME] • [DATE]" at bounding box center [868, 85] width 200 height 15
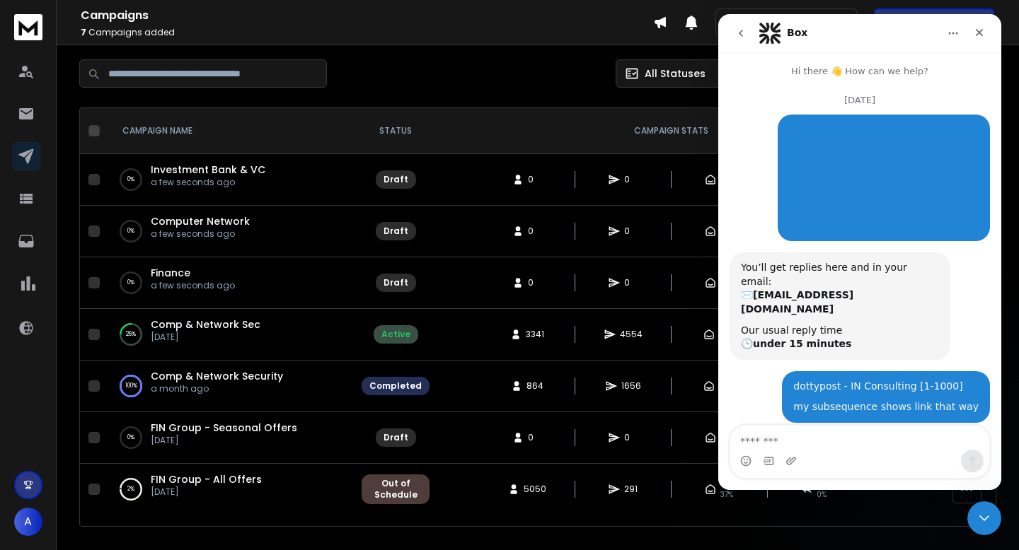
scroll to position [62, 0]
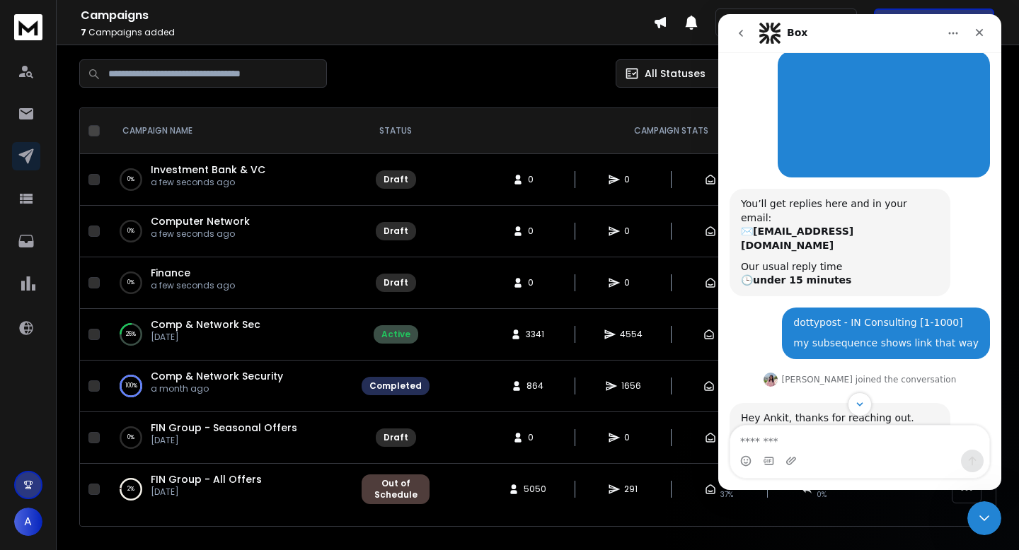
click at [743, 38] on icon "go back" at bounding box center [740, 33] width 11 height 11
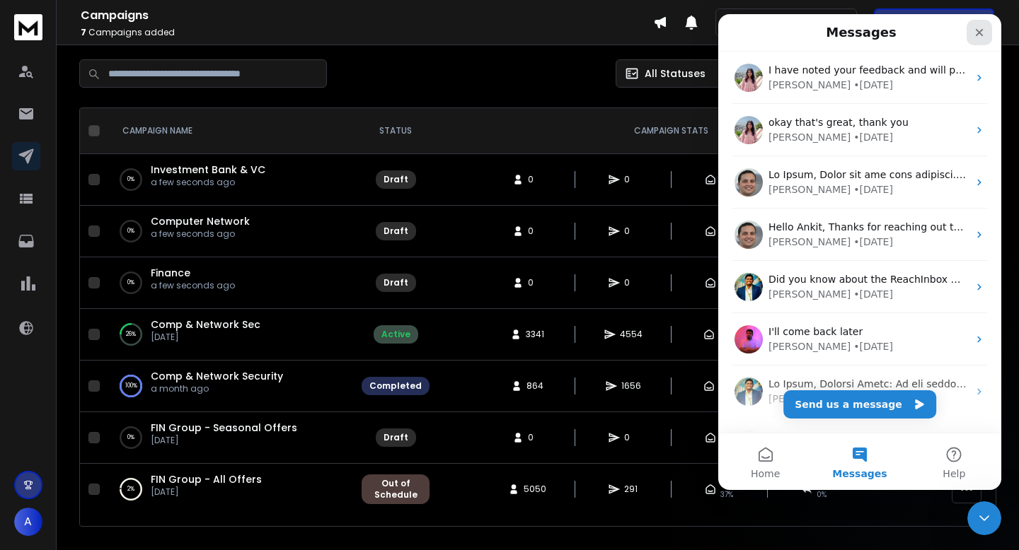
click at [977, 40] on div "Close" at bounding box center [979, 32] width 25 height 25
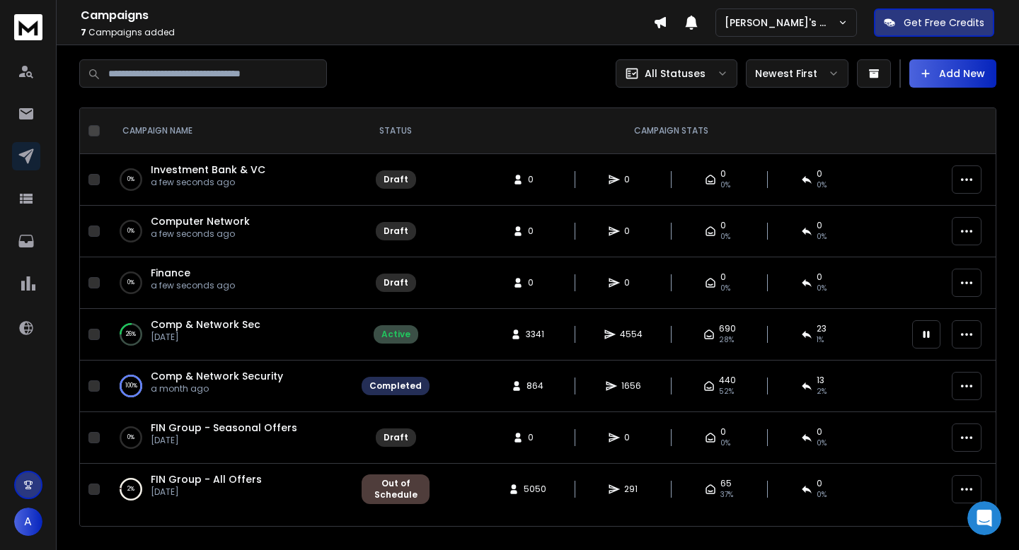
click at [495, 76] on div at bounding box center [308, 73] width 458 height 28
